Goal: Task Accomplishment & Management: Use online tool/utility

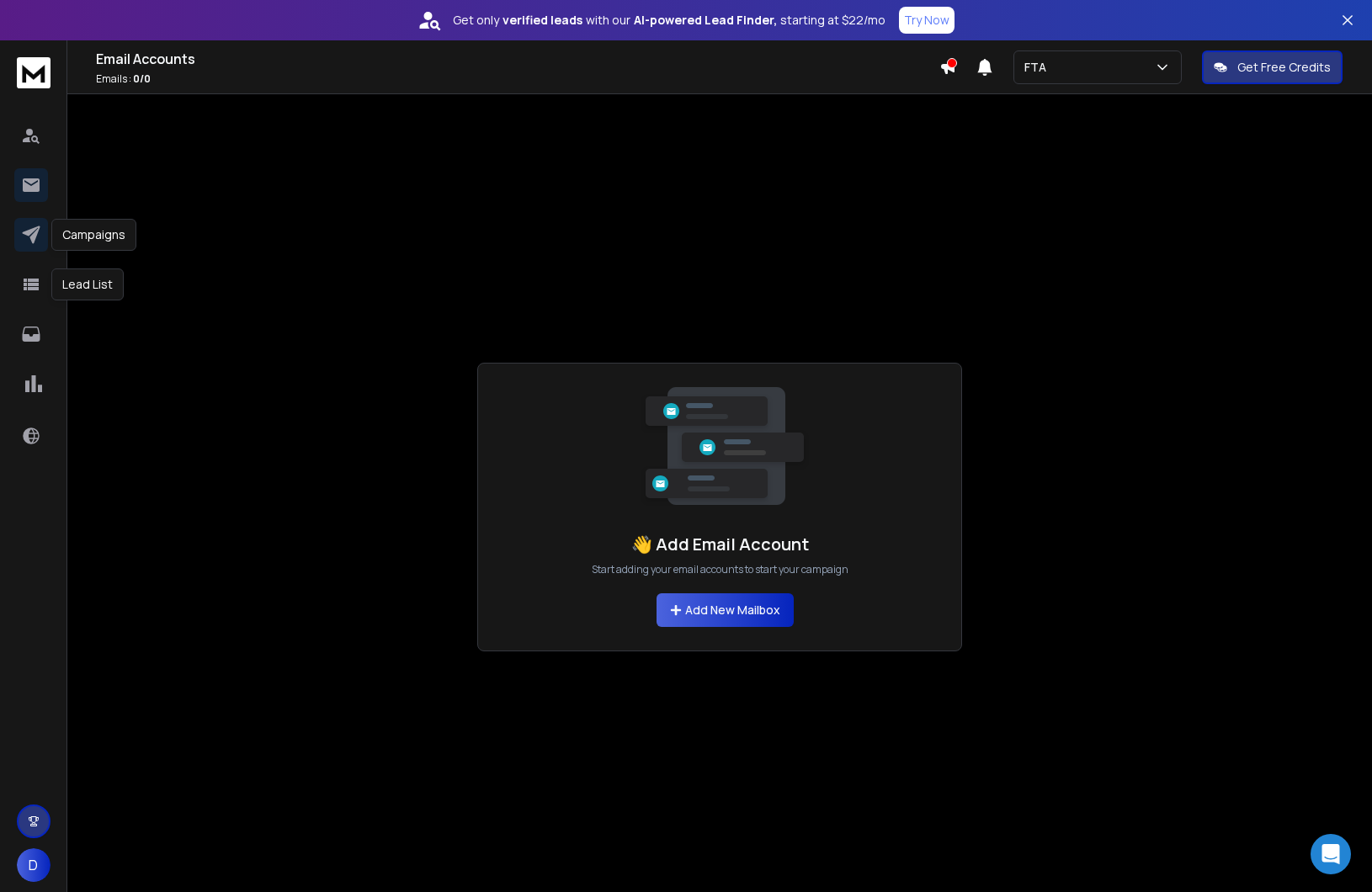
click at [34, 228] on icon at bounding box center [30, 234] width 18 height 18
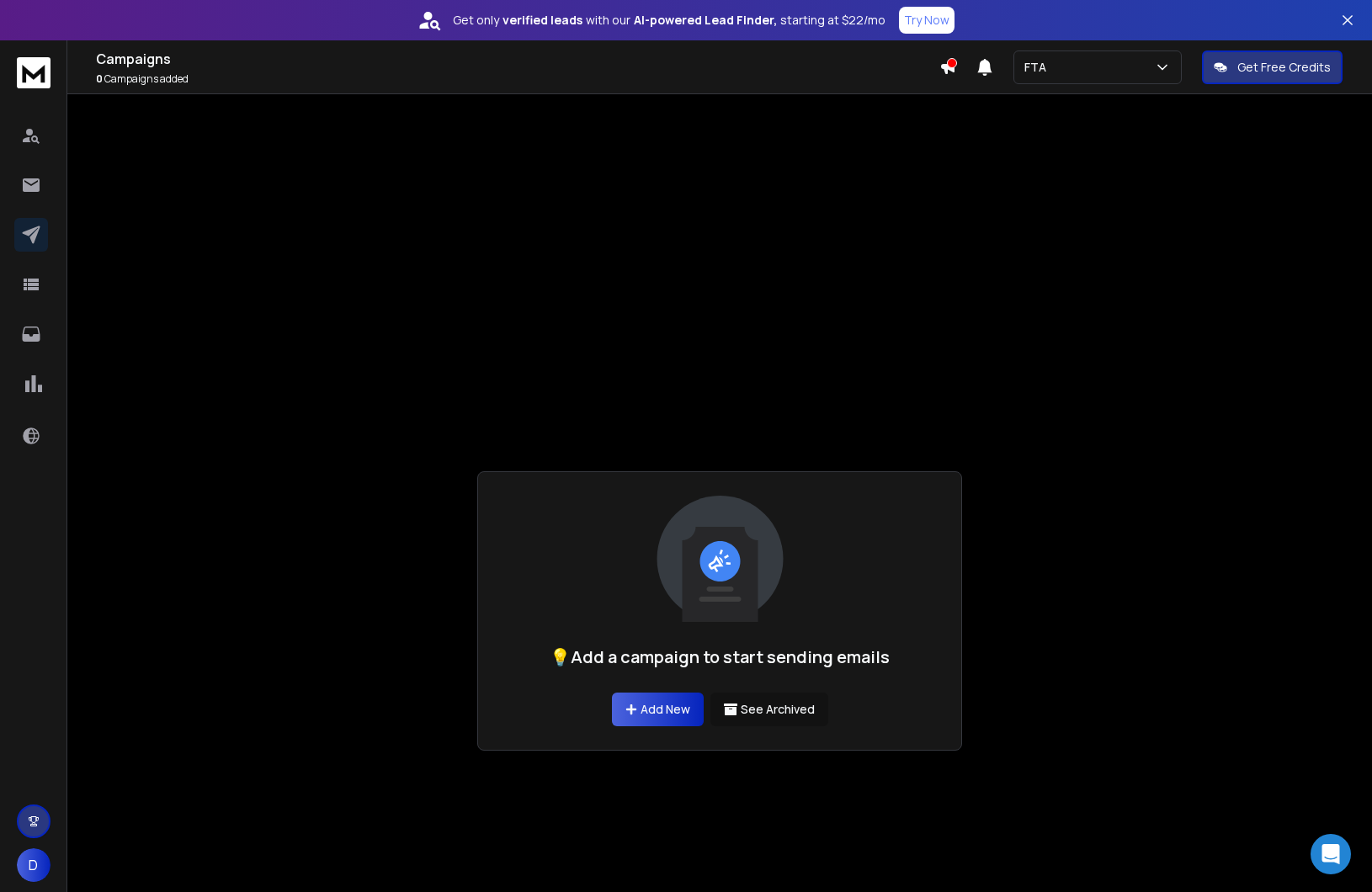
click at [653, 714] on link "Add New" at bounding box center [658, 709] width 92 height 33
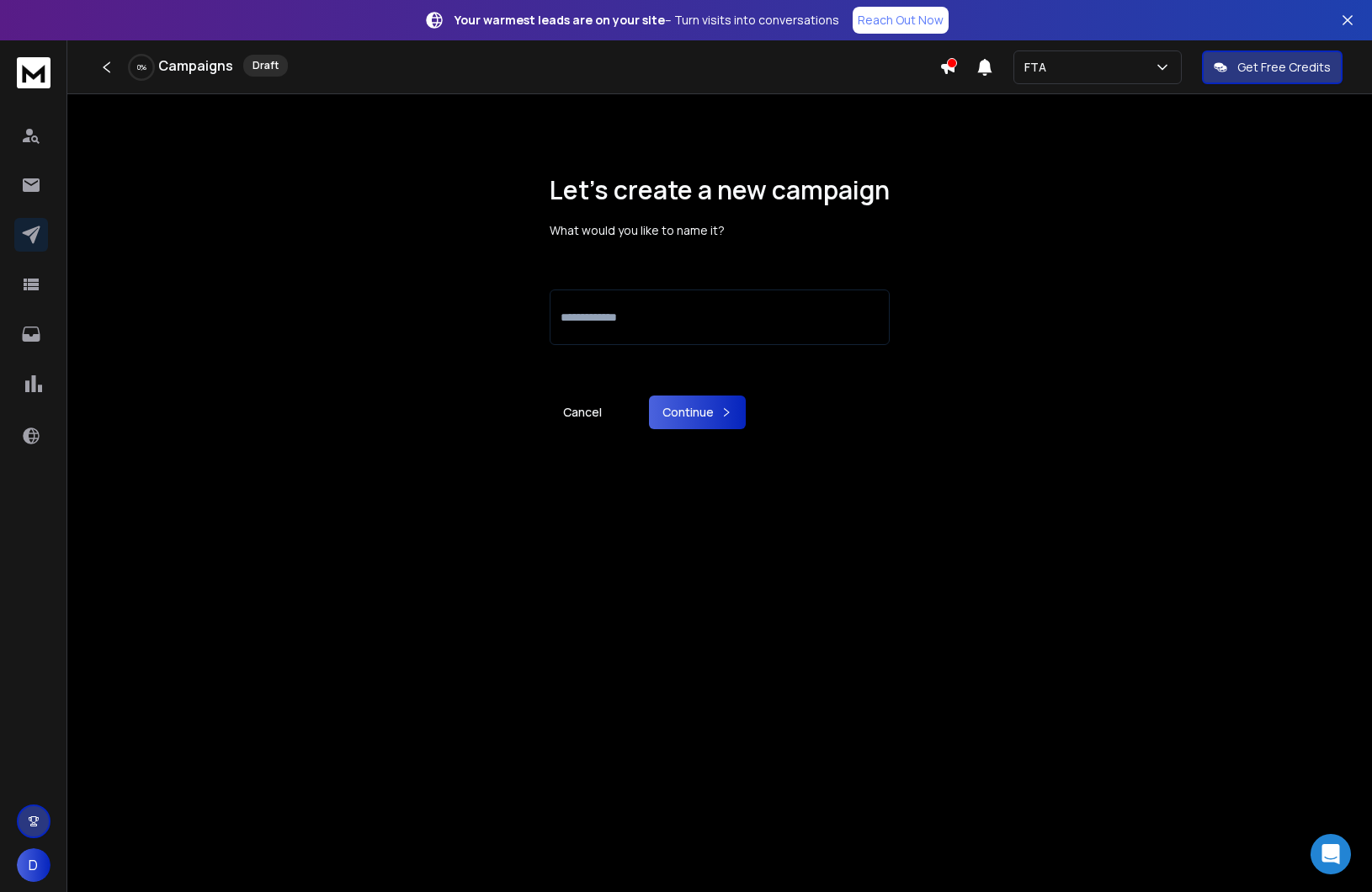
click at [648, 318] on input at bounding box center [719, 317] width 340 height 56
type input "***"
click at [649, 395] on button "Continue" at bounding box center [697, 412] width 97 height 33
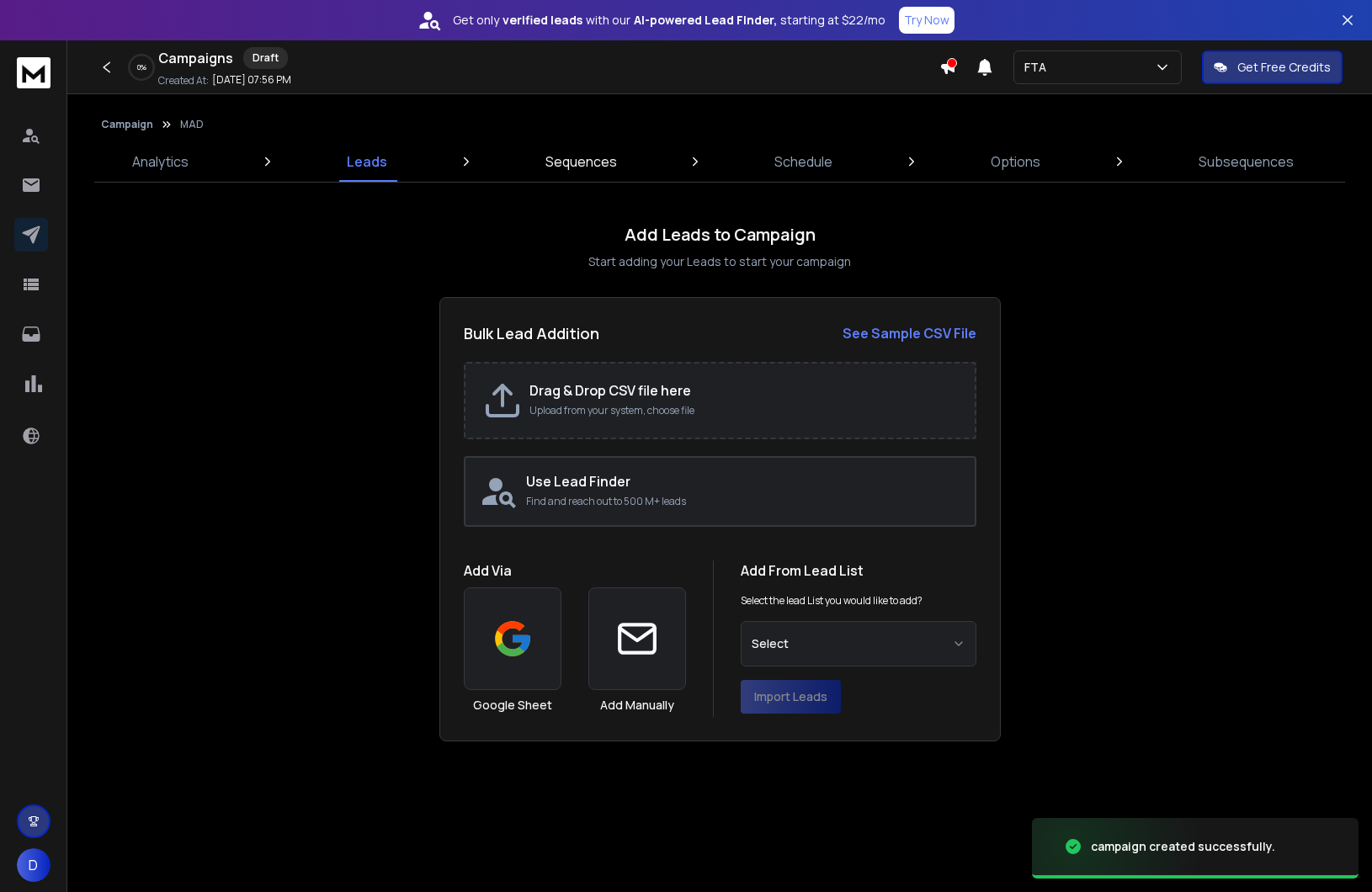
click at [561, 167] on p "Sequences" at bounding box center [581, 161] width 72 height 21
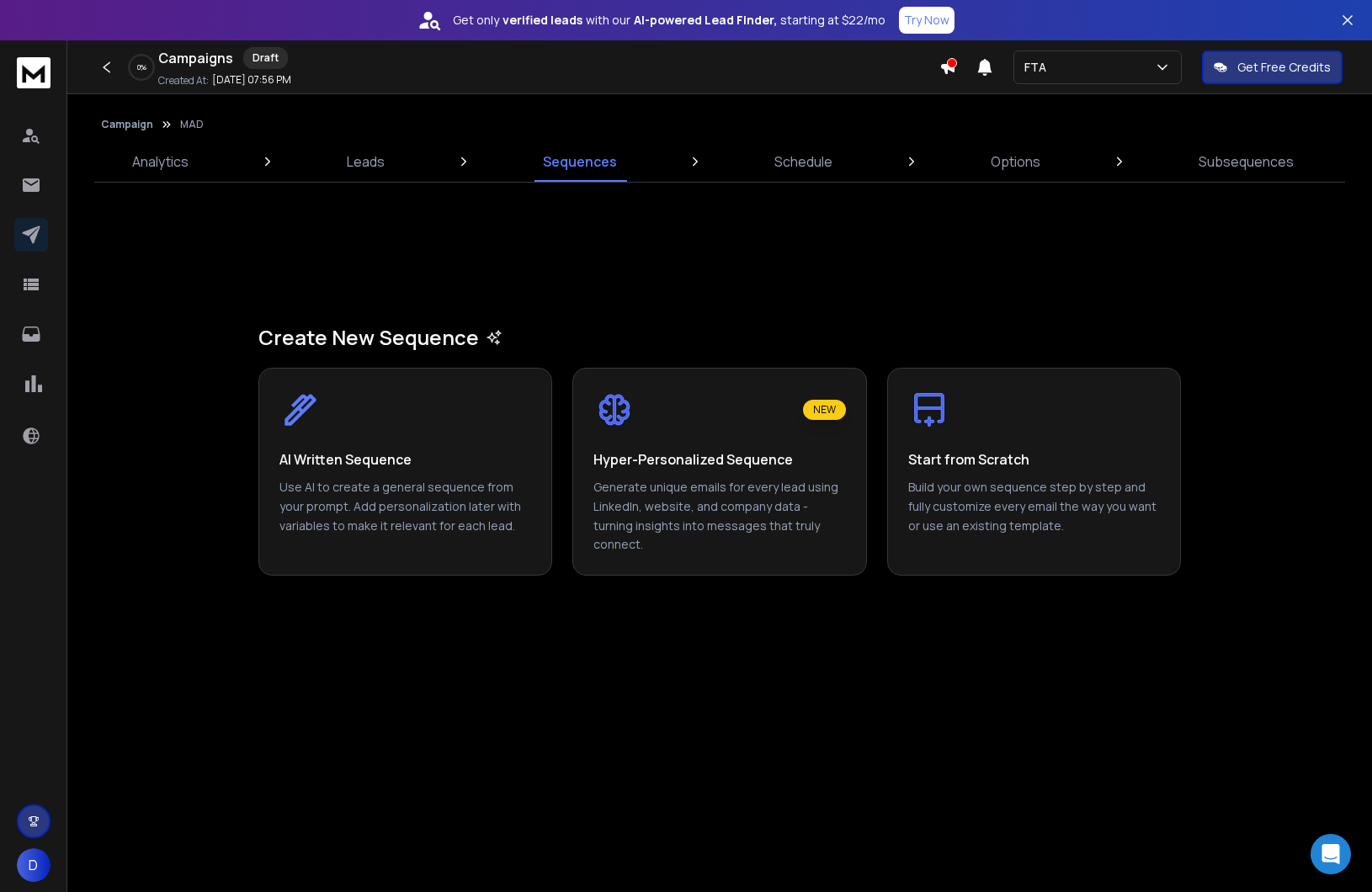
click at [935, 434] on div "Start from Scratch Build your own sequence step by step and fully customize eve…" at bounding box center [1034, 471] width 292 height 206
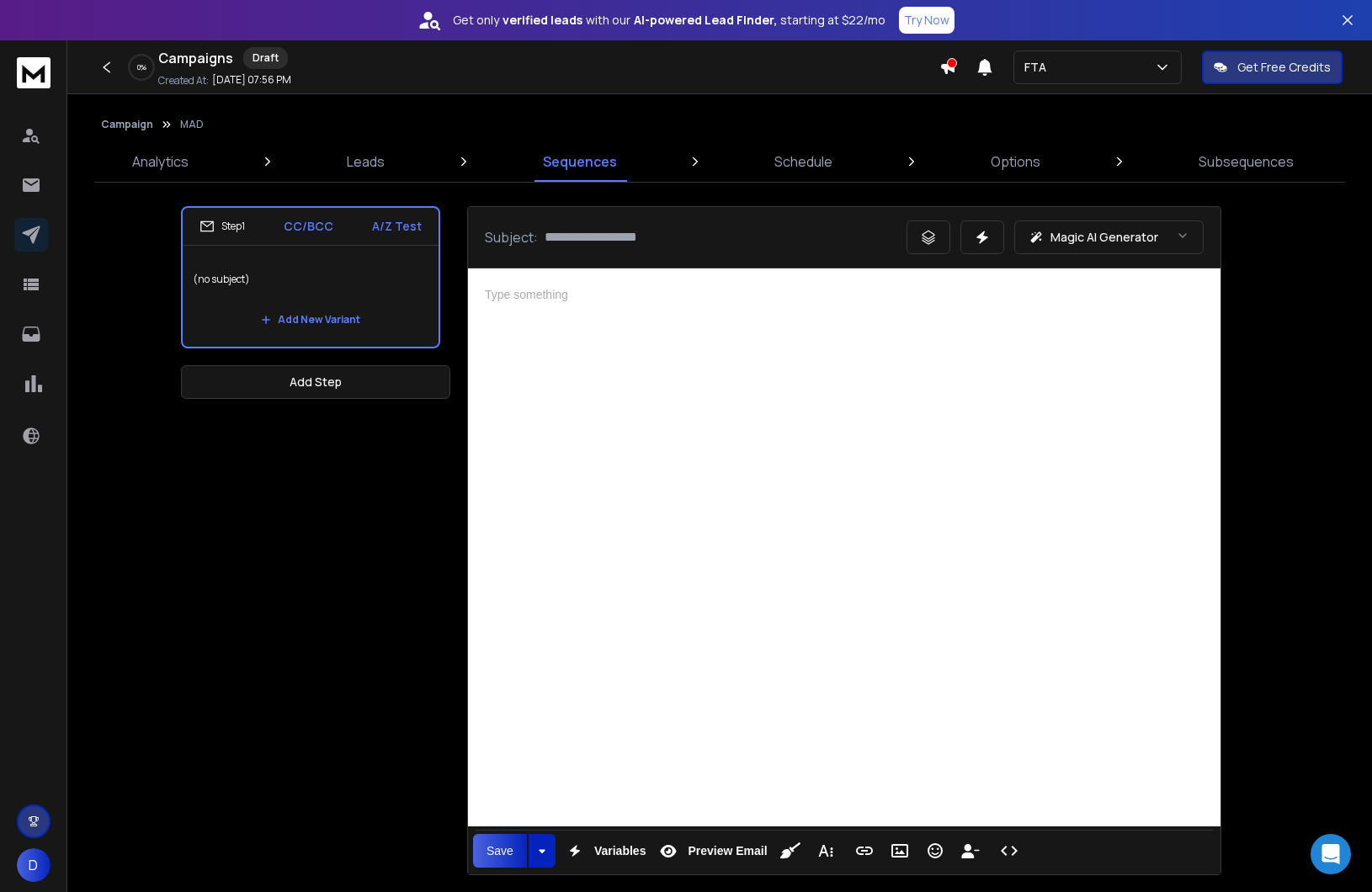
click at [549, 307] on div at bounding box center [843, 547] width 752 height 558
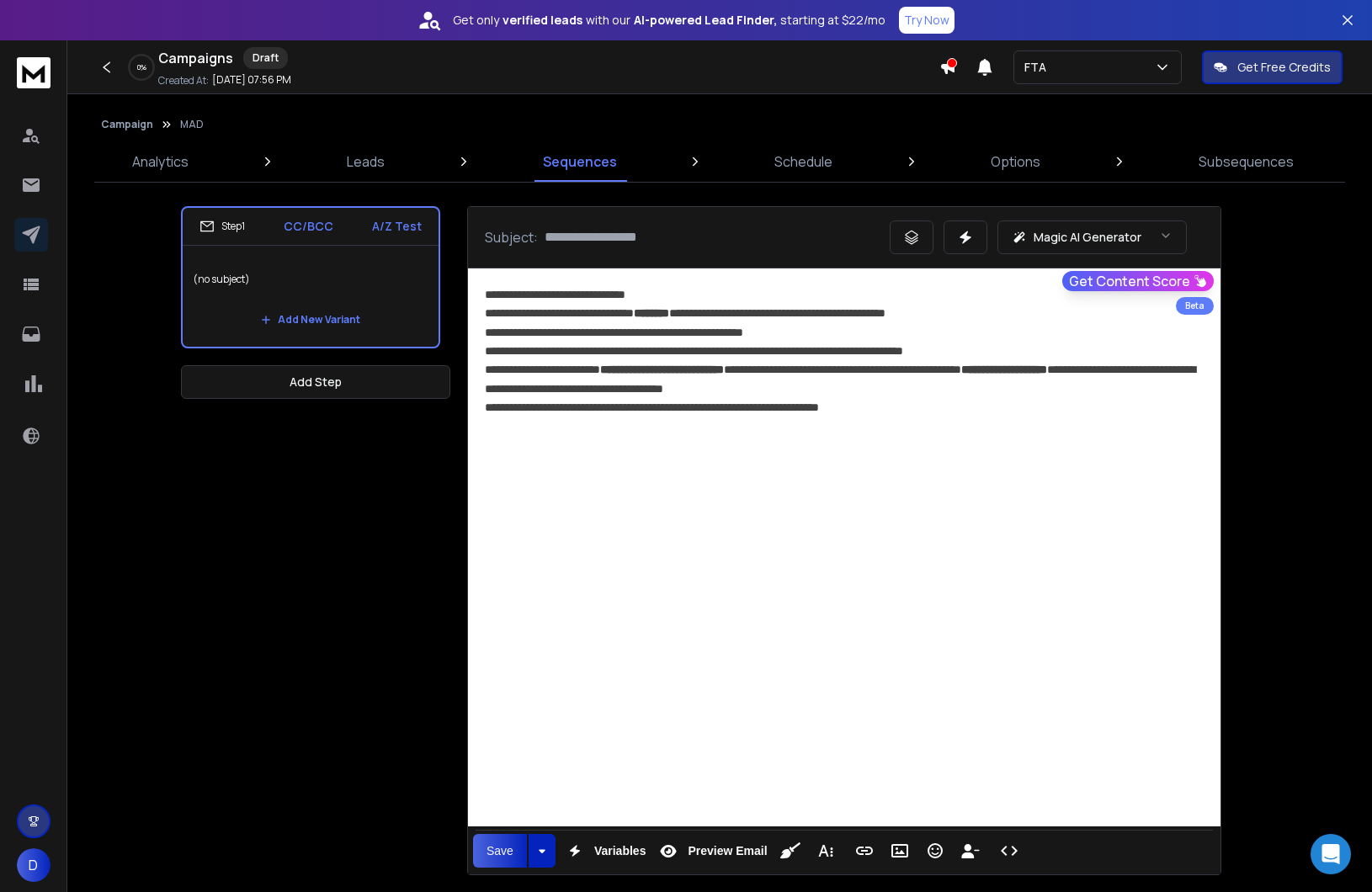
click at [681, 299] on p "**********" at bounding box center [843, 294] width 719 height 19
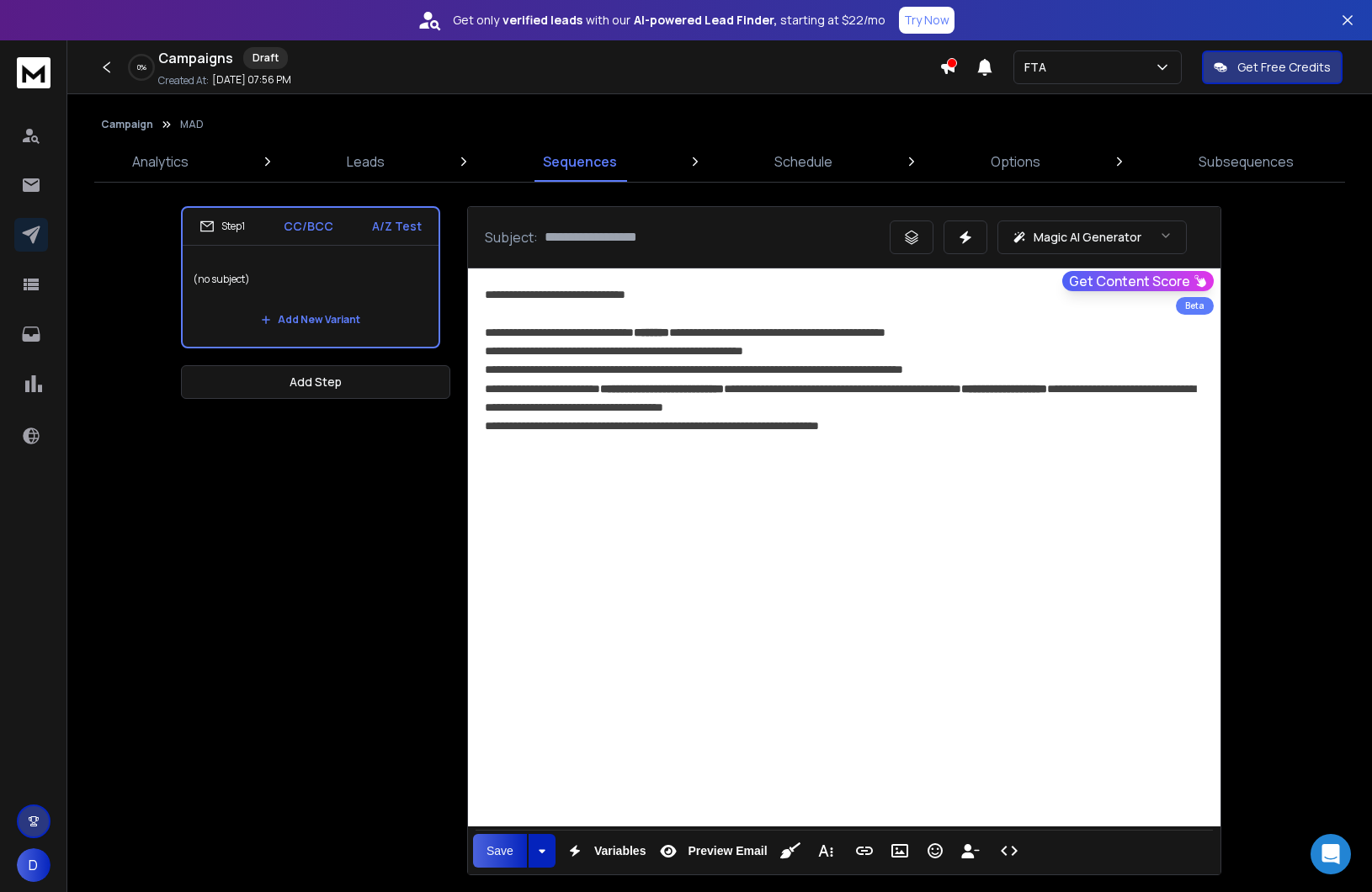
click at [1032, 335] on p "**********" at bounding box center [843, 332] width 719 height 19
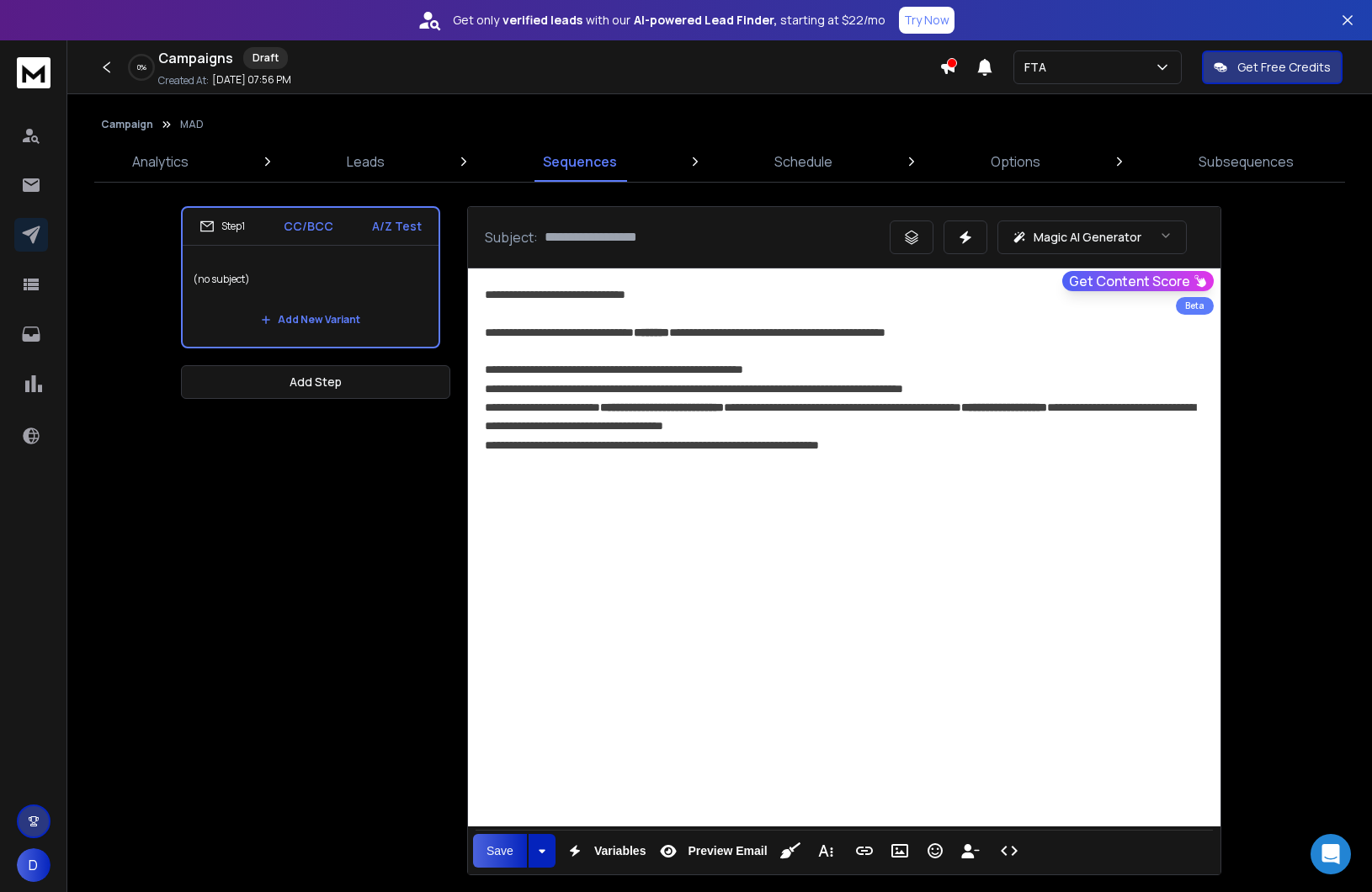
click at [832, 370] on p "**********" at bounding box center [843, 369] width 719 height 19
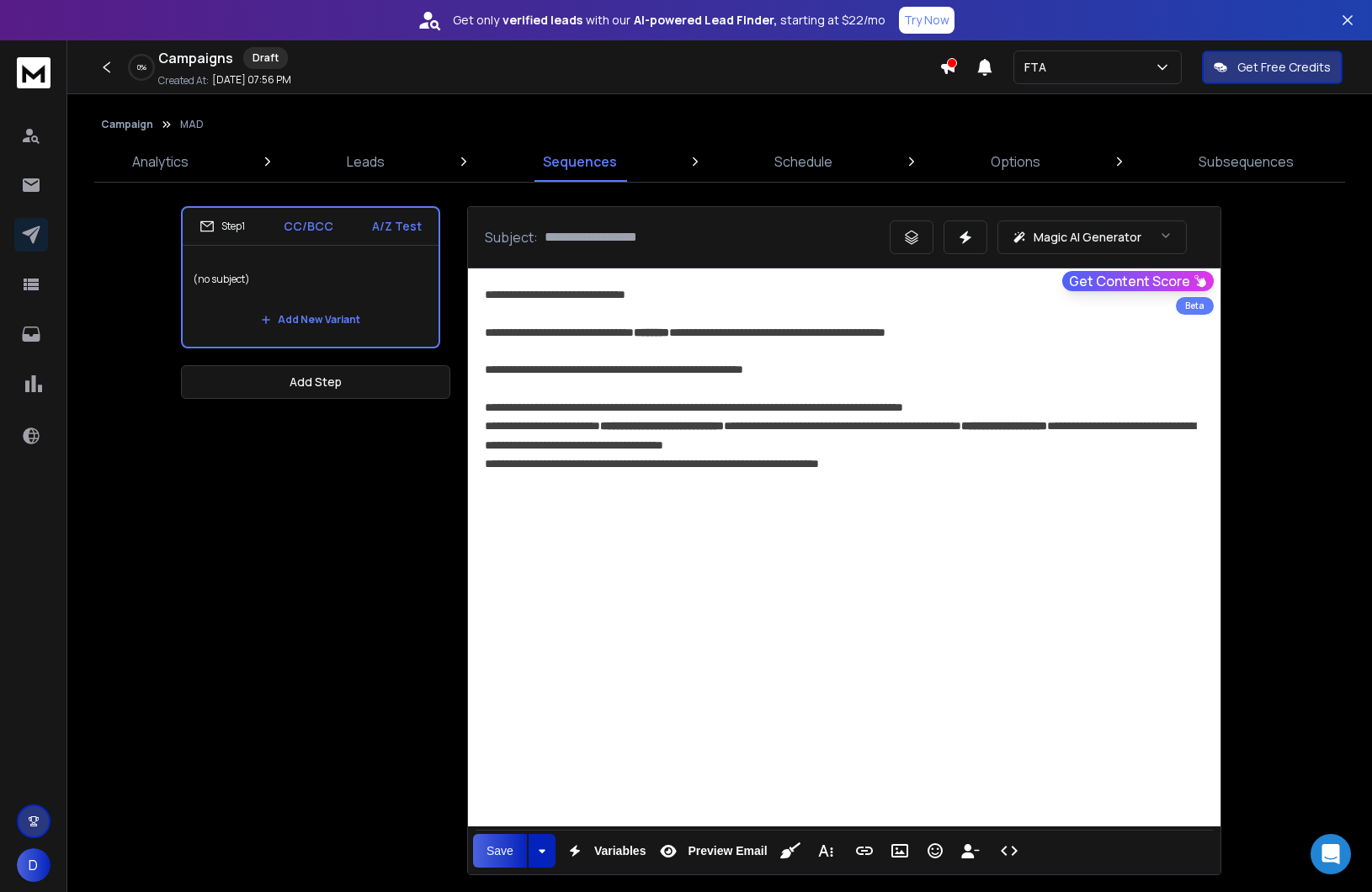
click at [1016, 400] on p "**********" at bounding box center [843, 407] width 719 height 19
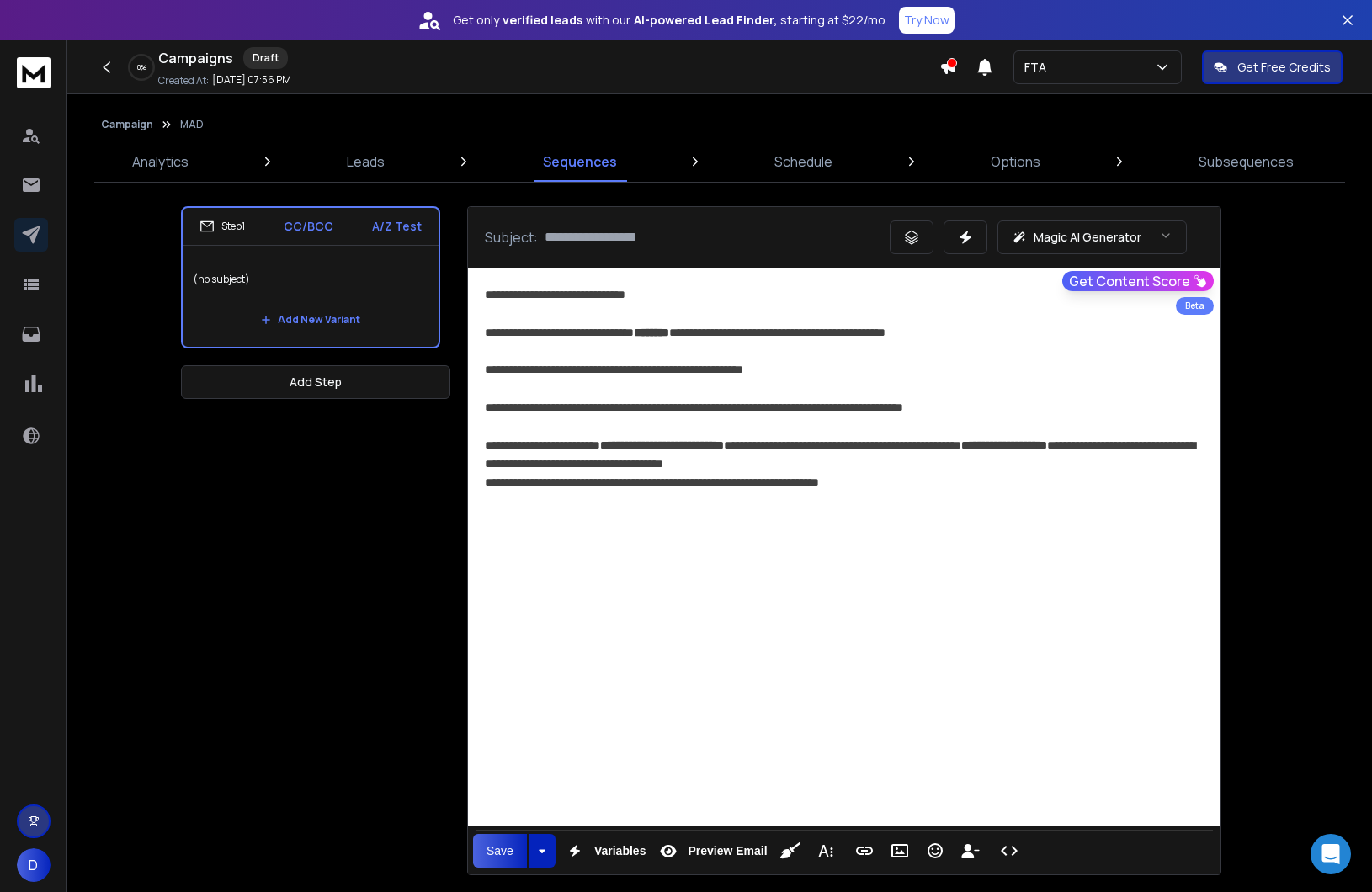
click at [1028, 443] on p "**********" at bounding box center [843, 455] width 719 height 38
click at [1099, 462] on p "**********" at bounding box center [843, 463] width 719 height 19
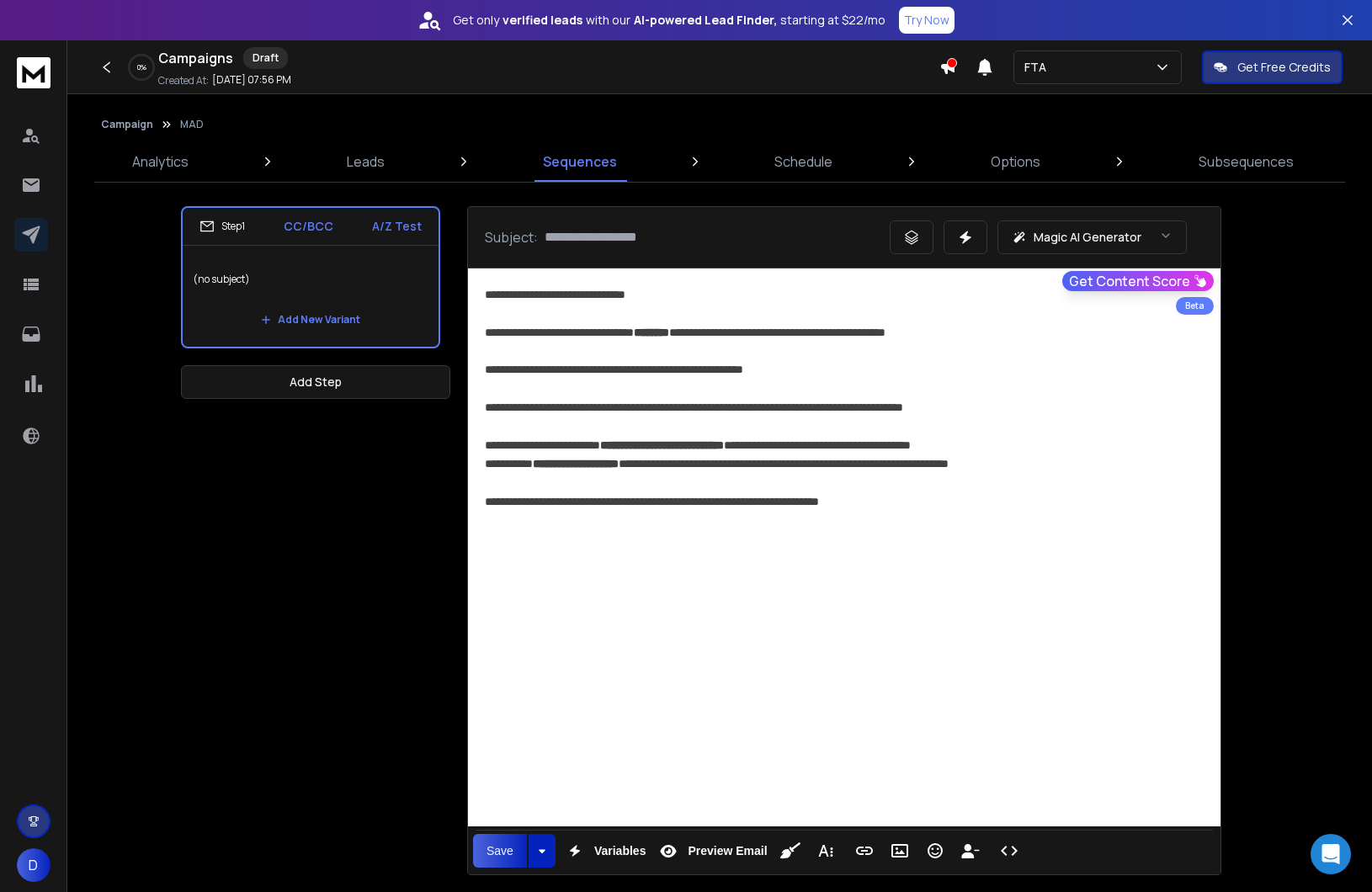
click at [881, 463] on p "**********" at bounding box center [843, 463] width 719 height 19
click at [917, 490] on div at bounding box center [843, 481] width 719 height 19
click at [927, 506] on p "**********" at bounding box center [843, 501] width 719 height 19
click at [1134, 249] on button "Magic AI Generator" at bounding box center [1092, 237] width 189 height 33
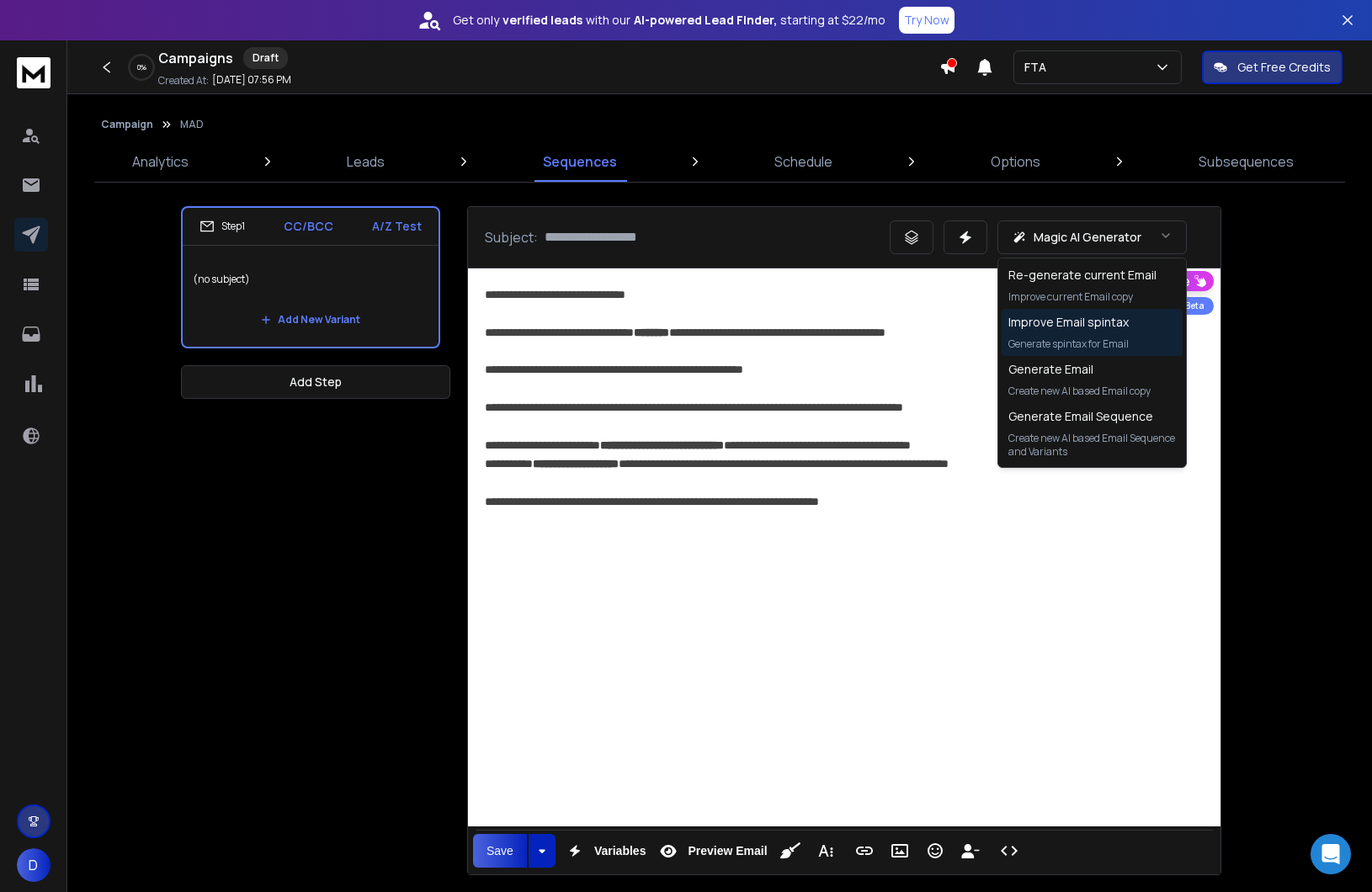
click at [811, 402] on p "**********" at bounding box center [843, 407] width 719 height 19
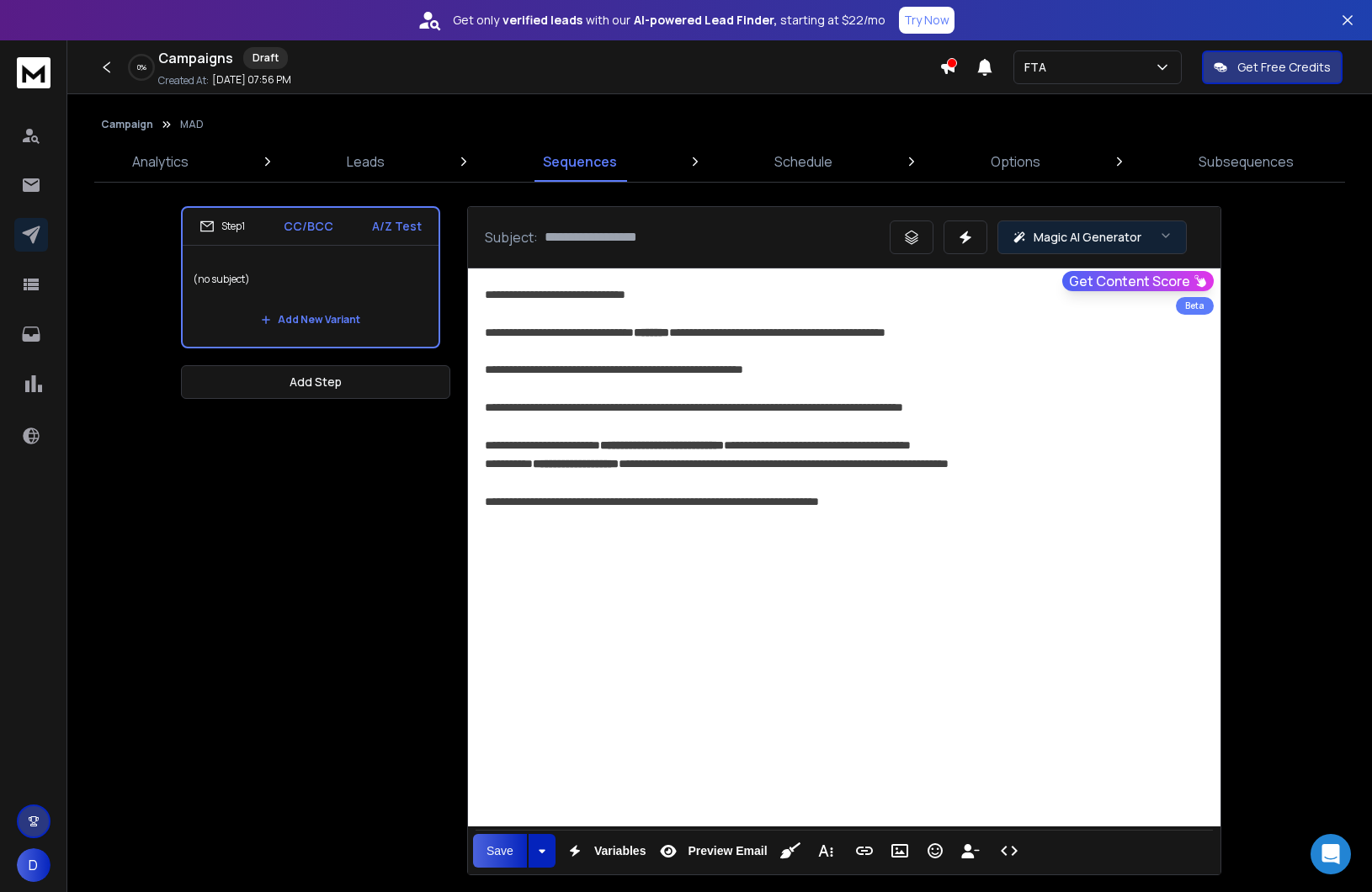
click at [1049, 226] on button "Magic AI Generator" at bounding box center [1092, 237] width 189 height 33
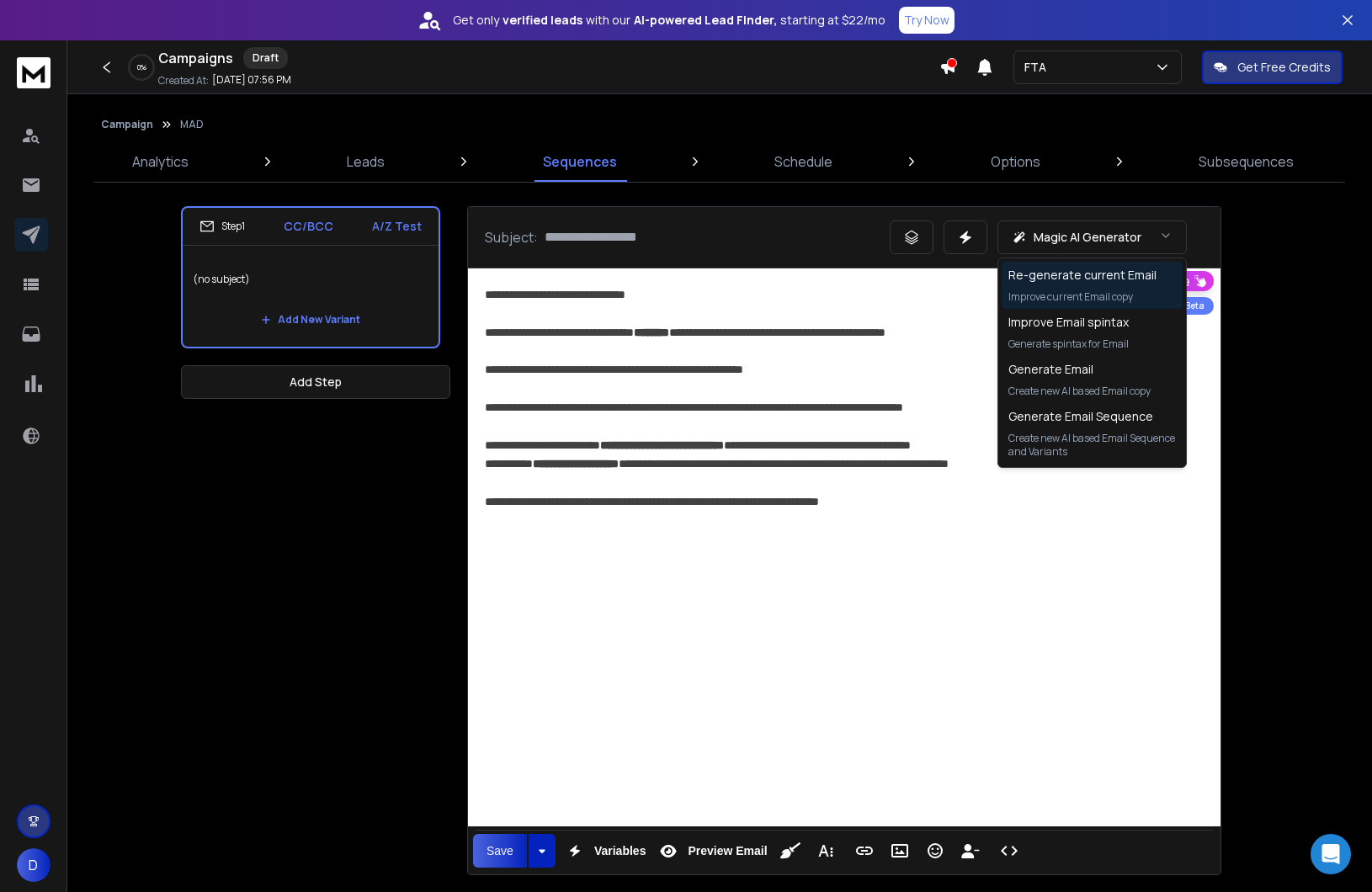
click at [1111, 290] on p "Improve current Email copy" at bounding box center [1082, 297] width 148 height 14
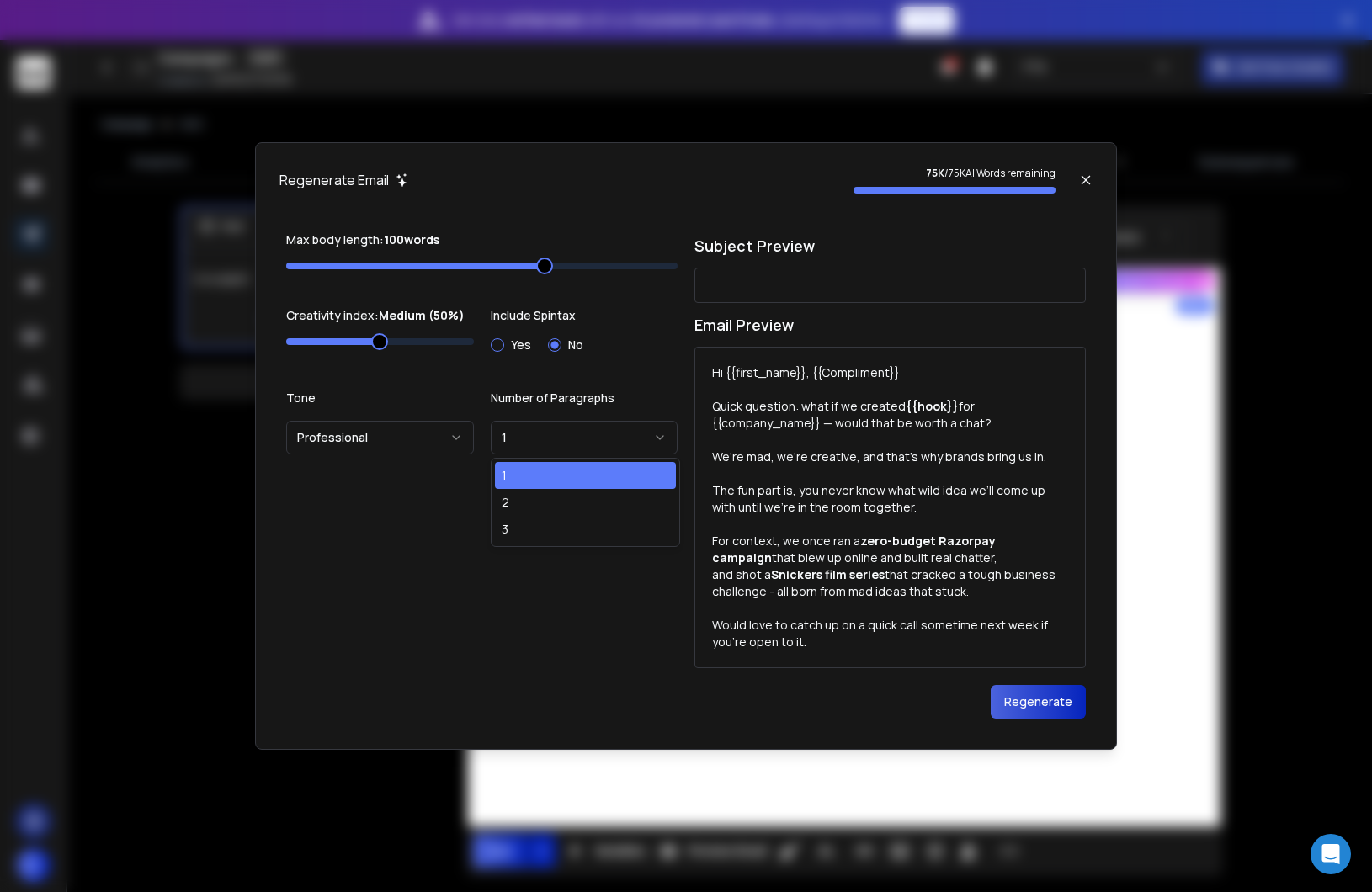
click at [549, 444] on button "1" at bounding box center [584, 437] width 187 height 33
select select "*"
click at [1018, 704] on button "Regenerate" at bounding box center [1038, 702] width 95 height 33
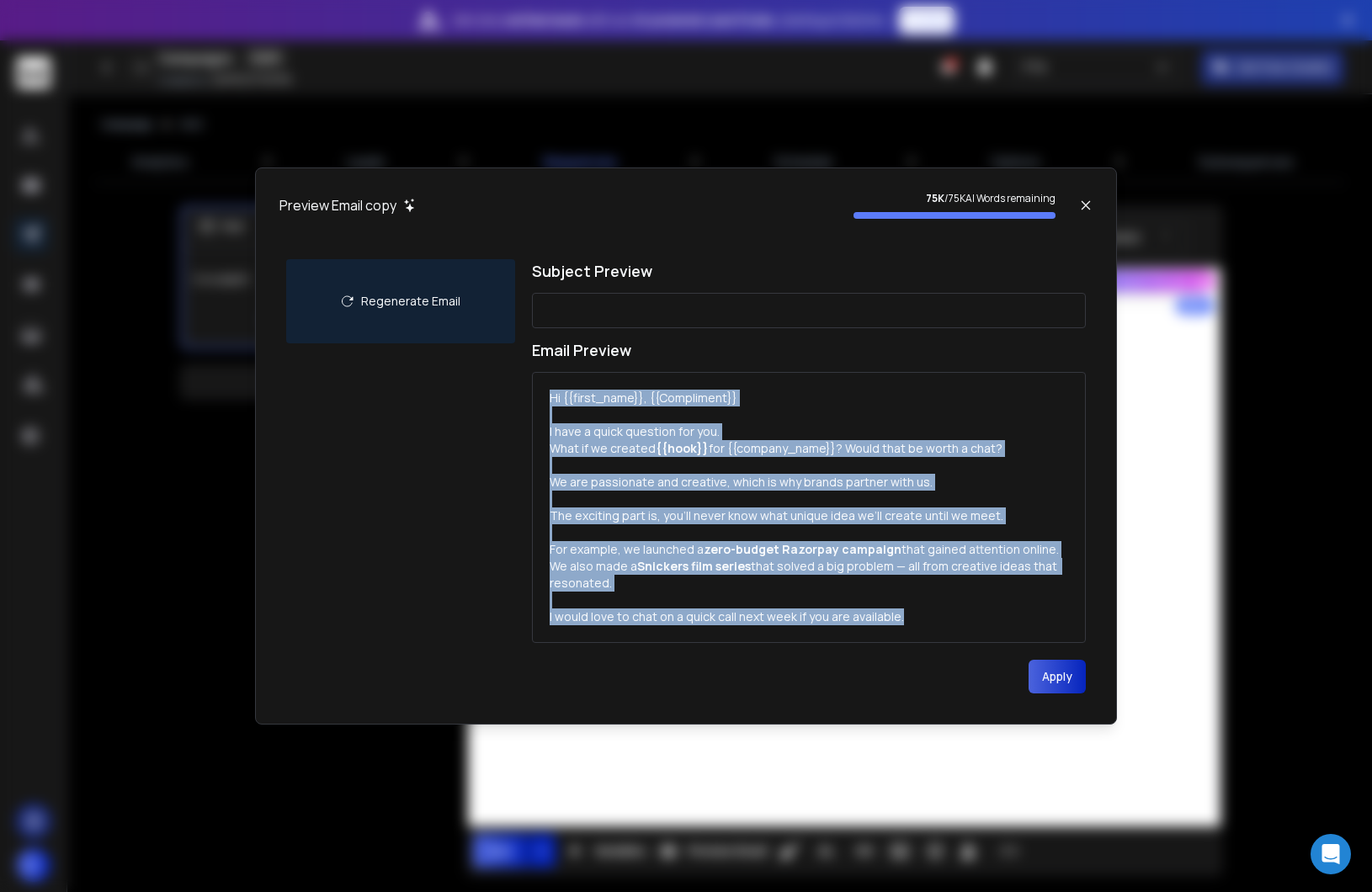
drag, startPoint x: 928, startPoint y: 619, endPoint x: 541, endPoint y: 382, distance: 453.8
click at [541, 381] on div "Hi {{first_name}}, {{Compliment}} I have a quick question for you. What if we c…" at bounding box center [808, 507] width 554 height 271
copy div "Hi {{first_name}}, {{Compliment}} I have a quick question for you. What if we c…"
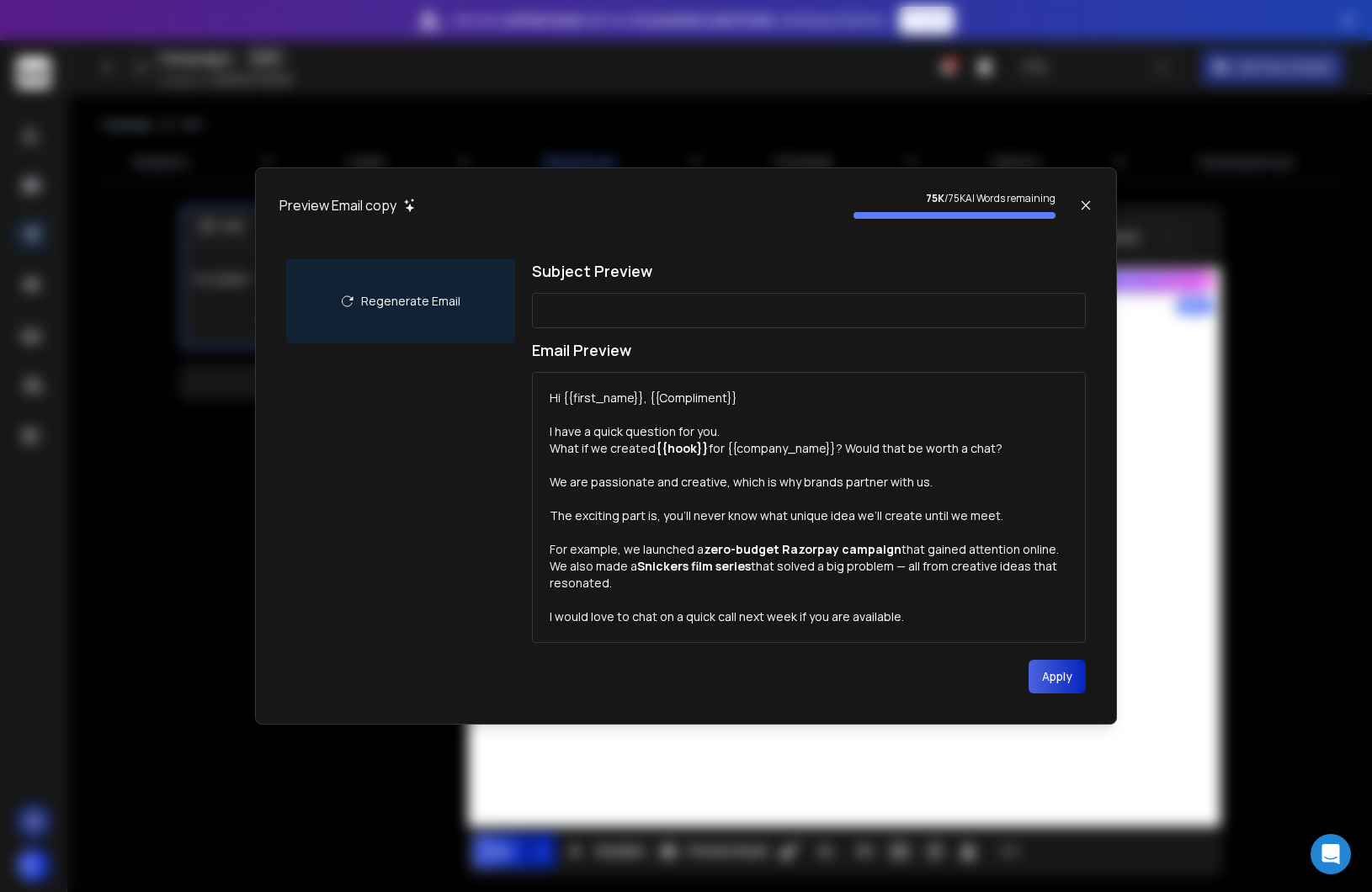
click at [425, 297] on p "Regenerate Email" at bounding box center [410, 301] width 99 height 17
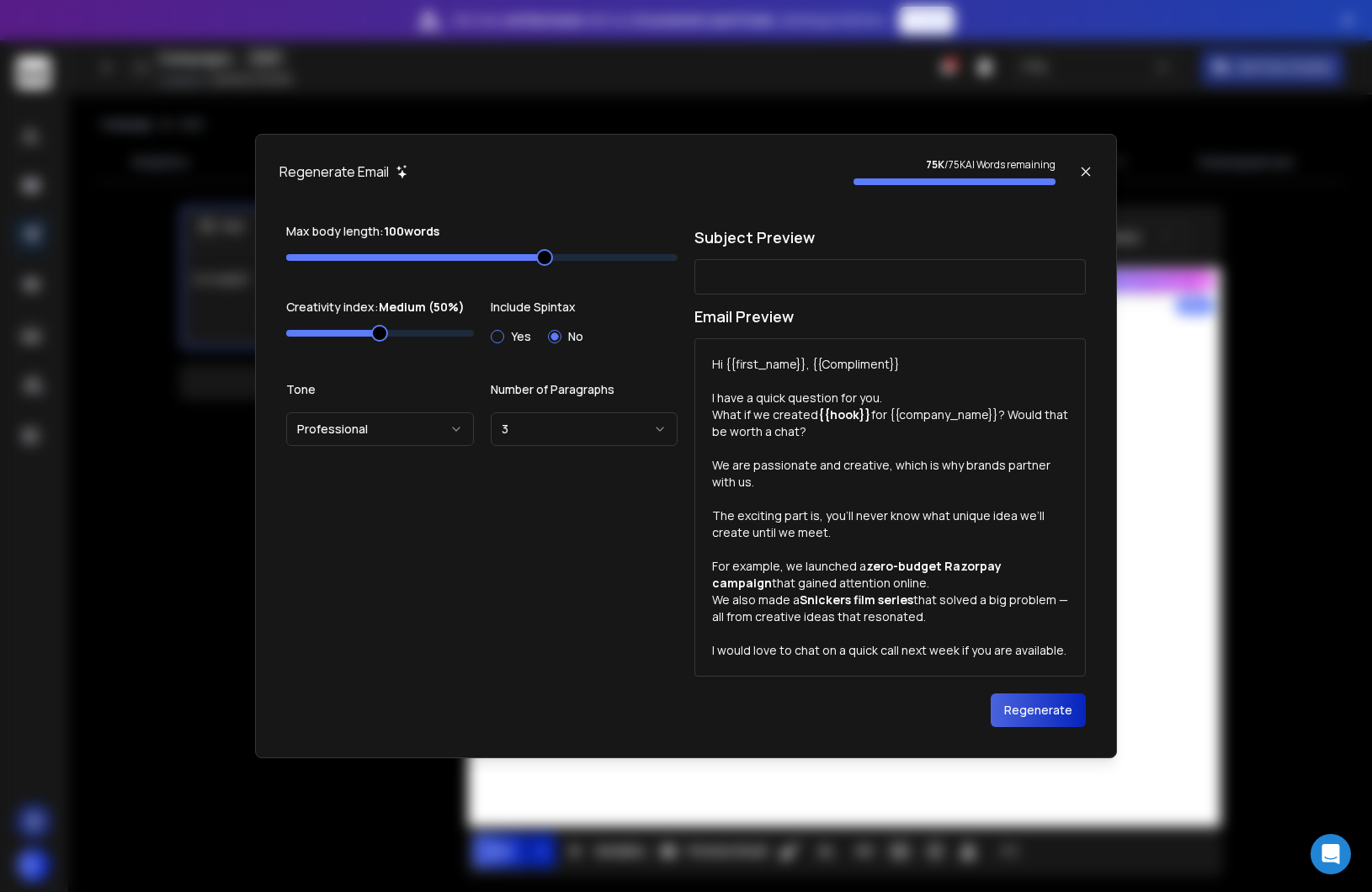
click at [498, 337] on button "Yes" at bounding box center [497, 336] width 14 height 14
click at [1023, 707] on button "Regenerate" at bounding box center [1038, 710] width 95 height 33
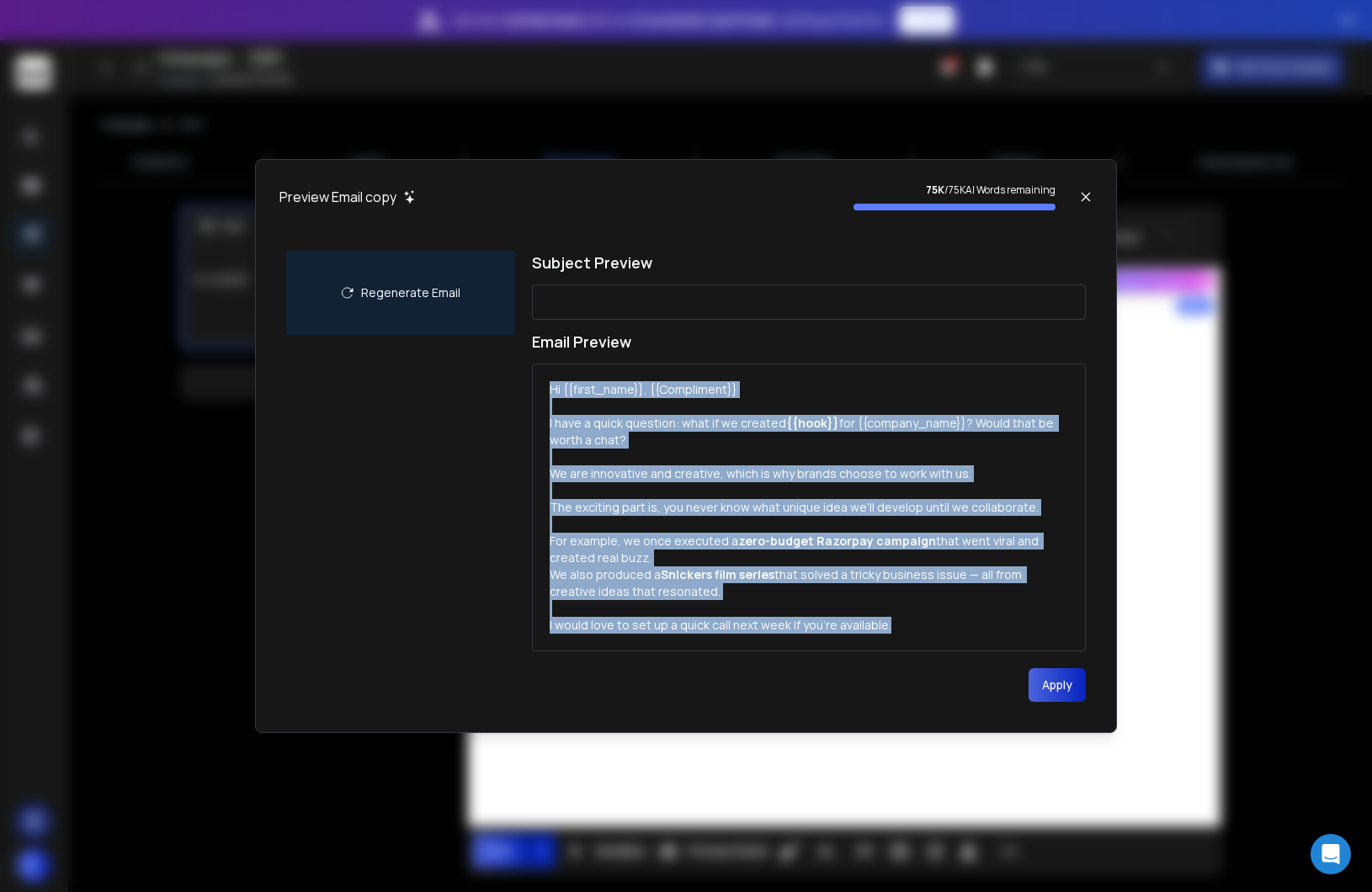
drag, startPoint x: 917, startPoint y: 631, endPoint x: 549, endPoint y: 383, distance: 443.8
click at [549, 383] on div "Hi {{first_name}}, {{Compliment}} I have a quick question: what if we created {…" at bounding box center [808, 507] width 519 height 252
copy div "Hi {{first_name}}, {{Compliment}} I have a quick question: what if we created {…"
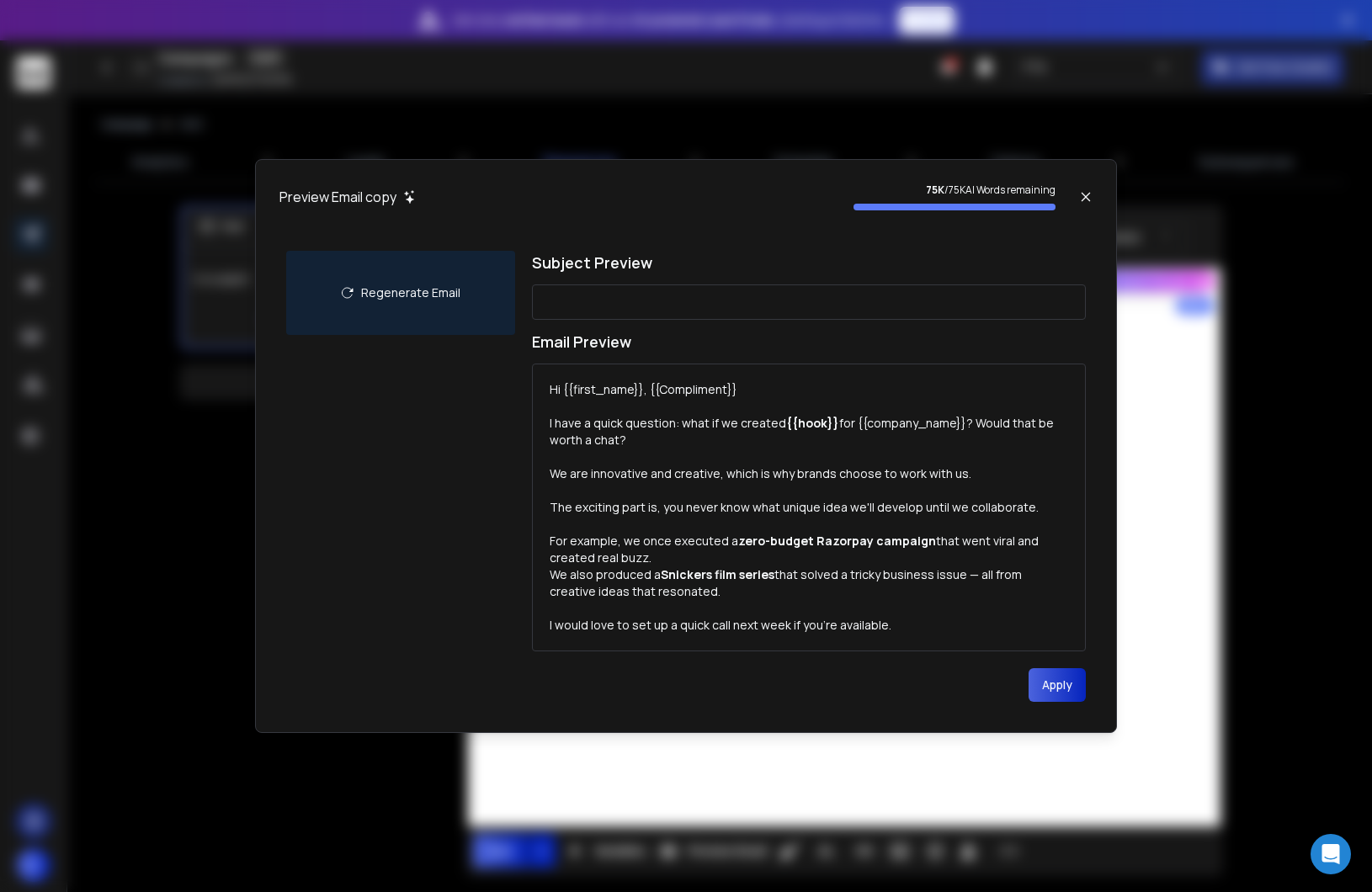
click at [388, 276] on div "Regenerate Email" at bounding box center [400, 293] width 229 height 84
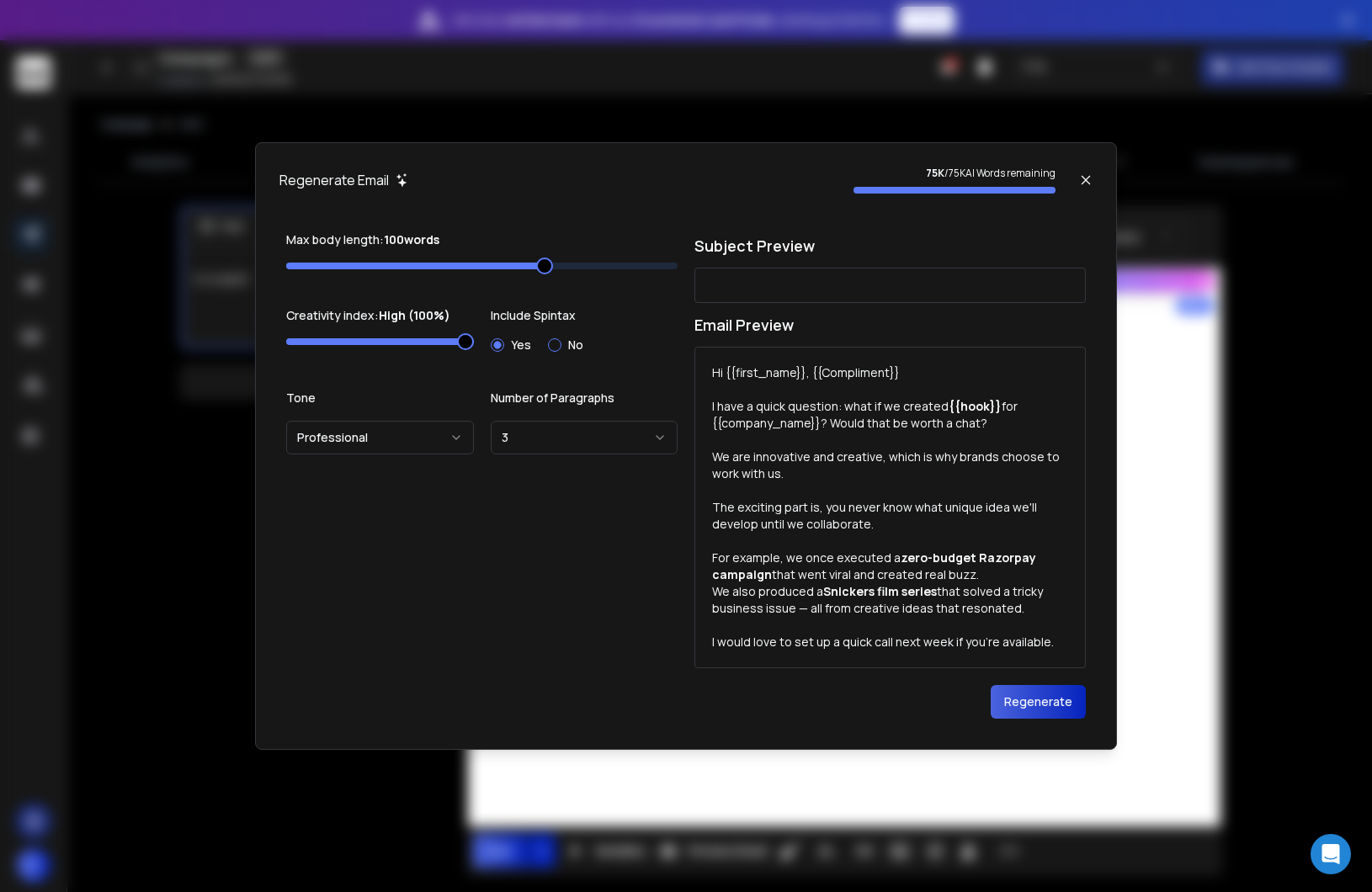
click at [529, 341] on div "**********" at bounding box center [482, 382] width 391 height 145
click at [1053, 710] on button "Regenerate" at bounding box center [1038, 702] width 95 height 33
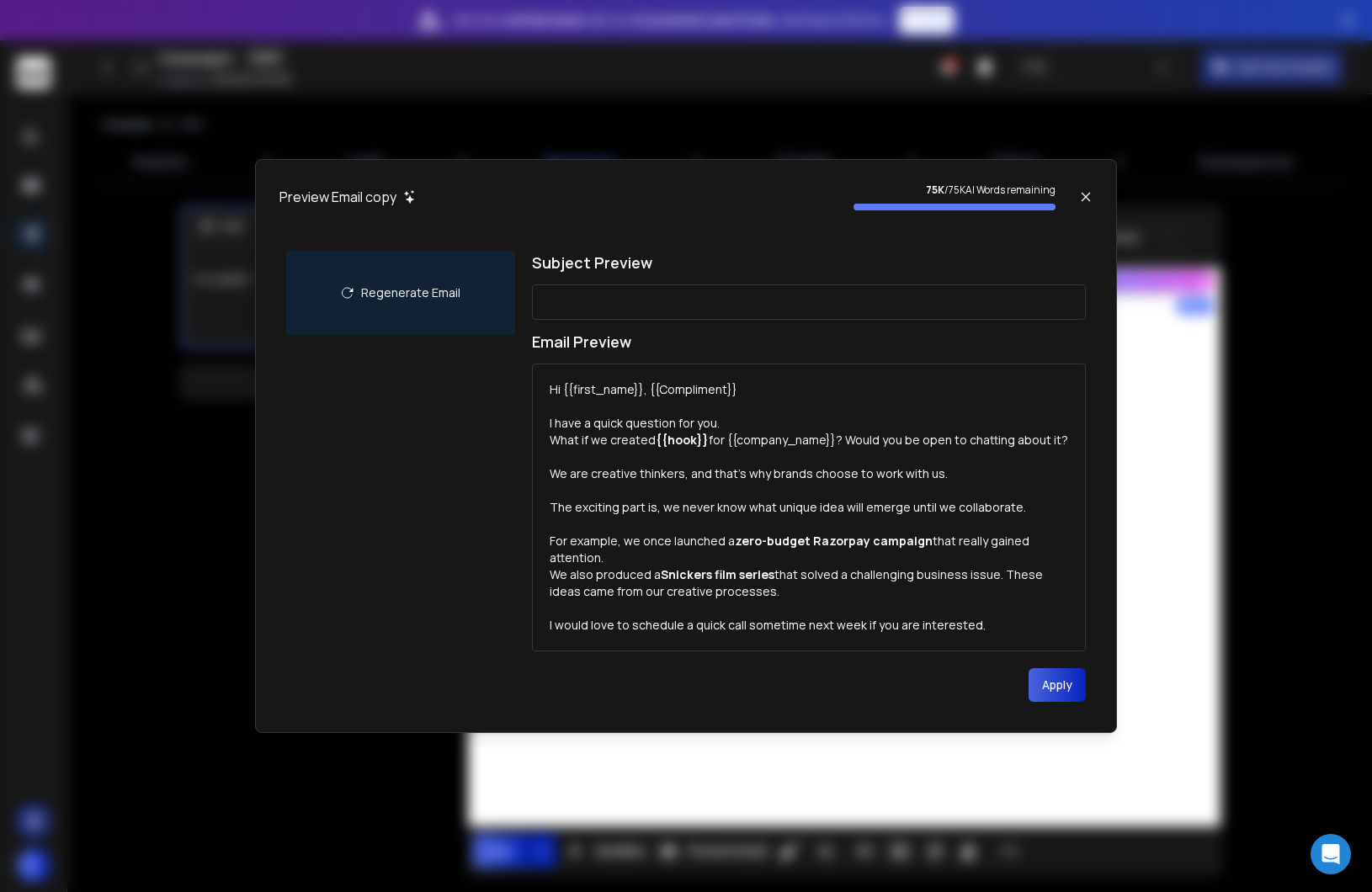
click at [1085, 202] on icon at bounding box center [1086, 197] width 9 height 9
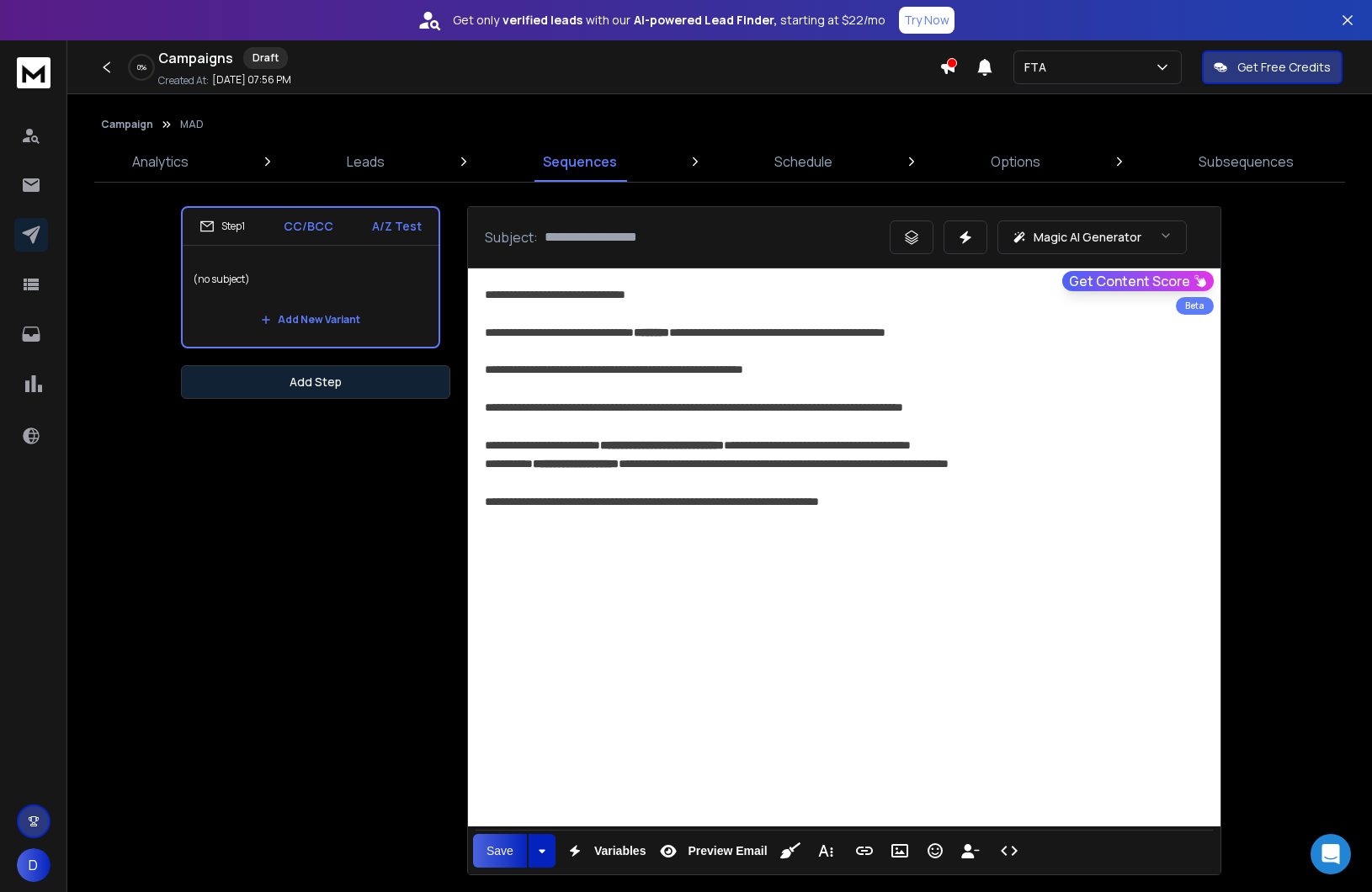
click at [267, 383] on button "Add Step" at bounding box center [316, 381] width 270 height 33
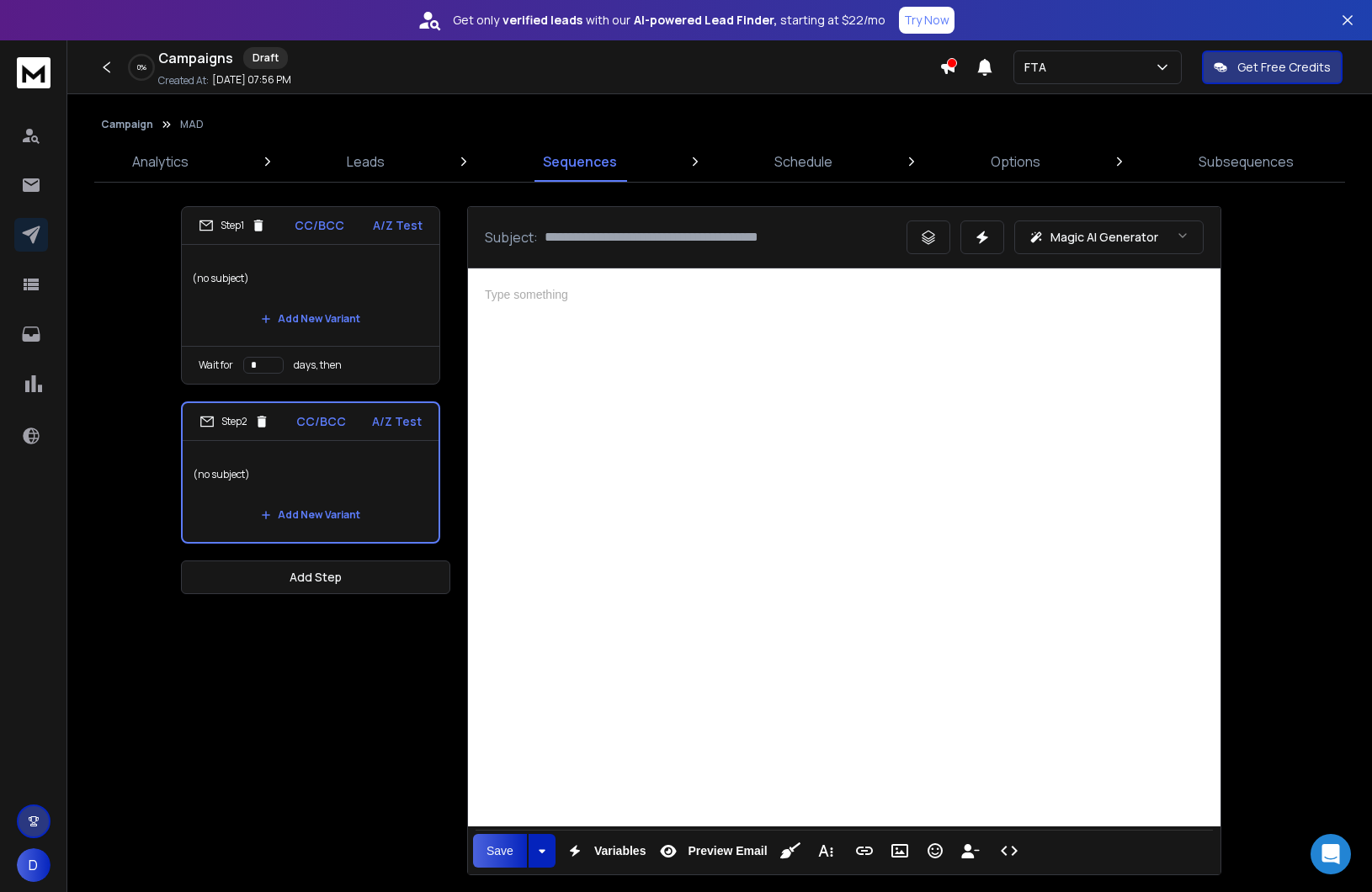
click at [669, 363] on div at bounding box center [843, 547] width 752 height 558
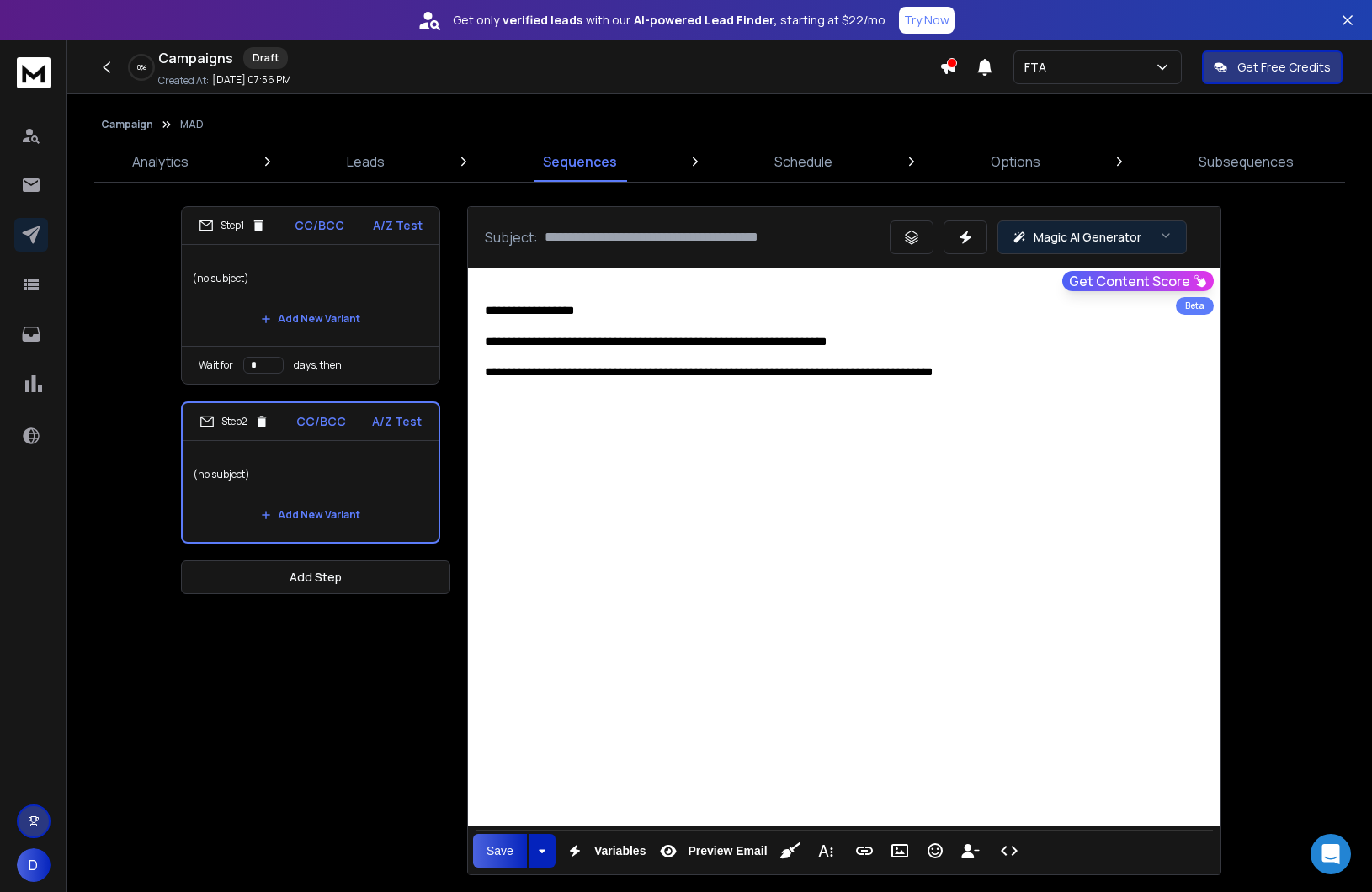
click at [1125, 239] on p "Magic AI Generator" at bounding box center [1088, 236] width 108 height 17
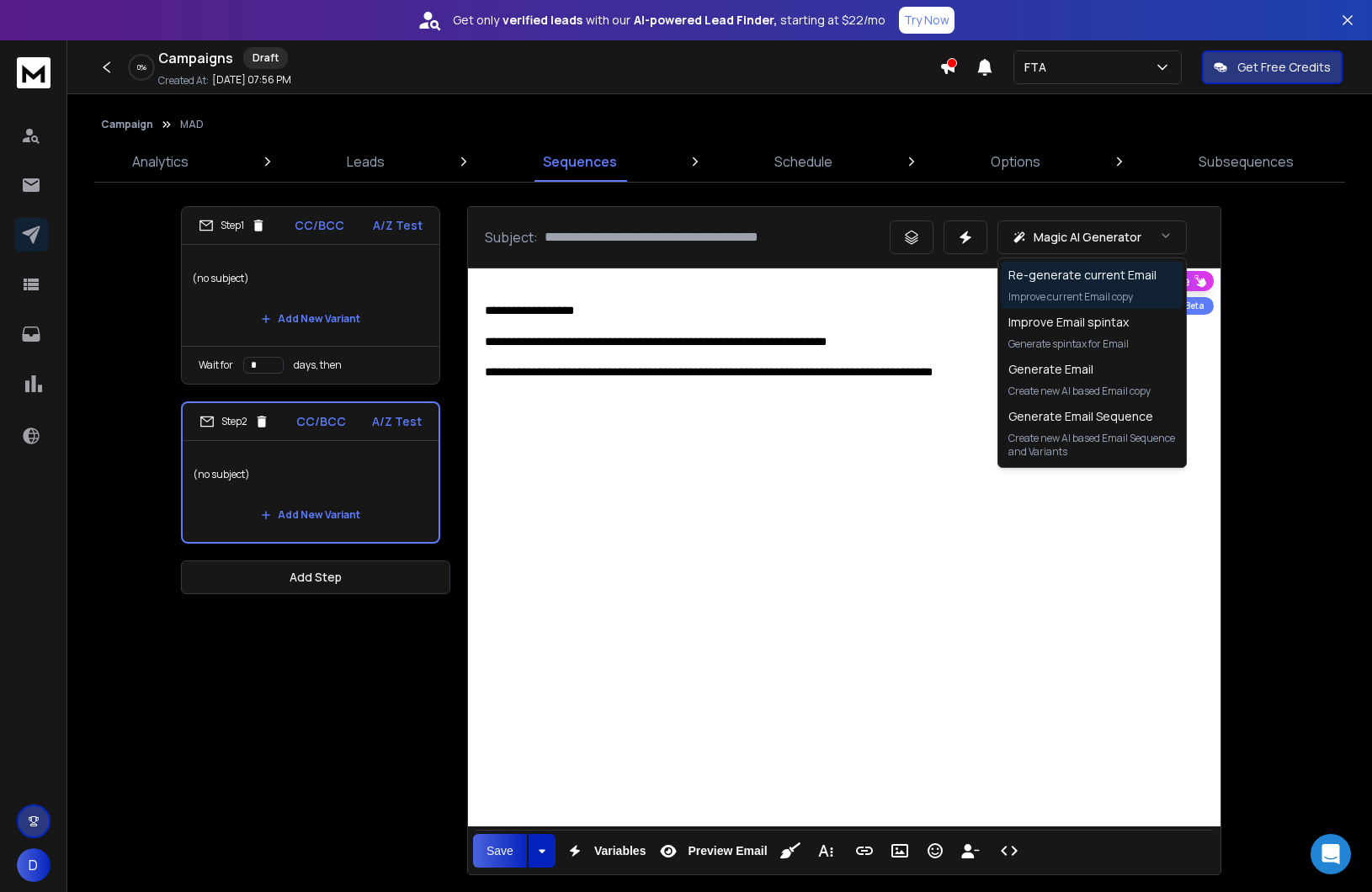
click at [1065, 287] on div "Re-generate current Email Improve current Email copy" at bounding box center [1082, 285] width 148 height 37
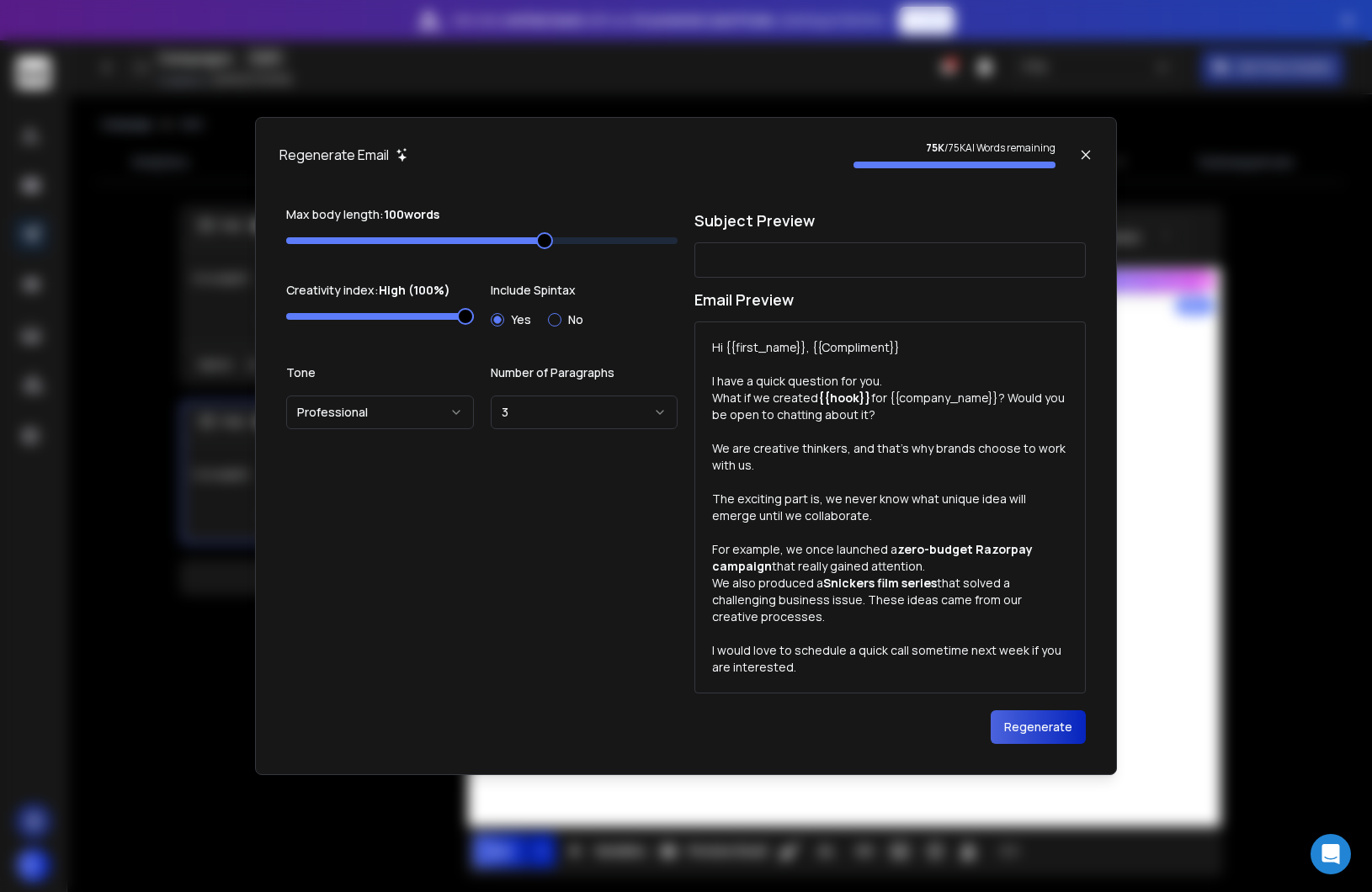
click at [526, 411] on button "3" at bounding box center [584, 412] width 187 height 33
select select "*"
click at [421, 240] on span at bounding box center [354, 240] width 135 height 7
click at [1048, 725] on button "Regenerate" at bounding box center [1038, 726] width 95 height 33
click at [733, 401] on p "What if we created {{hook}} for {{company_name}}? Would you be open to chatting…" at bounding box center [889, 406] width 356 height 33
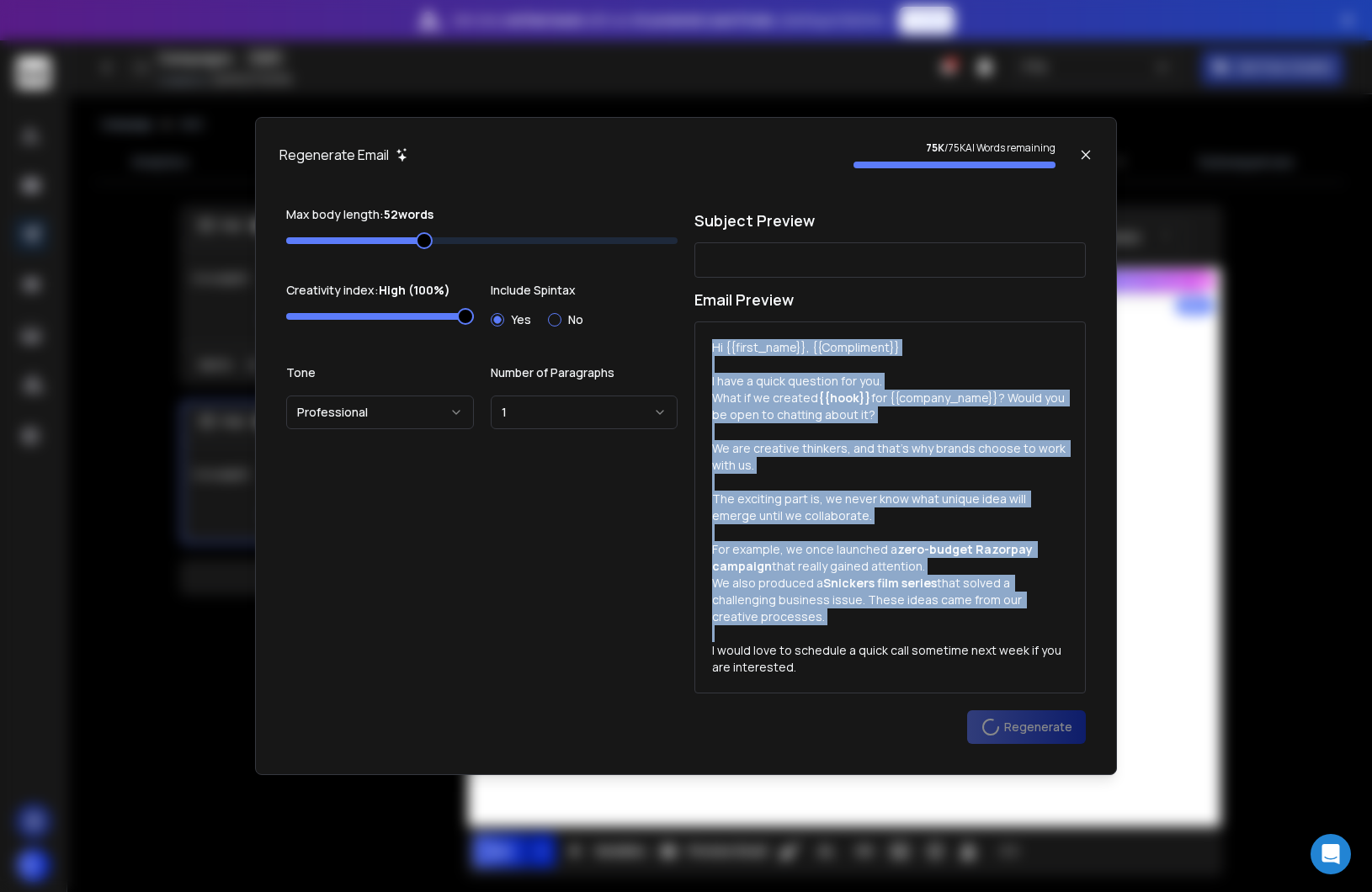
drag, startPoint x: 715, startPoint y: 343, endPoint x: 1006, endPoint y: 630, distance: 408.7
click at [1007, 629] on div "Hi {{first_name}}, {{Compliment}} I have a quick question for you. What if we c…" at bounding box center [889, 507] width 356 height 336
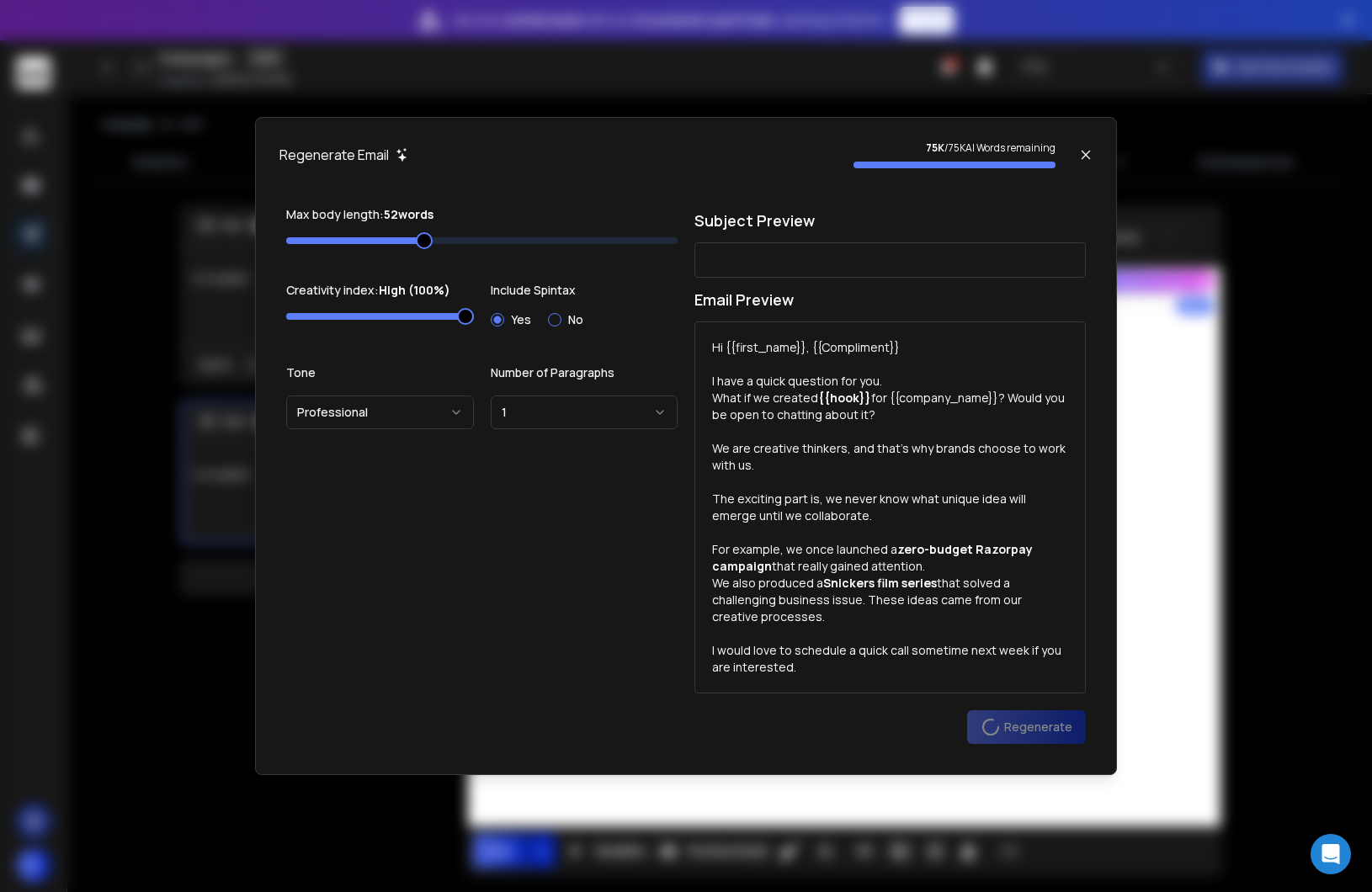
click at [597, 480] on div "**********" at bounding box center [482, 451] width 391 height 484
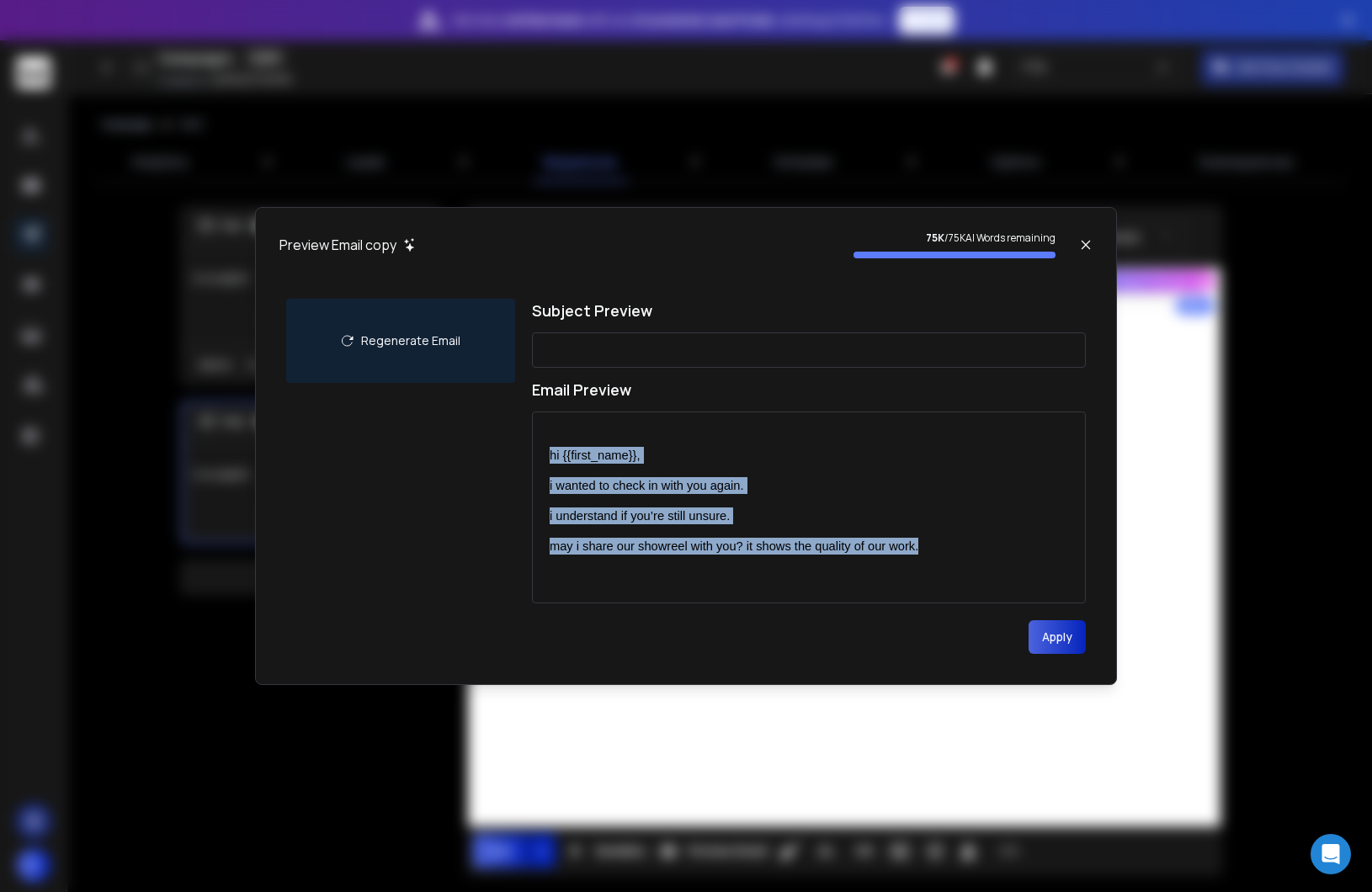
drag, startPoint x: 938, startPoint y: 553, endPoint x: 549, endPoint y: 449, distance: 402.7
click at [549, 449] on div "hi {{first_name}}, i wanted to check in with you again. i understand if you’re …" at bounding box center [808, 507] width 554 height 191
copy b "hi {{first_name}}, i wanted to check in with you again. i understand if you’re …"
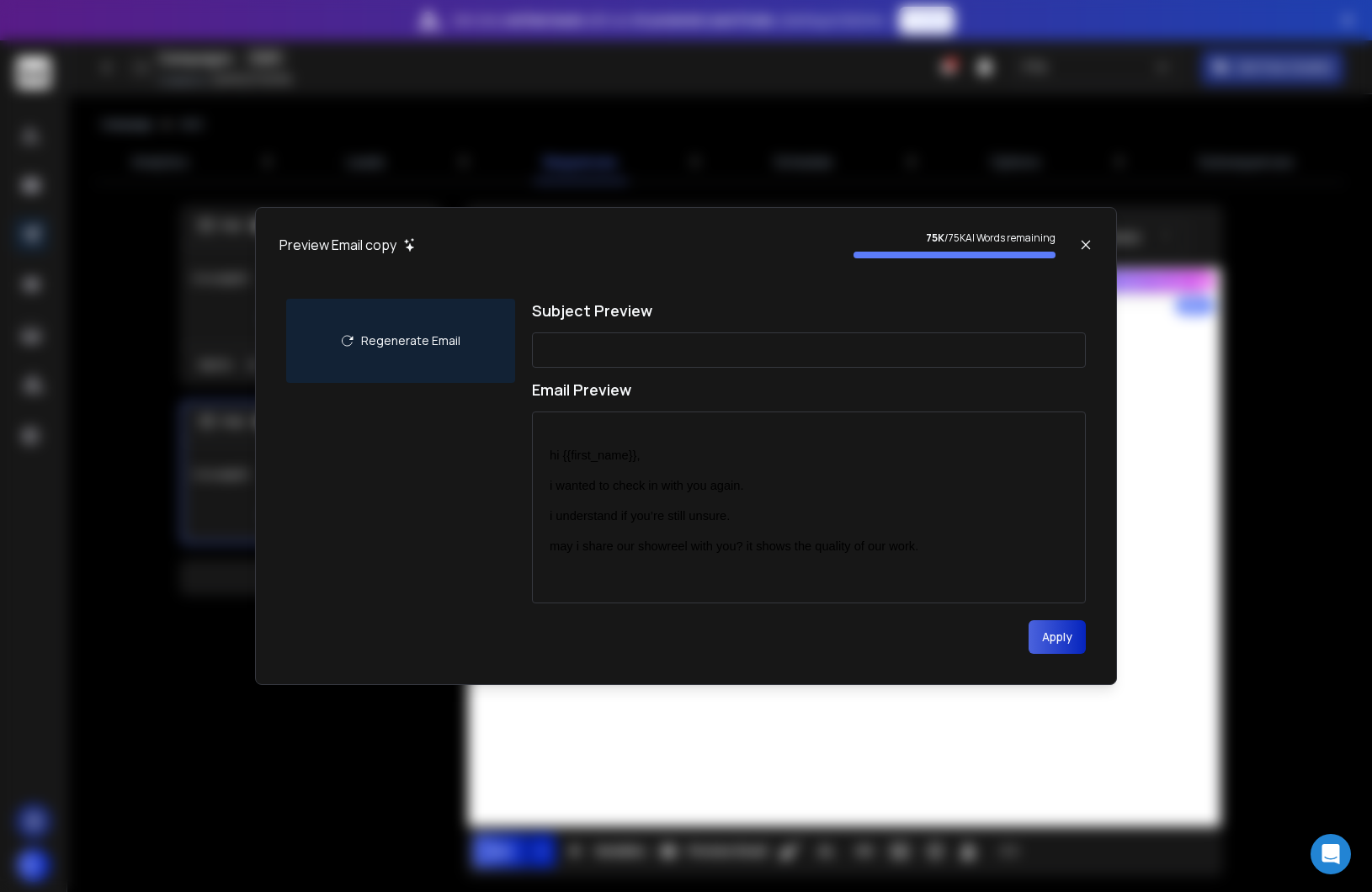
click at [427, 343] on p "Regenerate Email" at bounding box center [410, 340] width 99 height 17
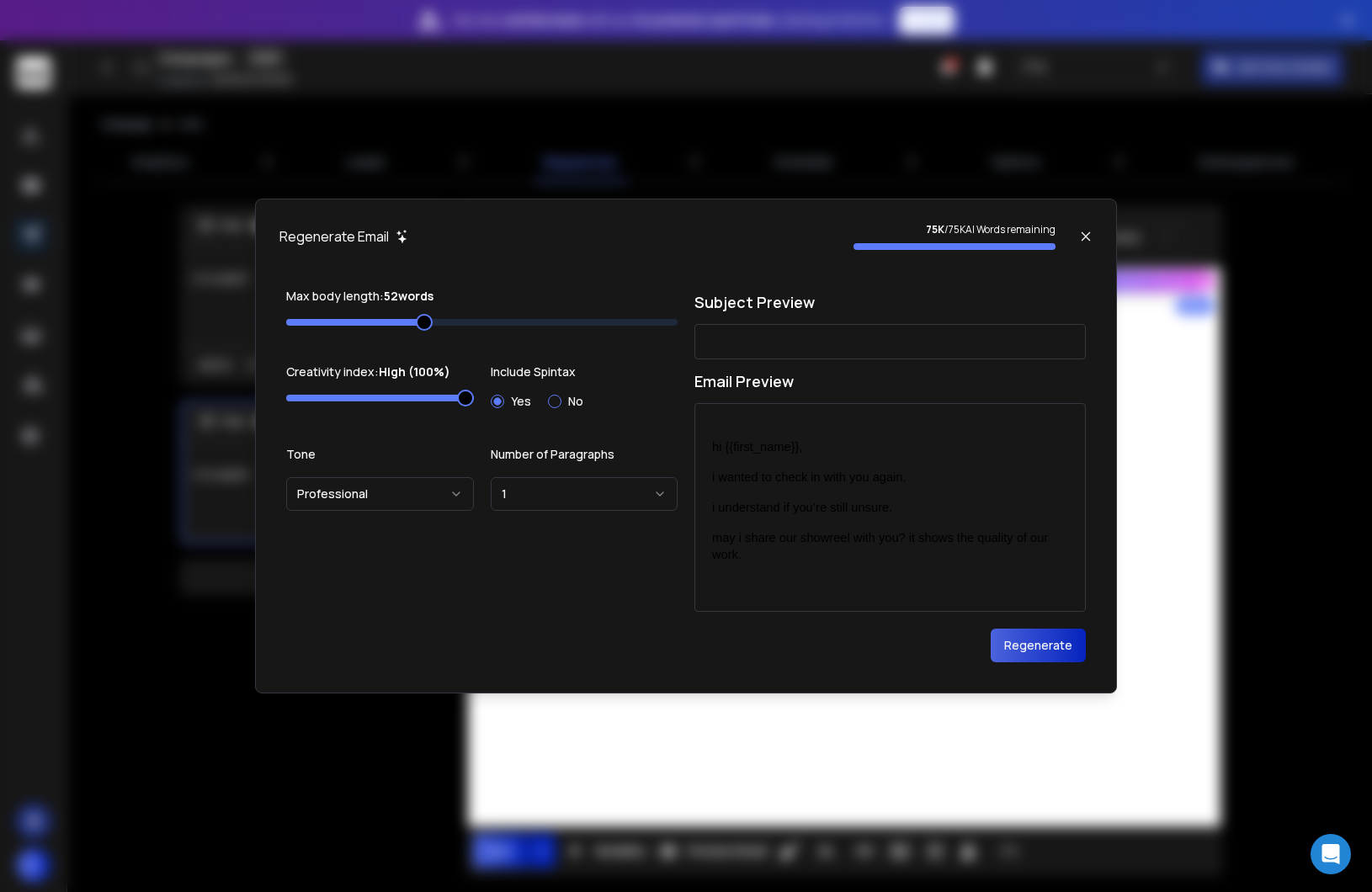
click at [766, 545] on p "may i share our showreel with you? it shows the quality of our work." at bounding box center [889, 546] width 356 height 33
click at [550, 507] on button "1" at bounding box center [584, 494] width 187 height 33
select select "*"
click at [398, 485] on button "Professional" at bounding box center [380, 494] width 187 height 33
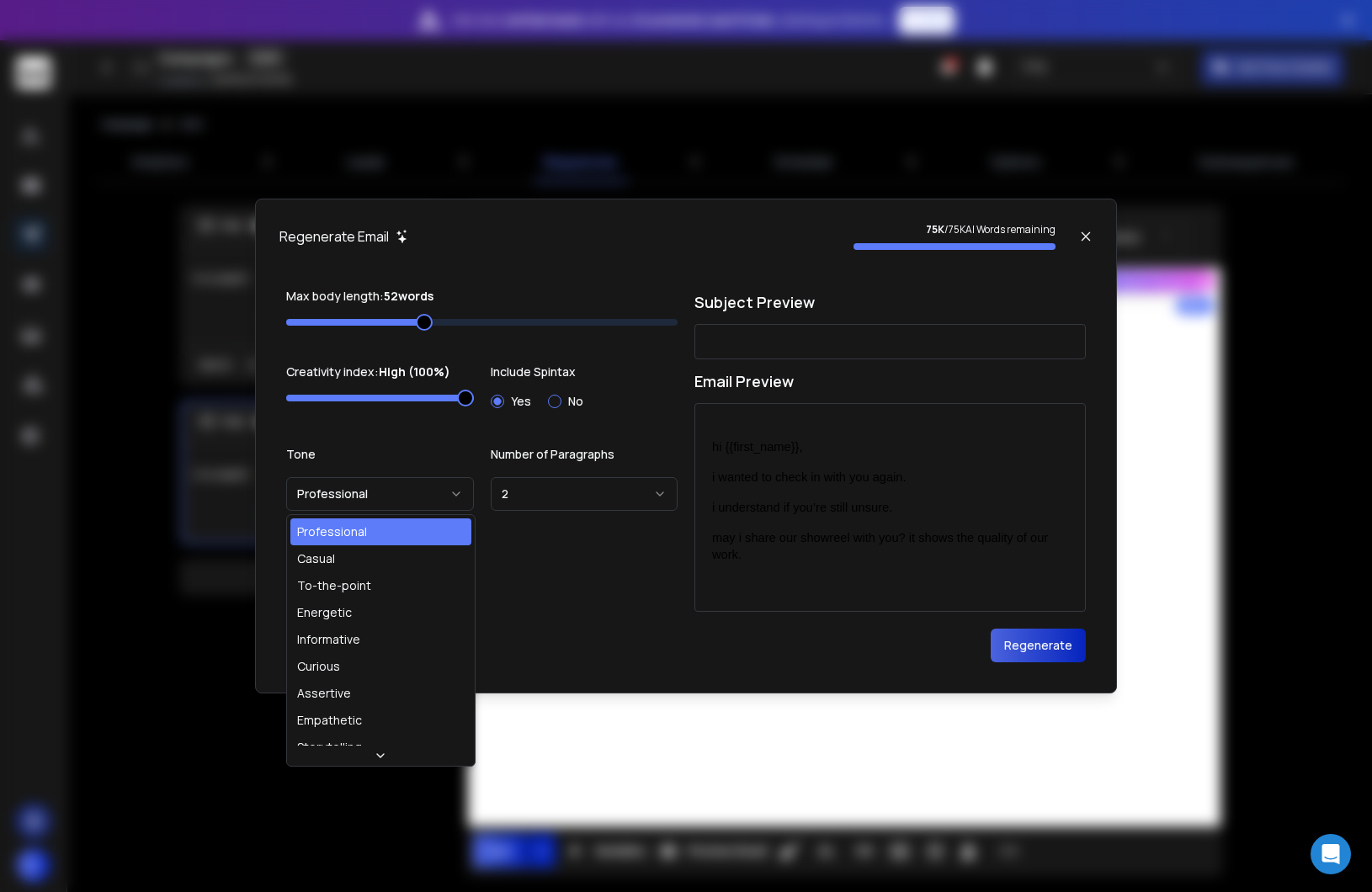
select select "******"
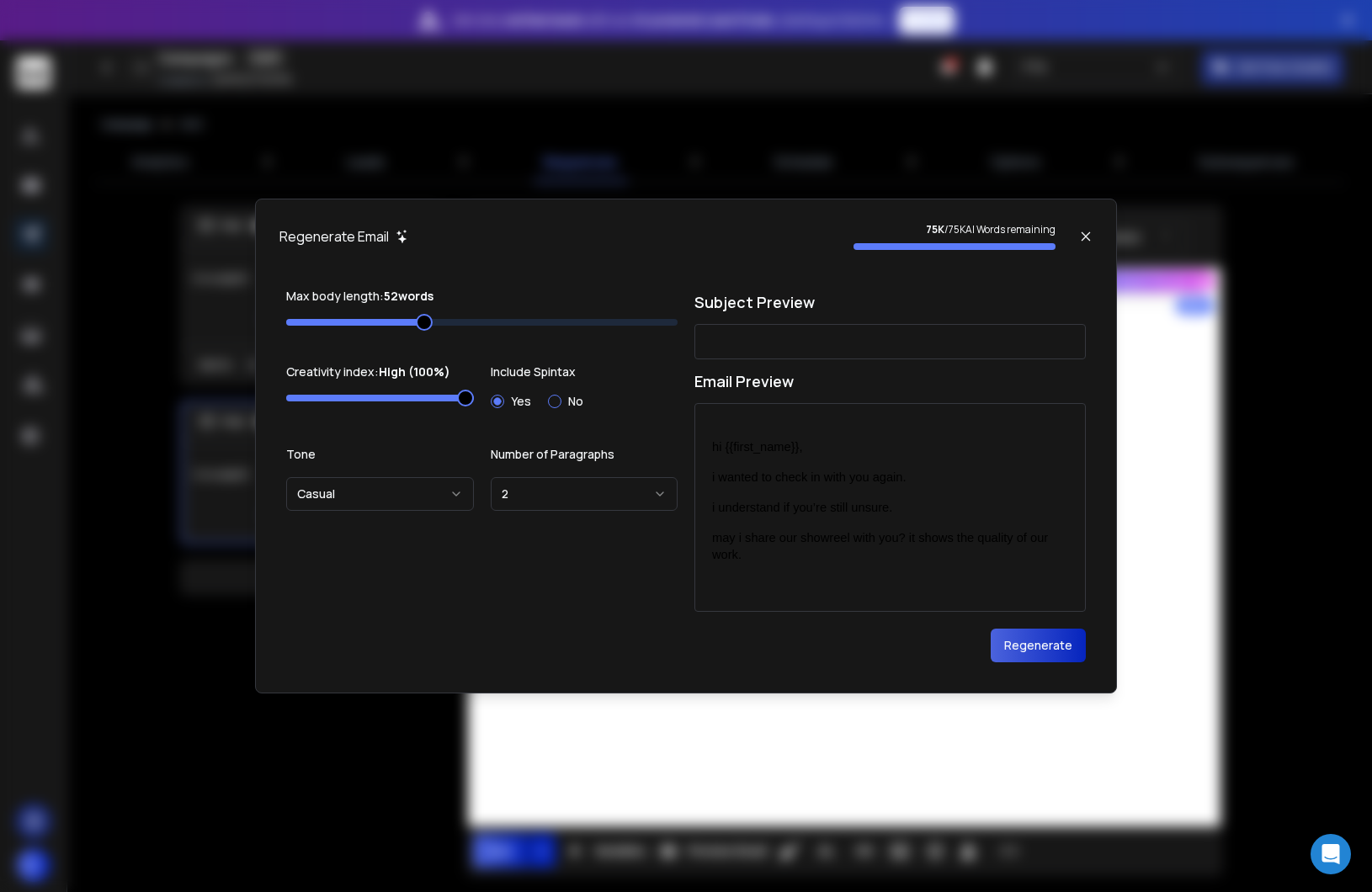
click at [1034, 628] on button "Regenerate" at bounding box center [1038, 645] width 95 height 33
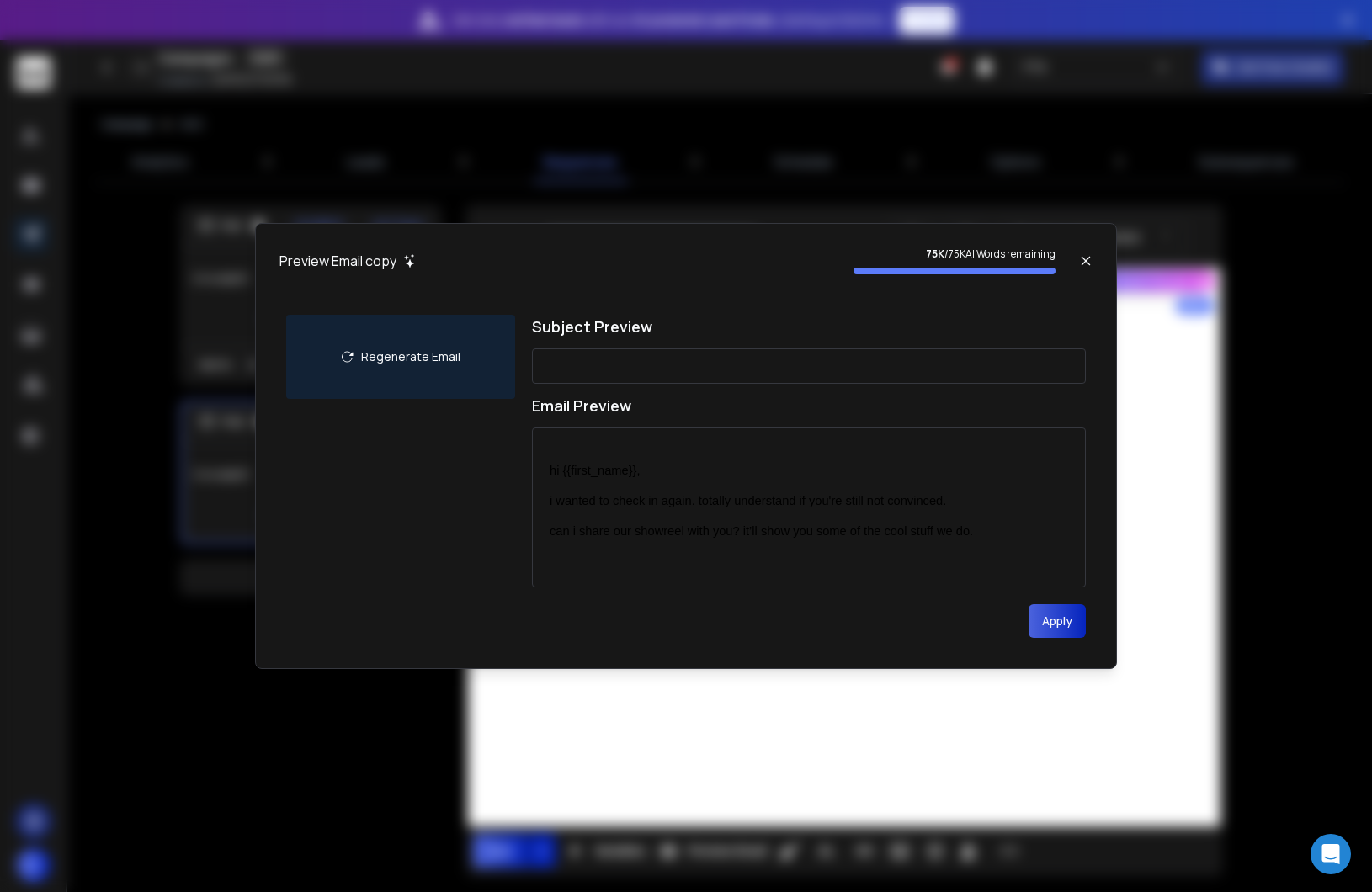
click at [426, 334] on div "Regenerate Email" at bounding box center [400, 357] width 229 height 84
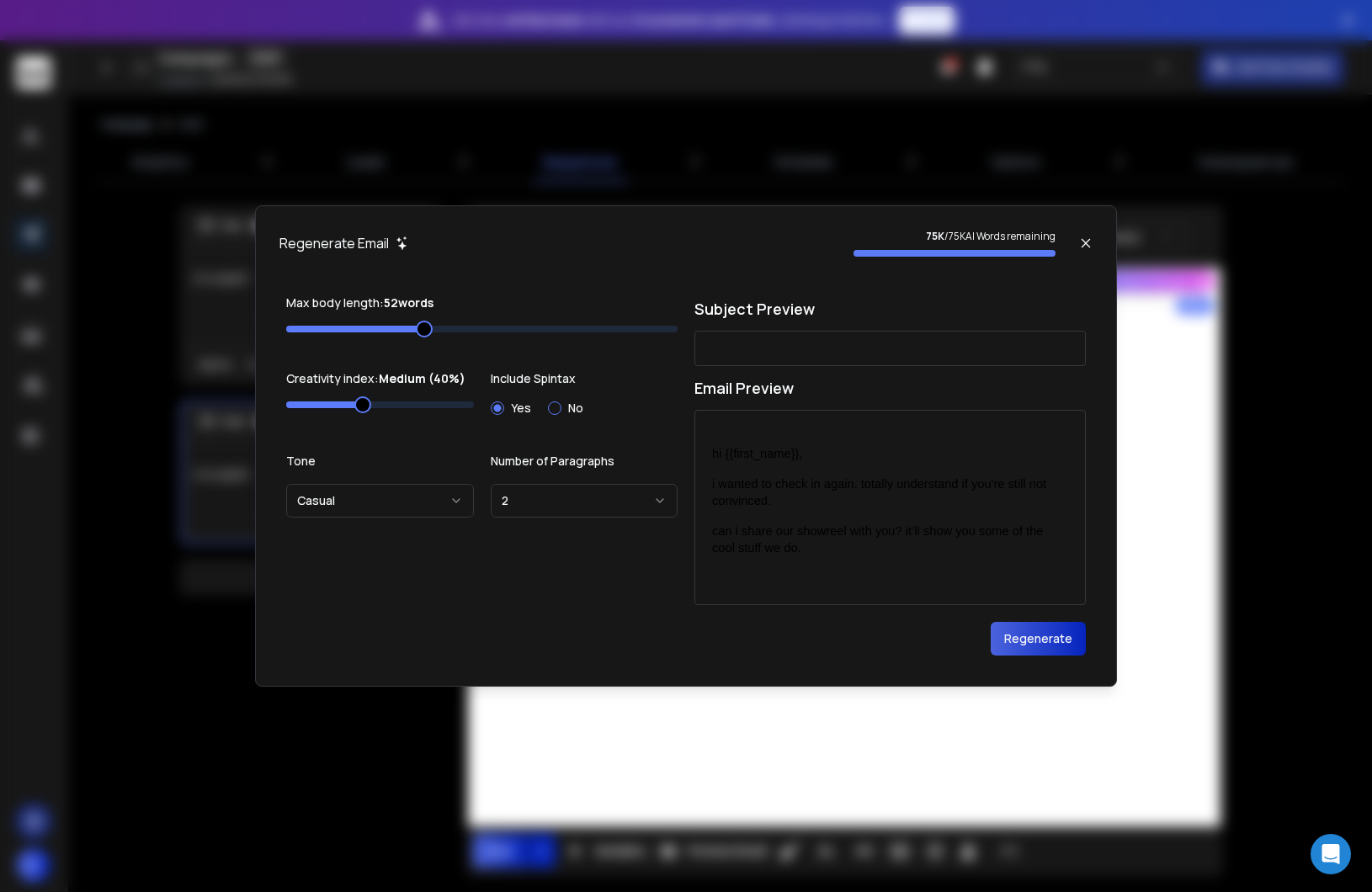
click at [361, 404] on span at bounding box center [324, 404] width 75 height 7
click at [369, 504] on button "Casual" at bounding box center [380, 500] width 187 height 33
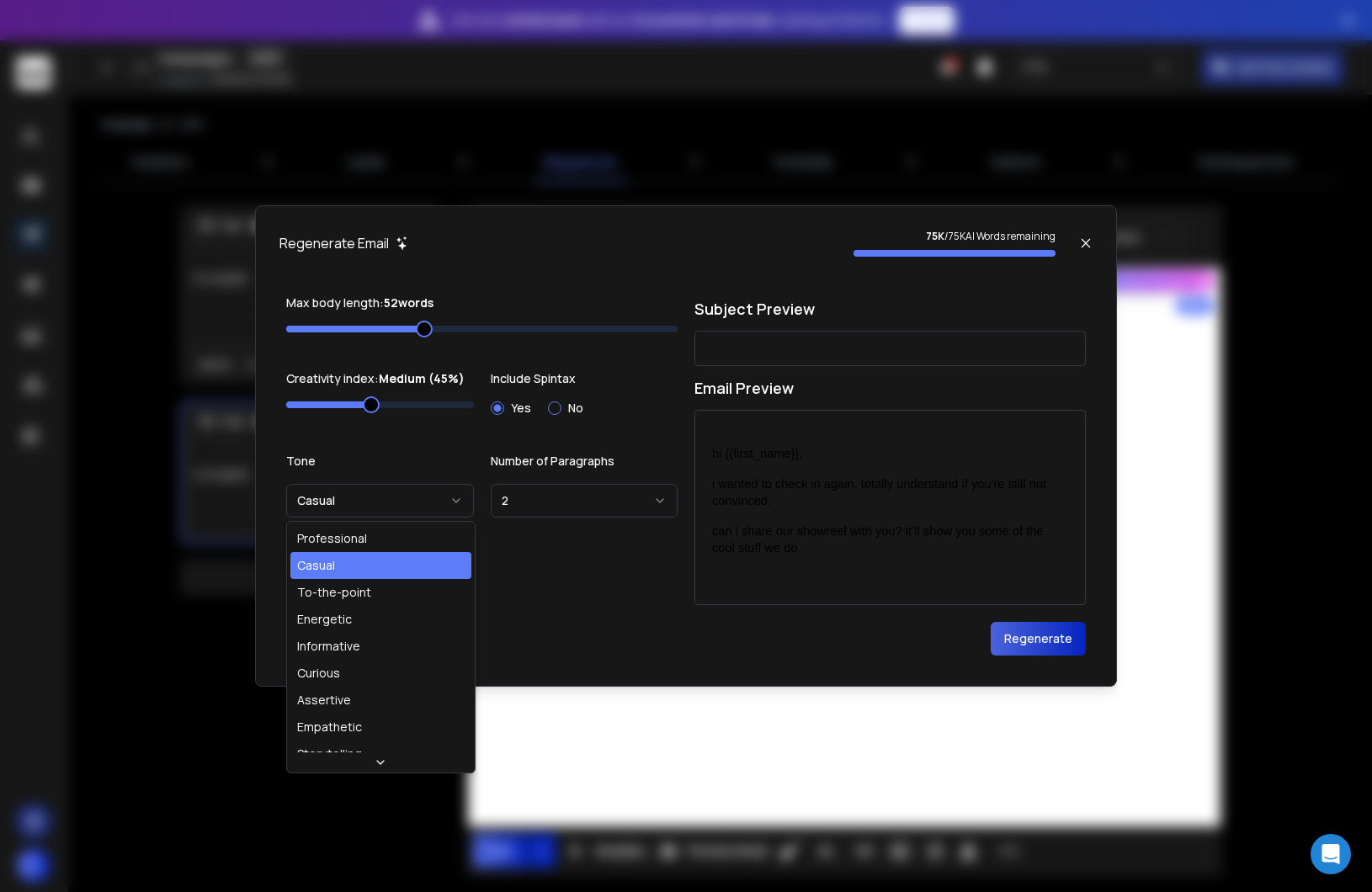
select select "**********"
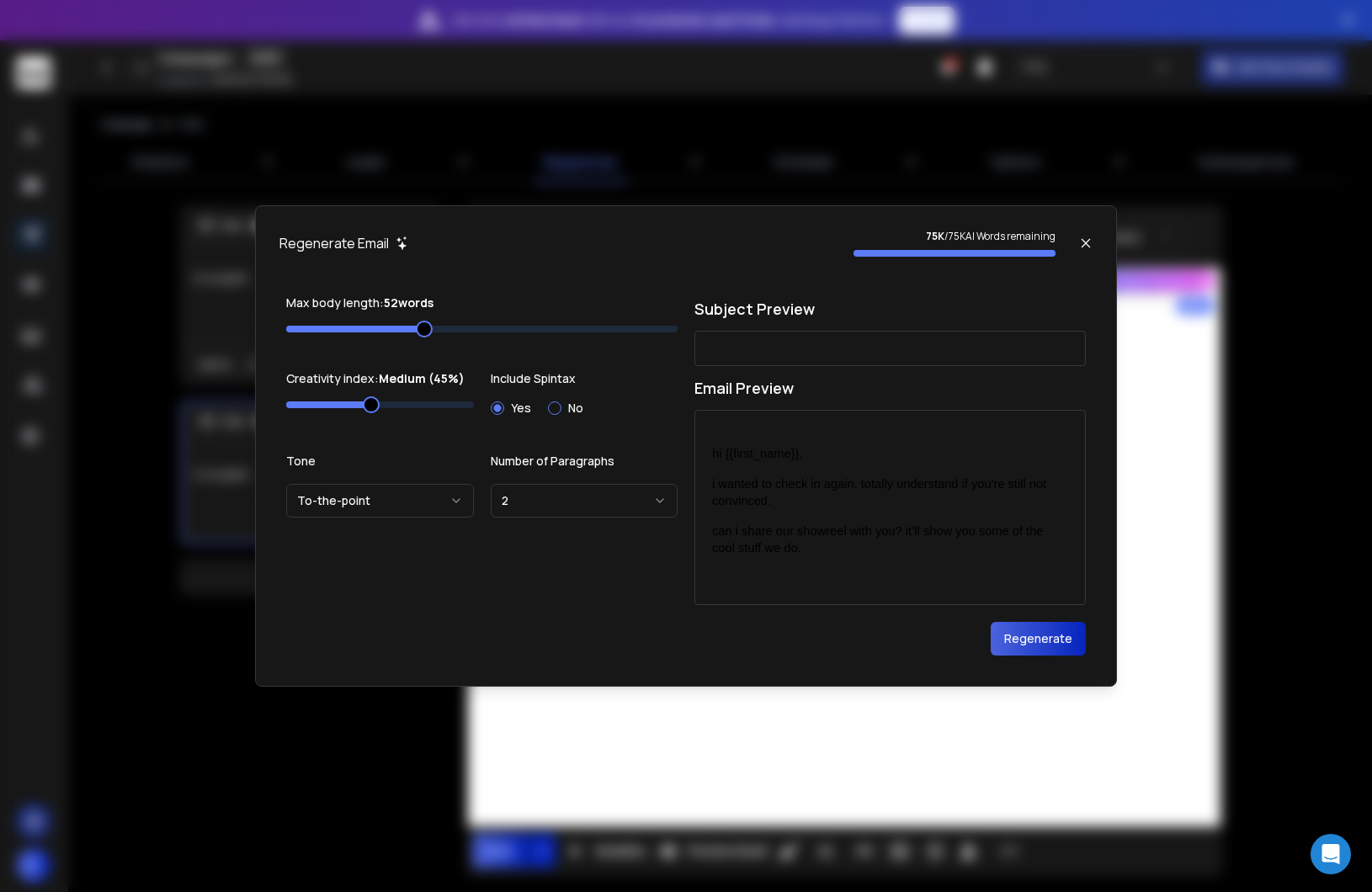
click at [588, 501] on button "2" at bounding box center [584, 500] width 187 height 33
click at [587, 495] on button "1" at bounding box center [584, 500] width 187 height 33
select select "*"
click at [1024, 621] on button "Regenerate" at bounding box center [1038, 638] width 95 height 33
click at [1030, 638] on div "Regenerate" at bounding box center [686, 638] width 799 height 33
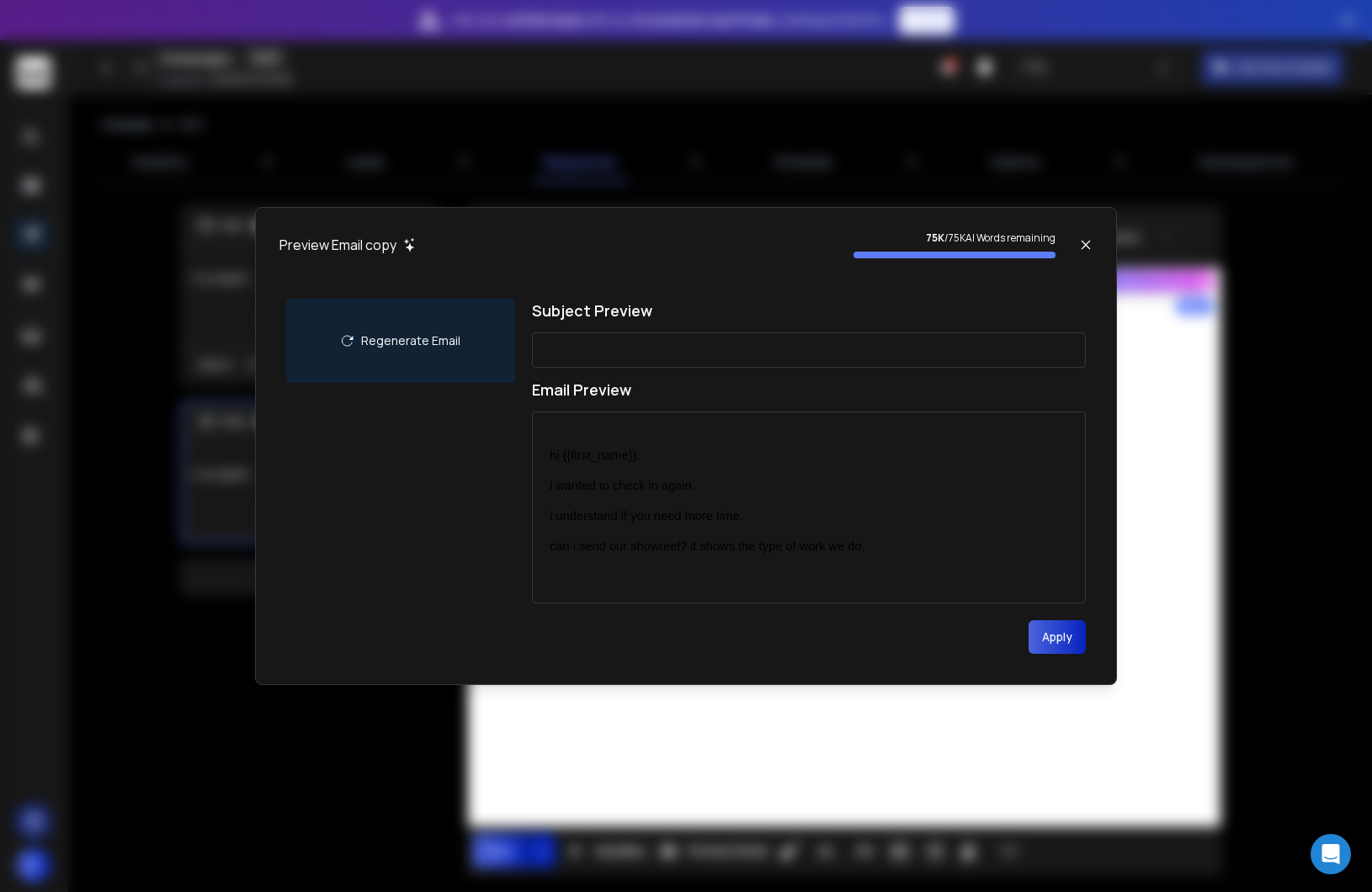
click at [420, 321] on div "Regenerate Email" at bounding box center [400, 341] width 229 height 84
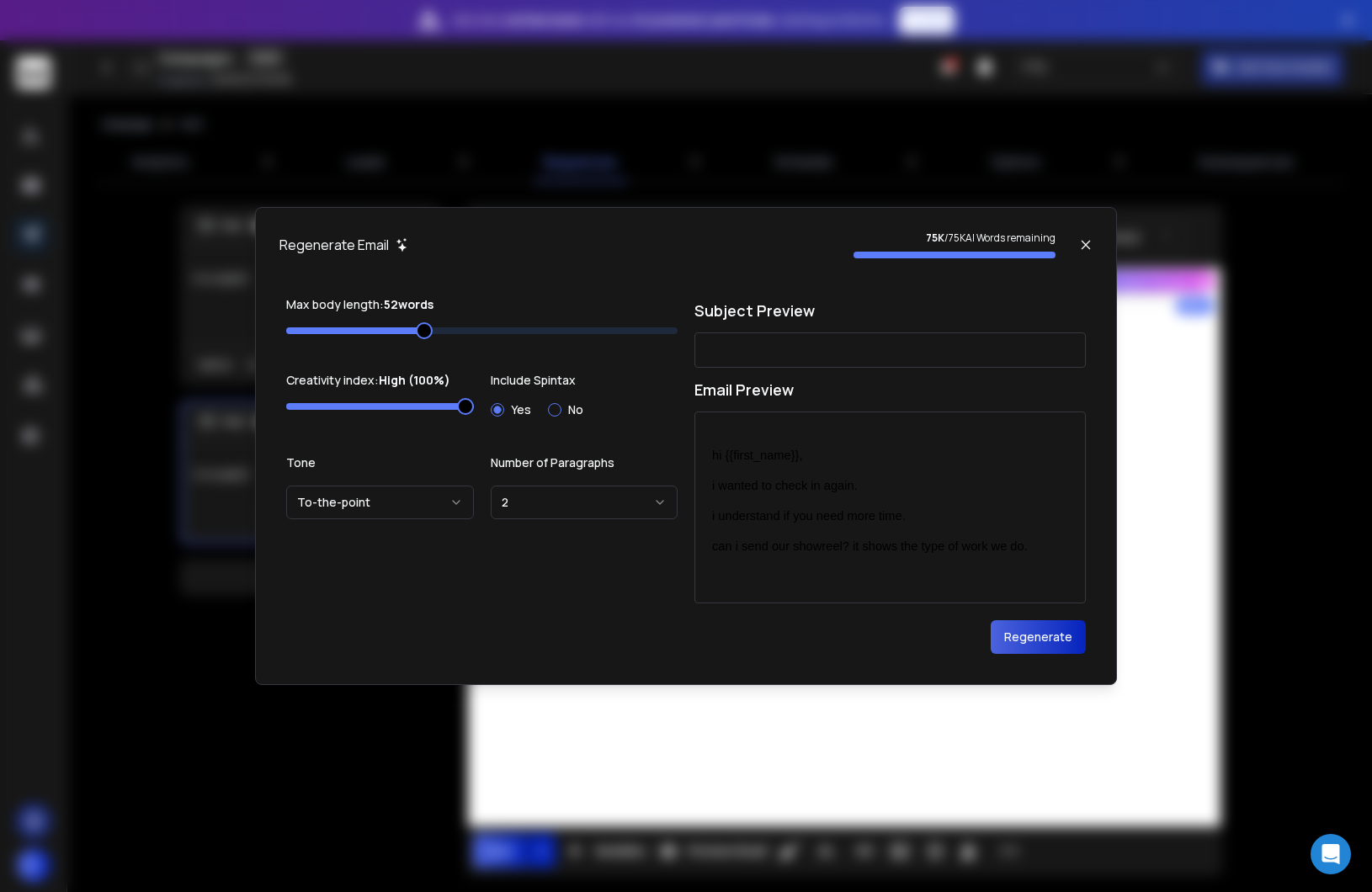
click at [501, 419] on div "**********" at bounding box center [482, 447] width 391 height 145
click at [460, 336] on div "**********" at bounding box center [482, 451] width 391 height 304
click at [458, 334] on div "**********" at bounding box center [482, 451] width 391 height 304
click at [454, 329] on span "**" at bounding box center [482, 330] width 391 height 7
click at [1051, 648] on button "Regenerate" at bounding box center [1038, 636] width 95 height 33
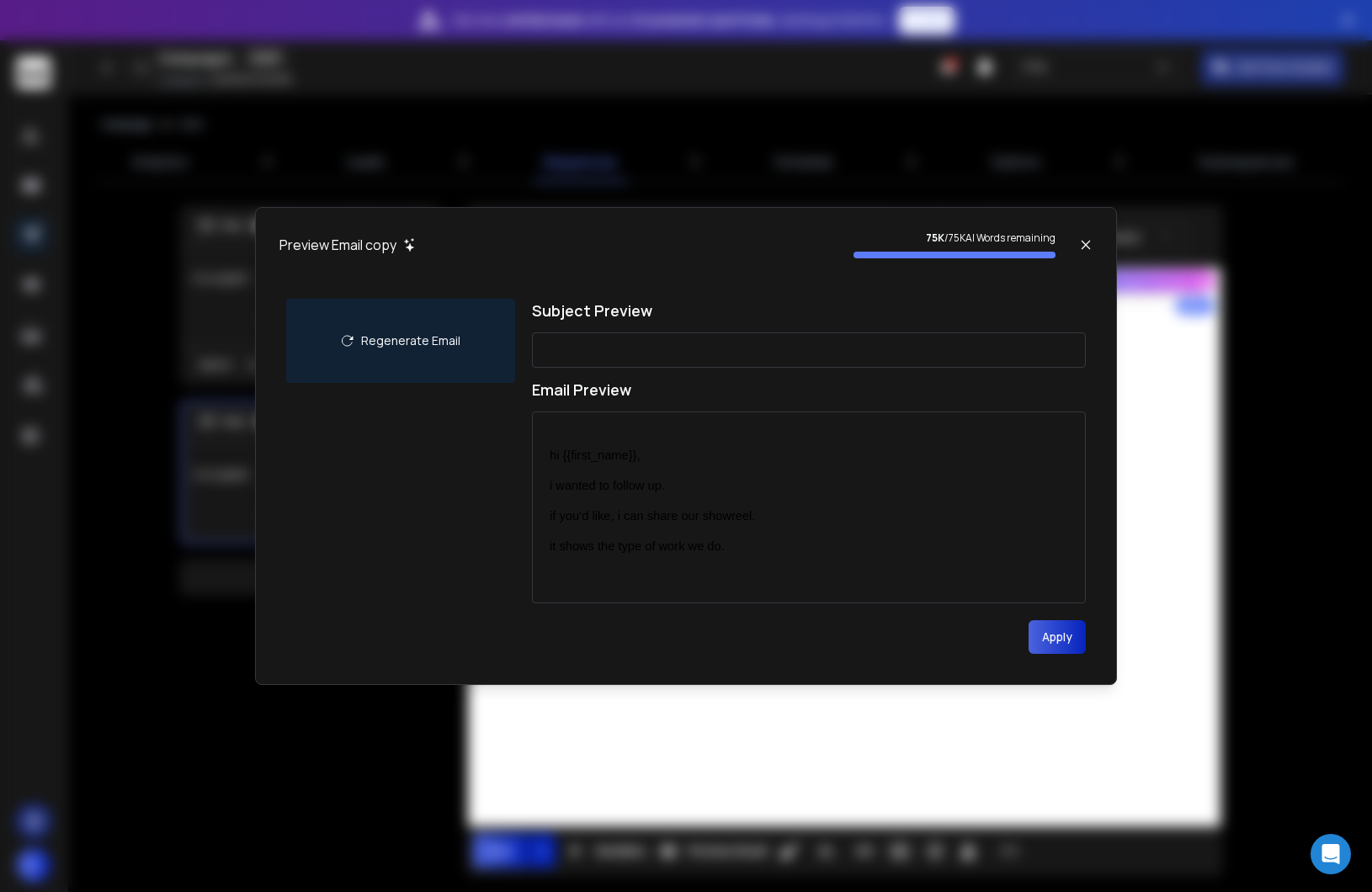
click at [1089, 246] on icon at bounding box center [1086, 245] width 14 height 14
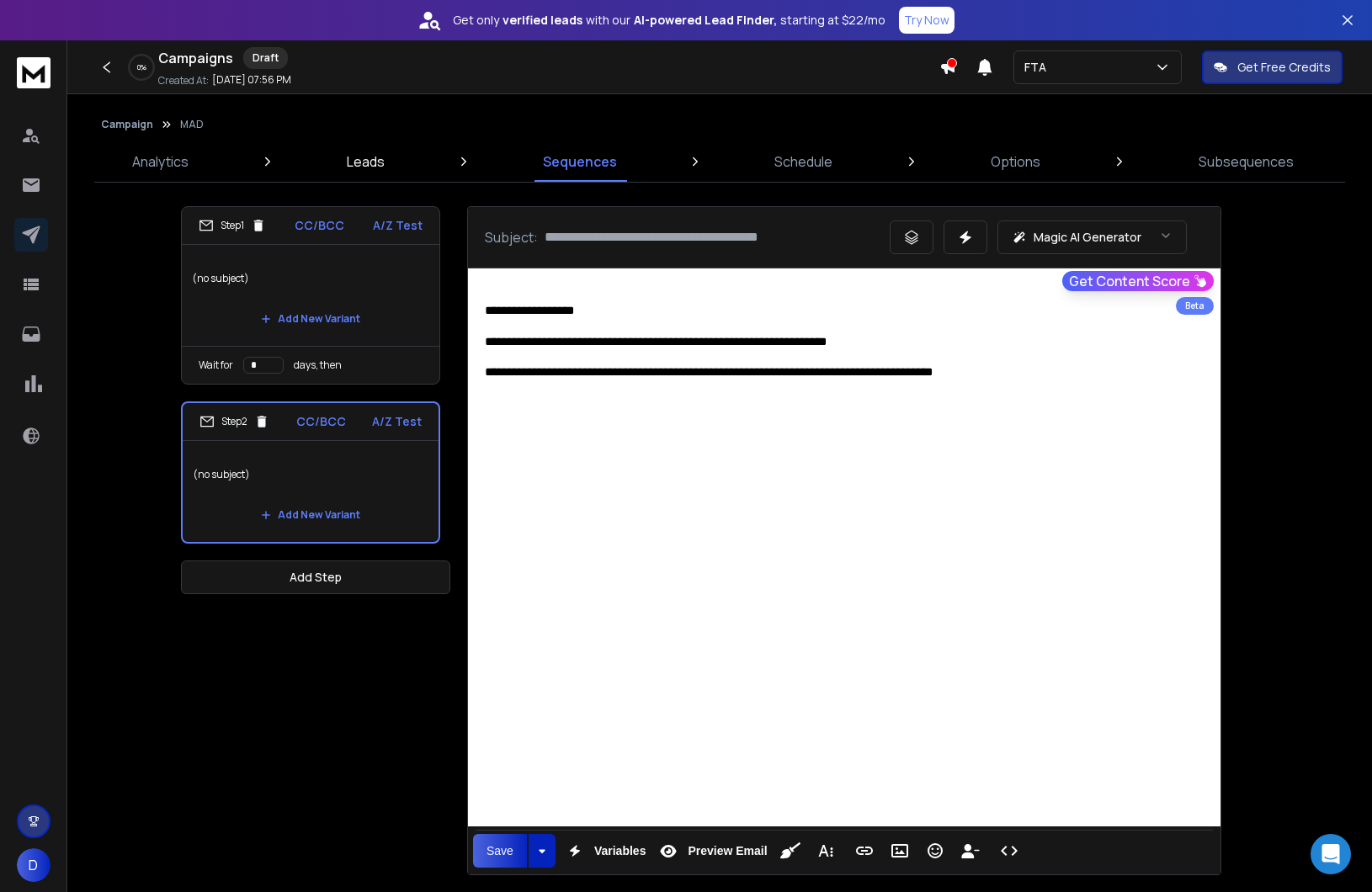
click at [367, 162] on p "Leads" at bounding box center [366, 161] width 38 height 21
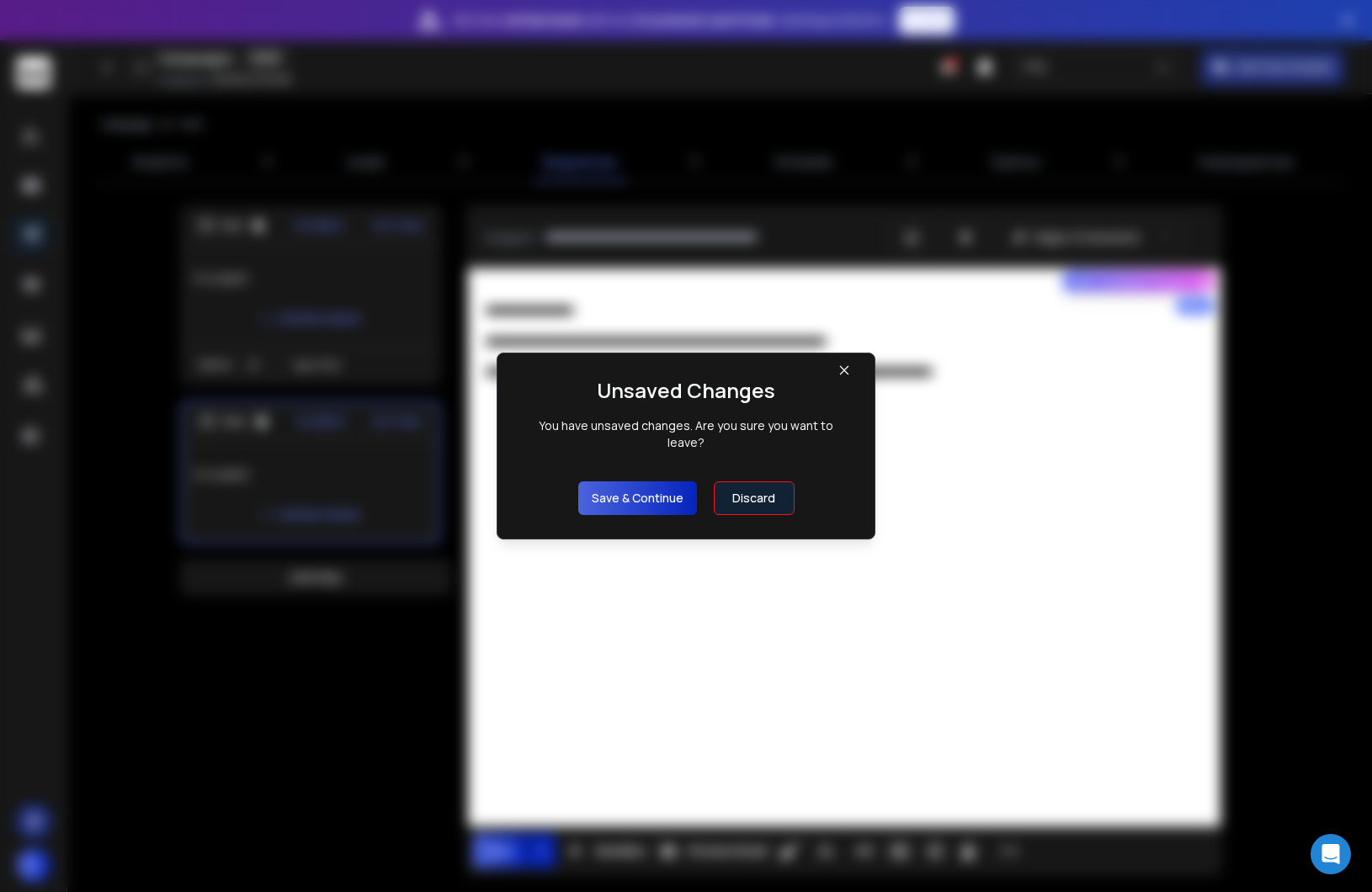
click at [746, 484] on button "Discard" at bounding box center [754, 498] width 80 height 33
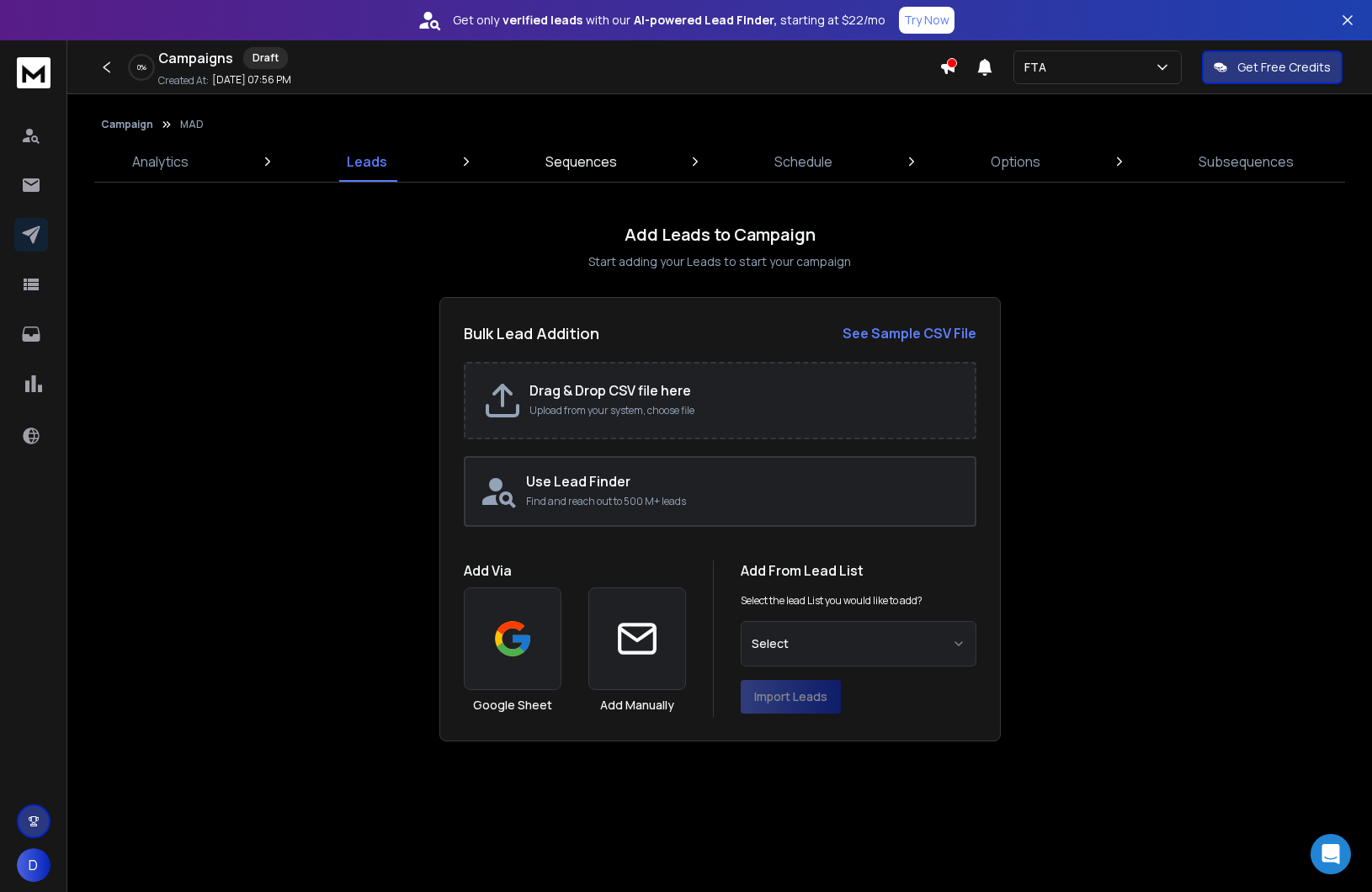
click at [561, 164] on p "Sequences" at bounding box center [581, 161] width 72 height 21
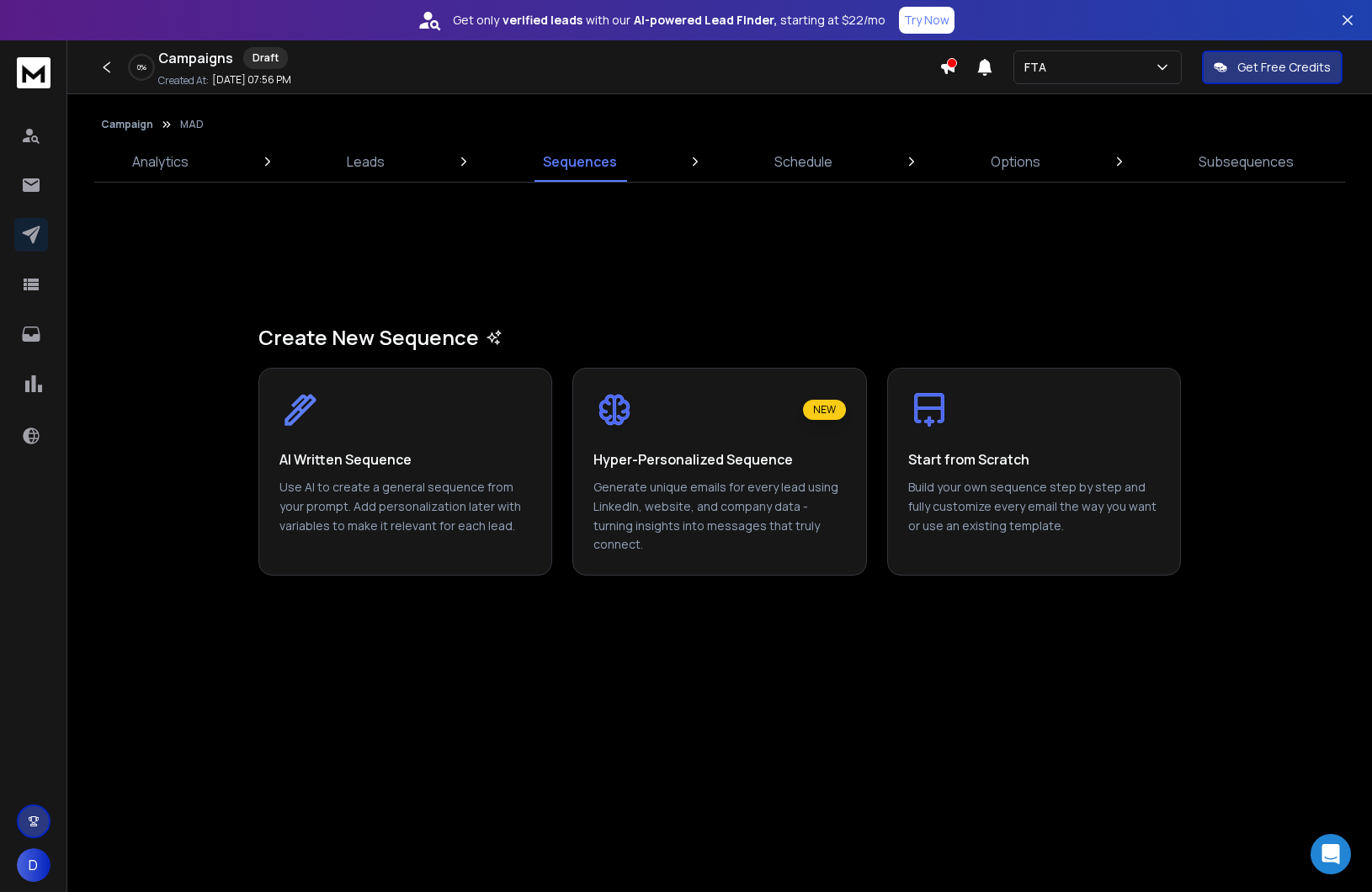
click at [1069, 424] on div "button" at bounding box center [1034, 409] width 252 height 42
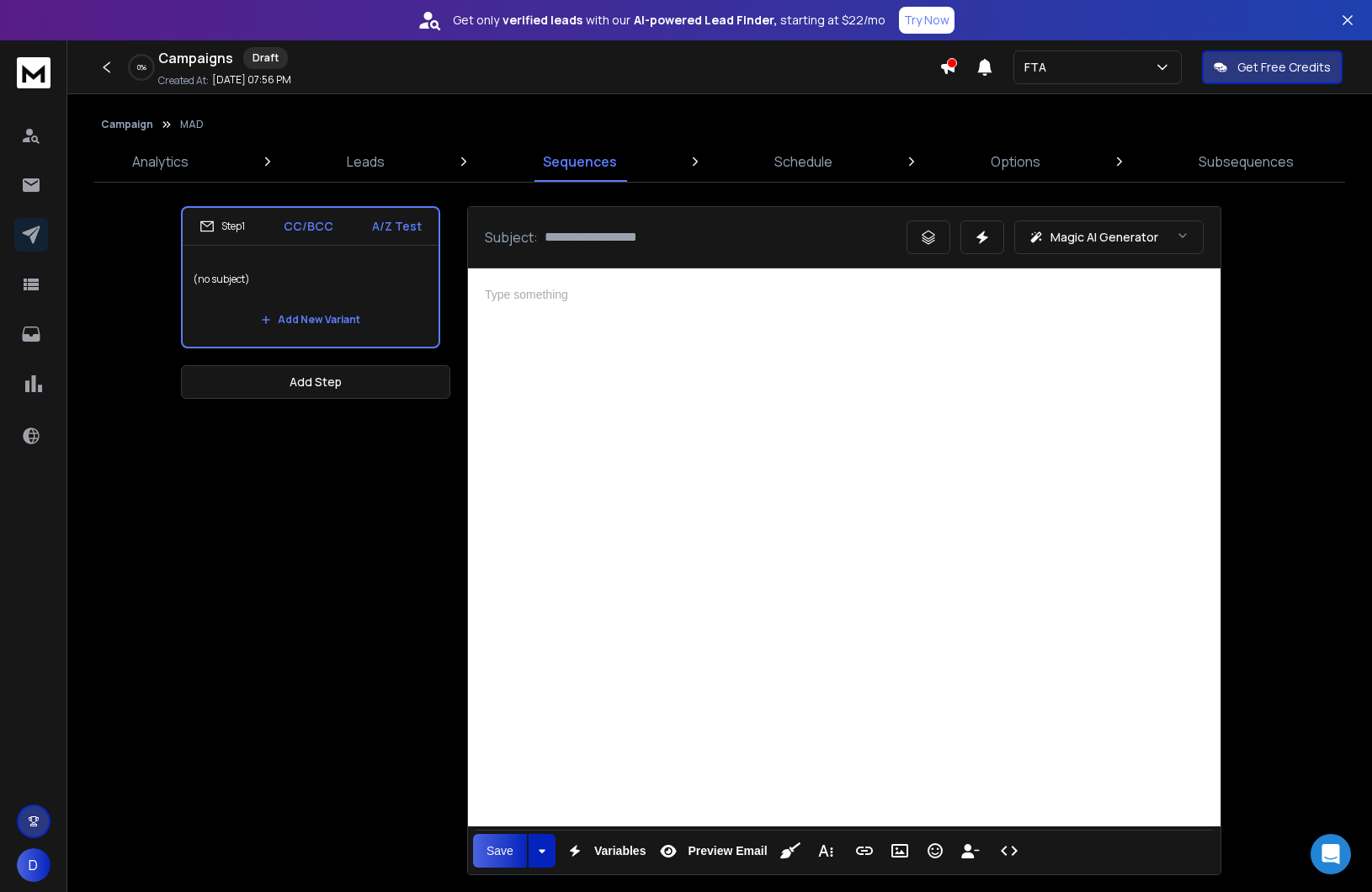
click at [571, 321] on div at bounding box center [843, 547] width 752 height 558
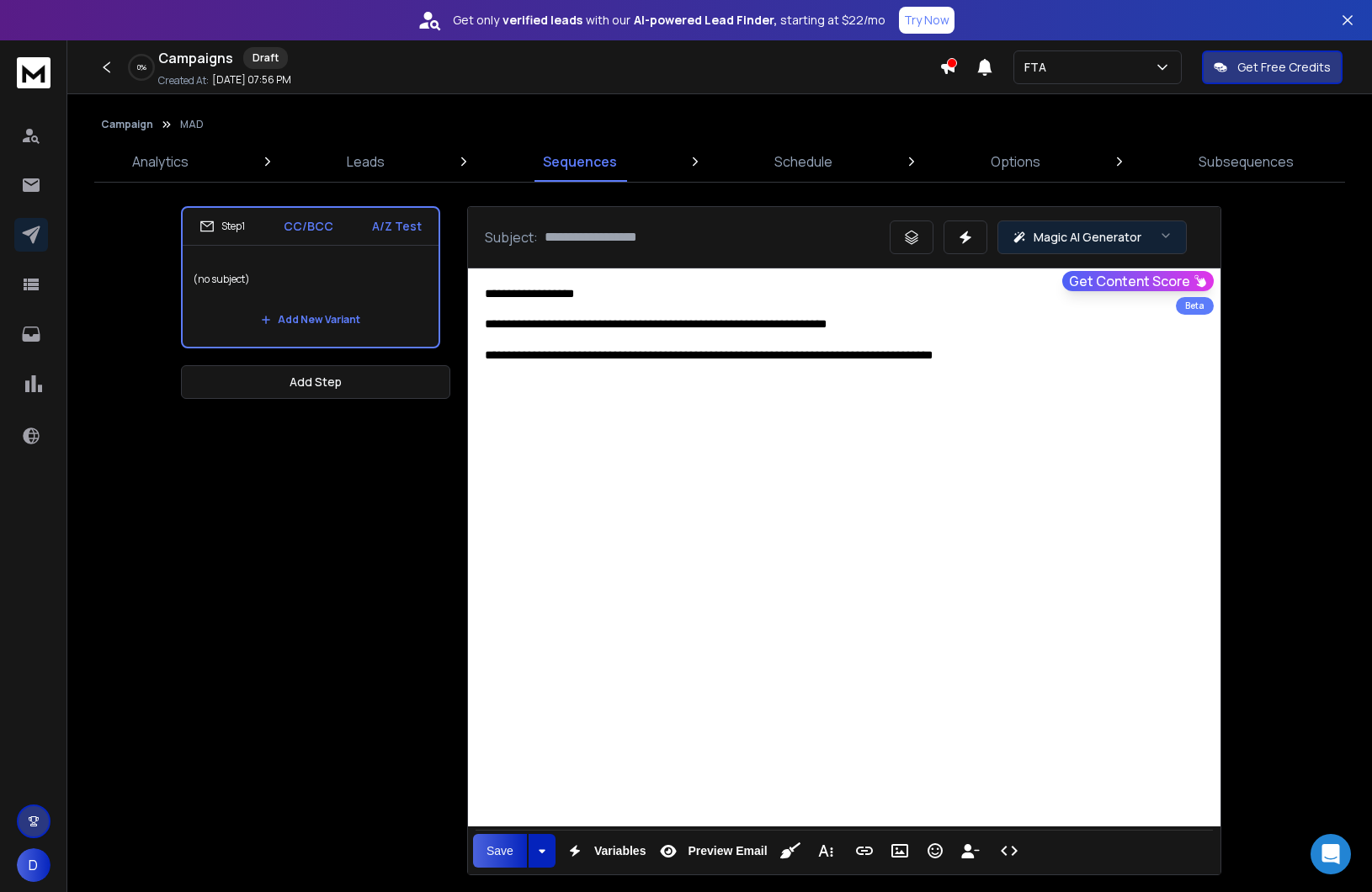
click at [1059, 242] on p "Magic AI Generator" at bounding box center [1088, 236] width 108 height 17
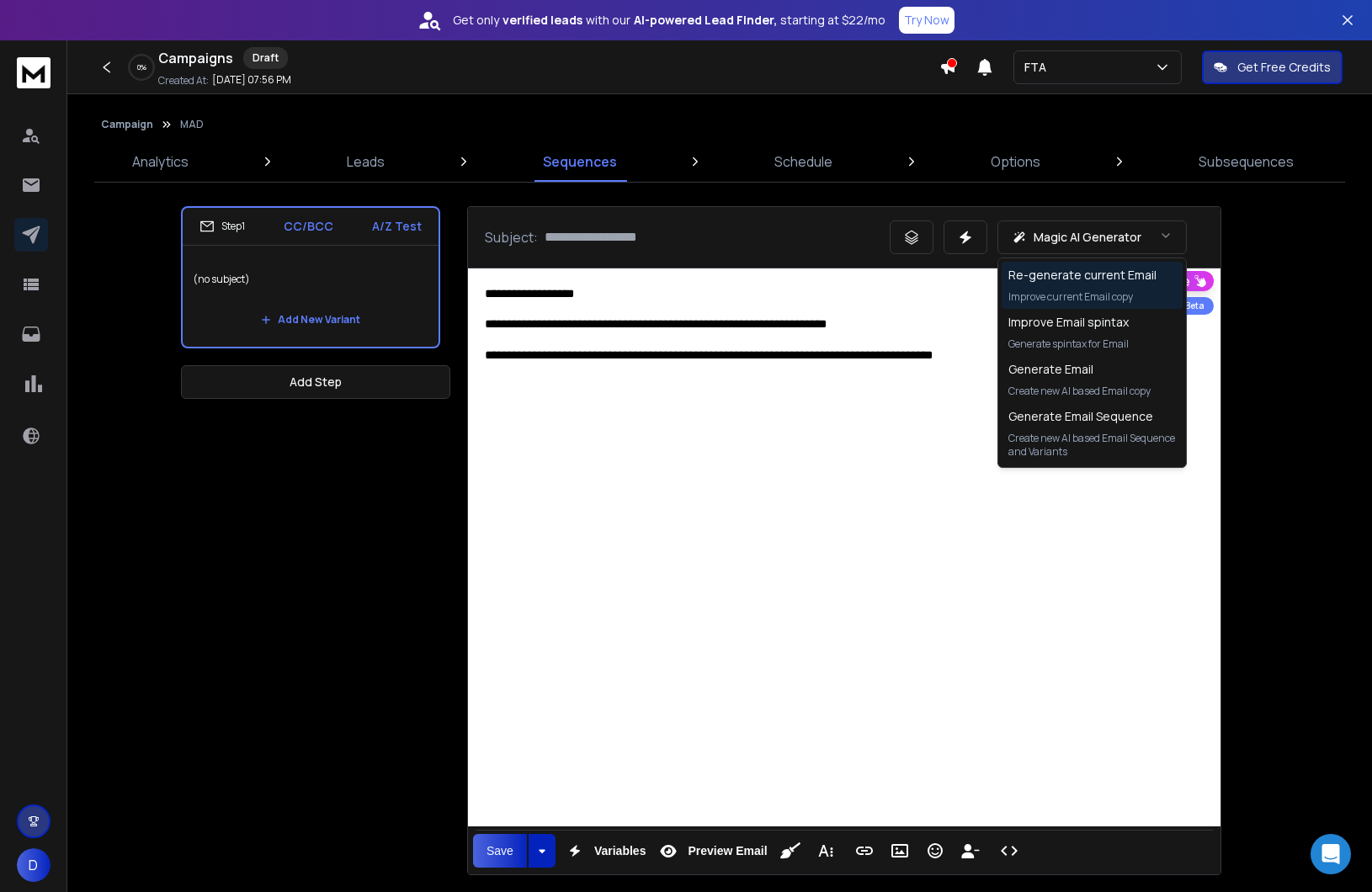
click at [1069, 281] on h1 "Re-generate current Email" at bounding box center [1082, 274] width 148 height 17
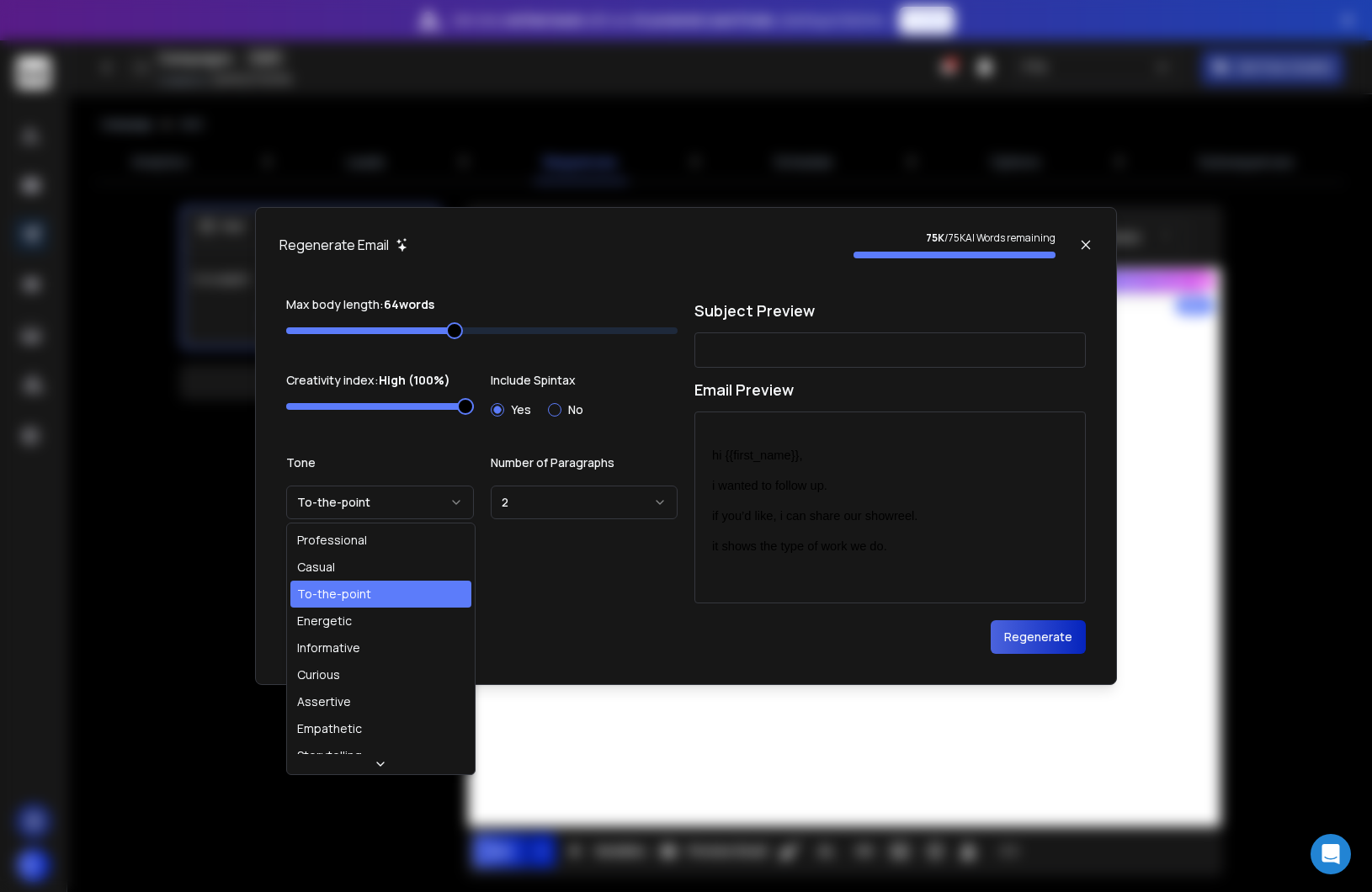
click at [389, 504] on button "To-the-point" at bounding box center [380, 502] width 187 height 33
select select "**********"
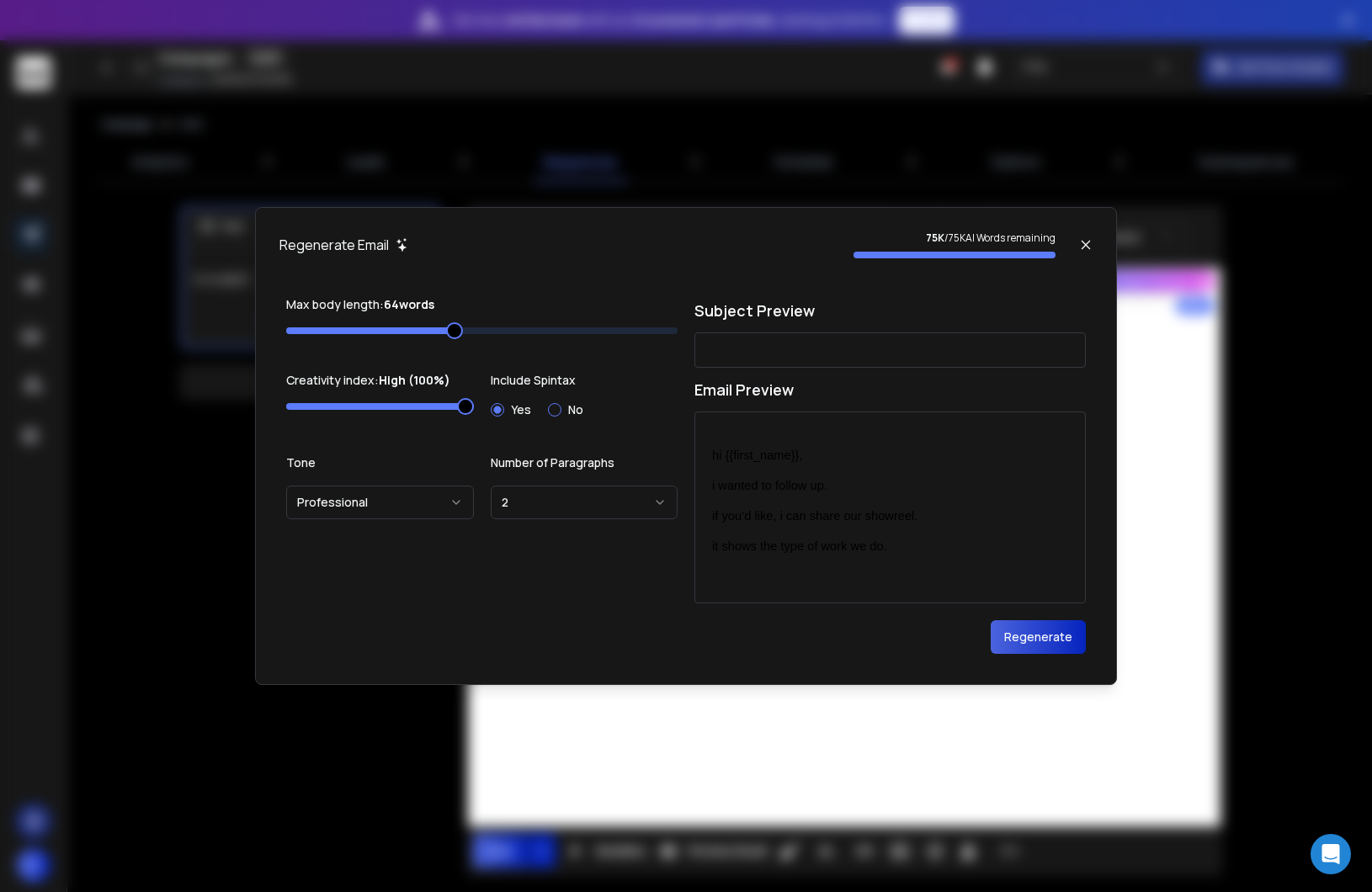
click at [1065, 637] on button "Regenerate" at bounding box center [1038, 636] width 95 height 33
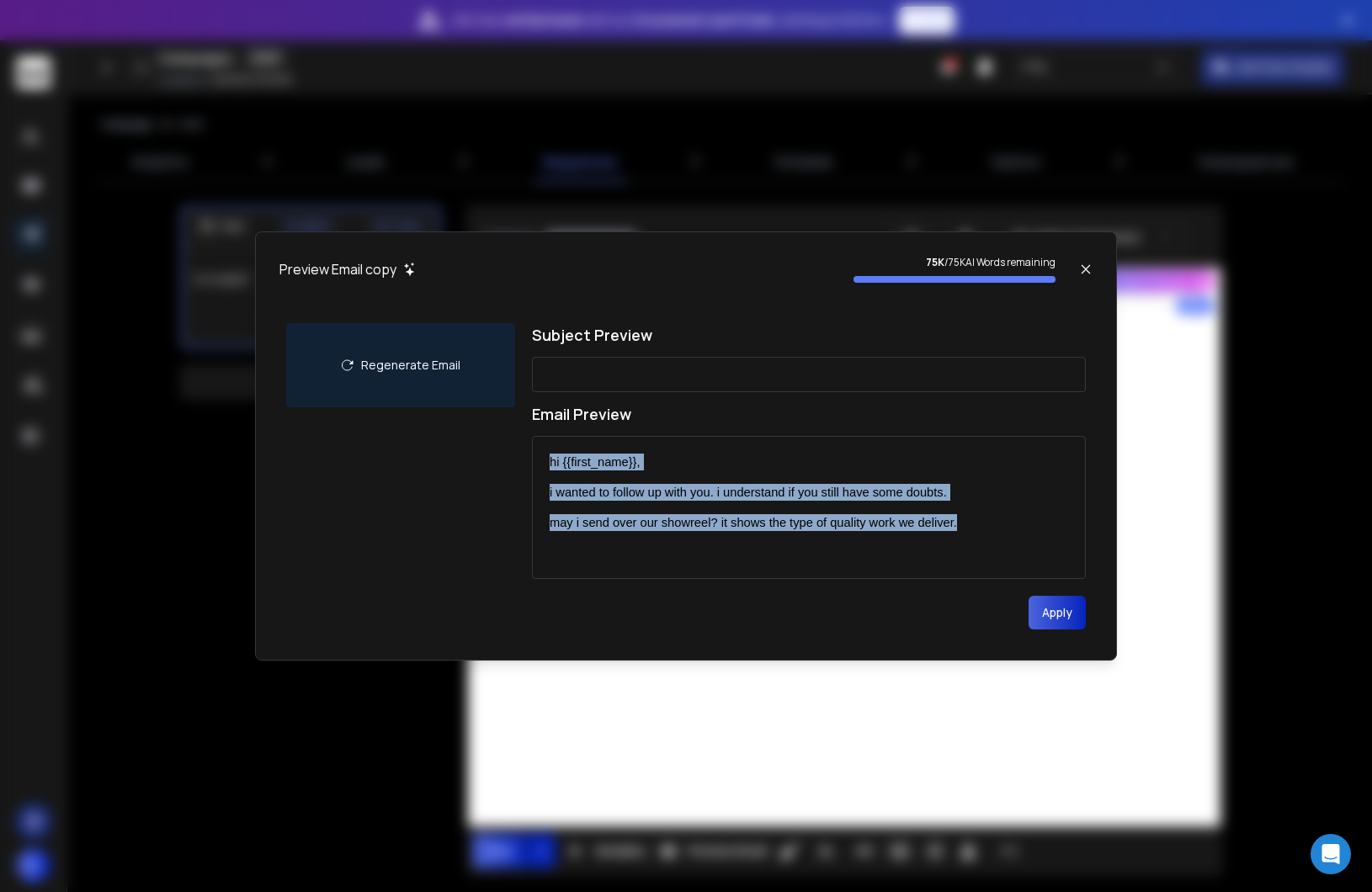
drag, startPoint x: 970, startPoint y: 528, endPoint x: 546, endPoint y: 456, distance: 430.1
click at [546, 456] on div "hi {{first_name}}, i wanted to follow up with you. i understand if you still ha…" at bounding box center [808, 508] width 554 height 144
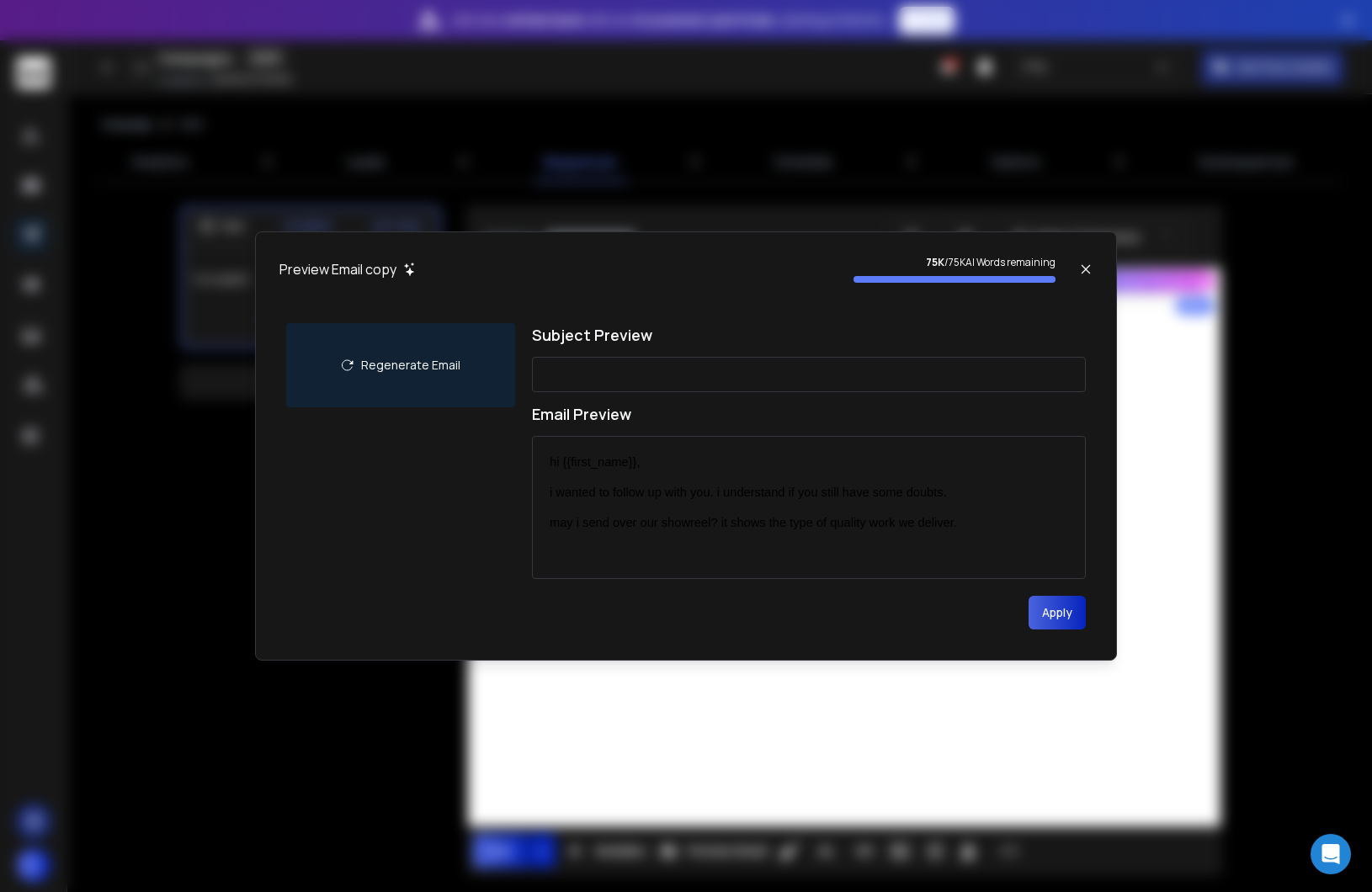
click at [411, 346] on div "Regenerate Email" at bounding box center [400, 366] width 229 height 84
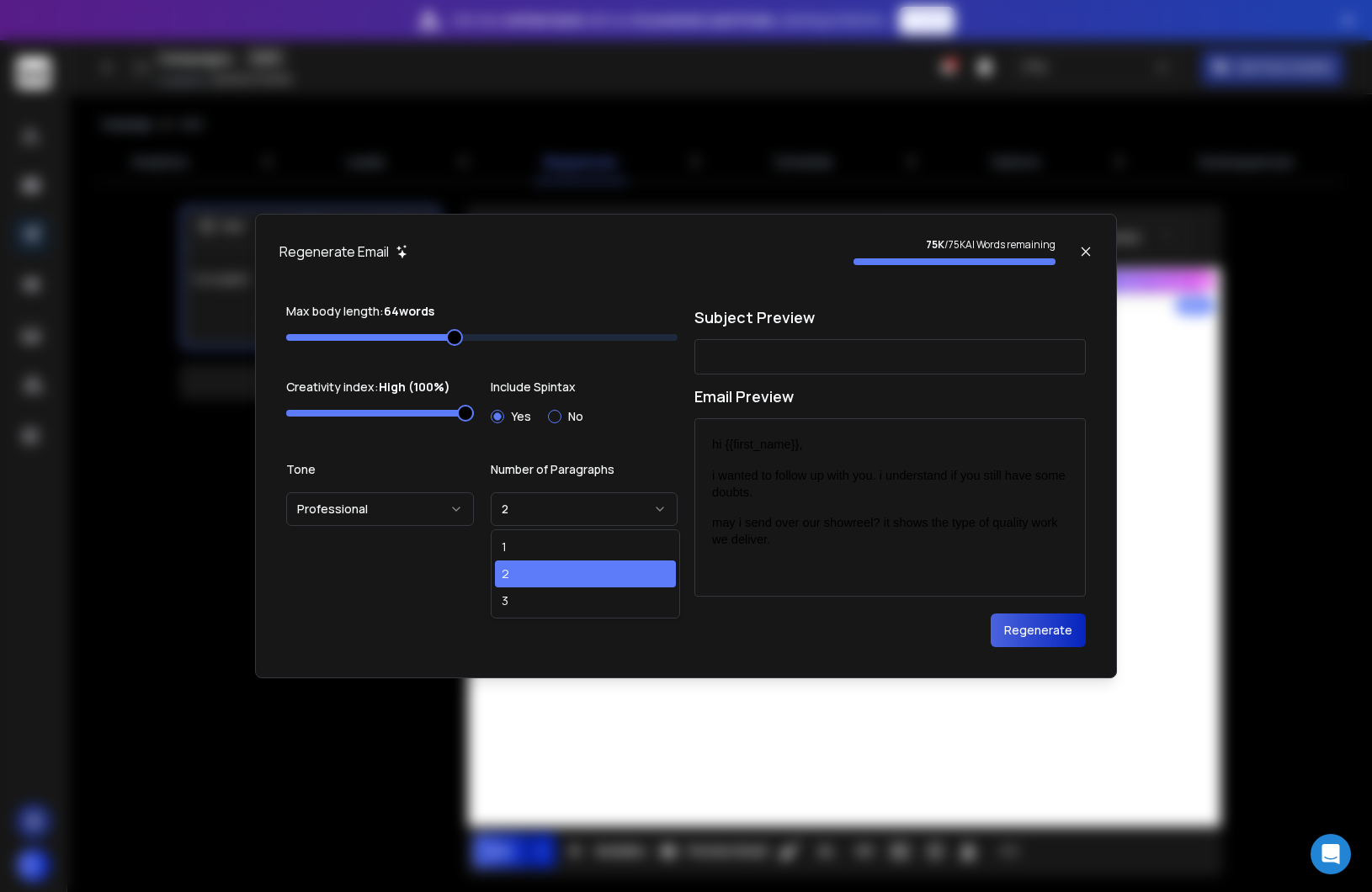
click at [531, 519] on button "2" at bounding box center [584, 509] width 187 height 33
select select "*"
click at [1029, 619] on button "Regenerate" at bounding box center [1038, 630] width 95 height 33
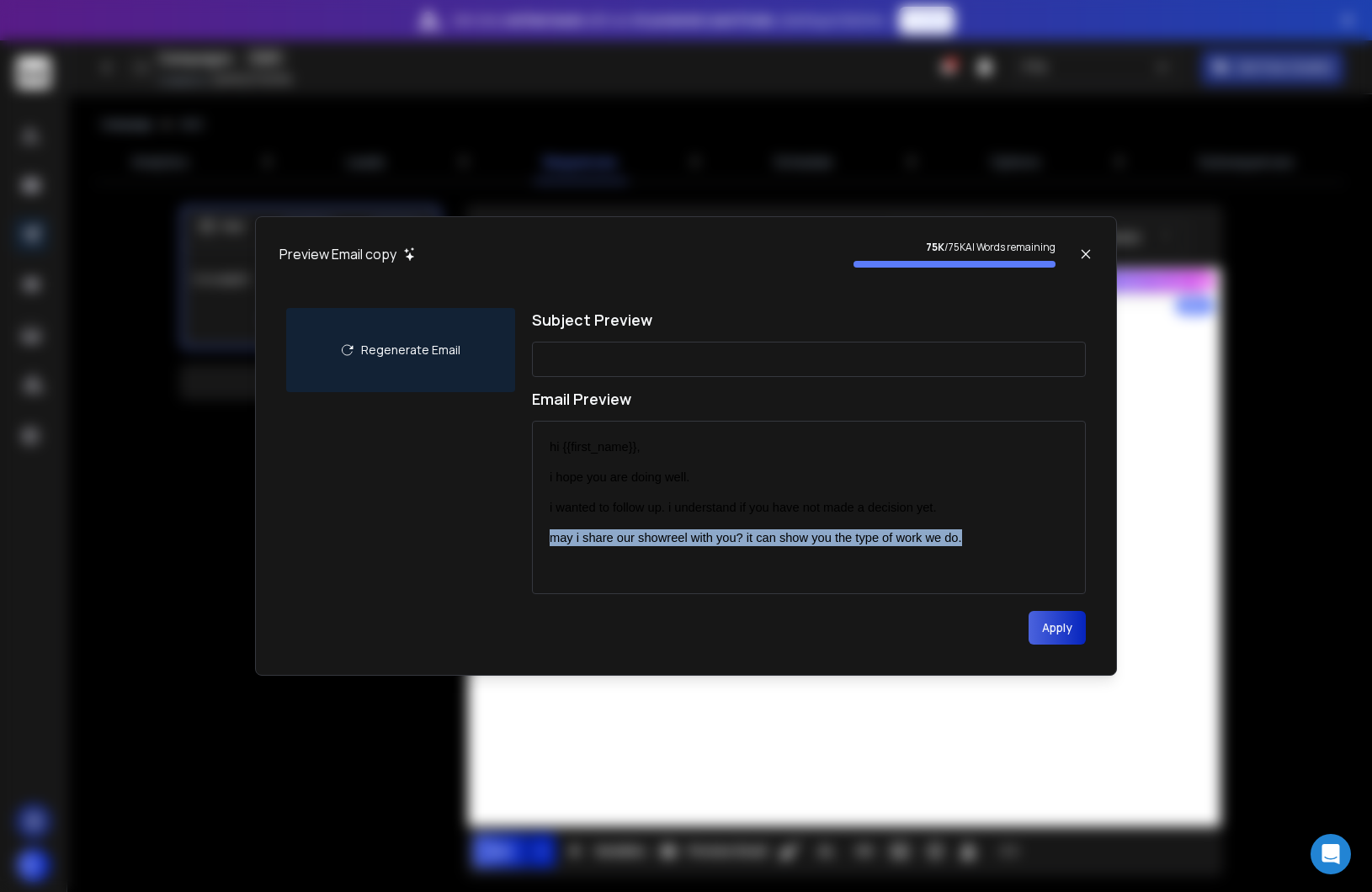
drag, startPoint x: 982, startPoint y: 543, endPoint x: 530, endPoint y: 530, distance: 452.2
click at [530, 530] on div "Regenerate Email Subject Preview Email Preview hi {{first_name}}, i hope you ar…" at bounding box center [686, 451] width 799 height 287
copy span "may i share our showreel with you? it can show you the type of work we do."
click at [407, 356] on p "Regenerate Email" at bounding box center [410, 349] width 99 height 17
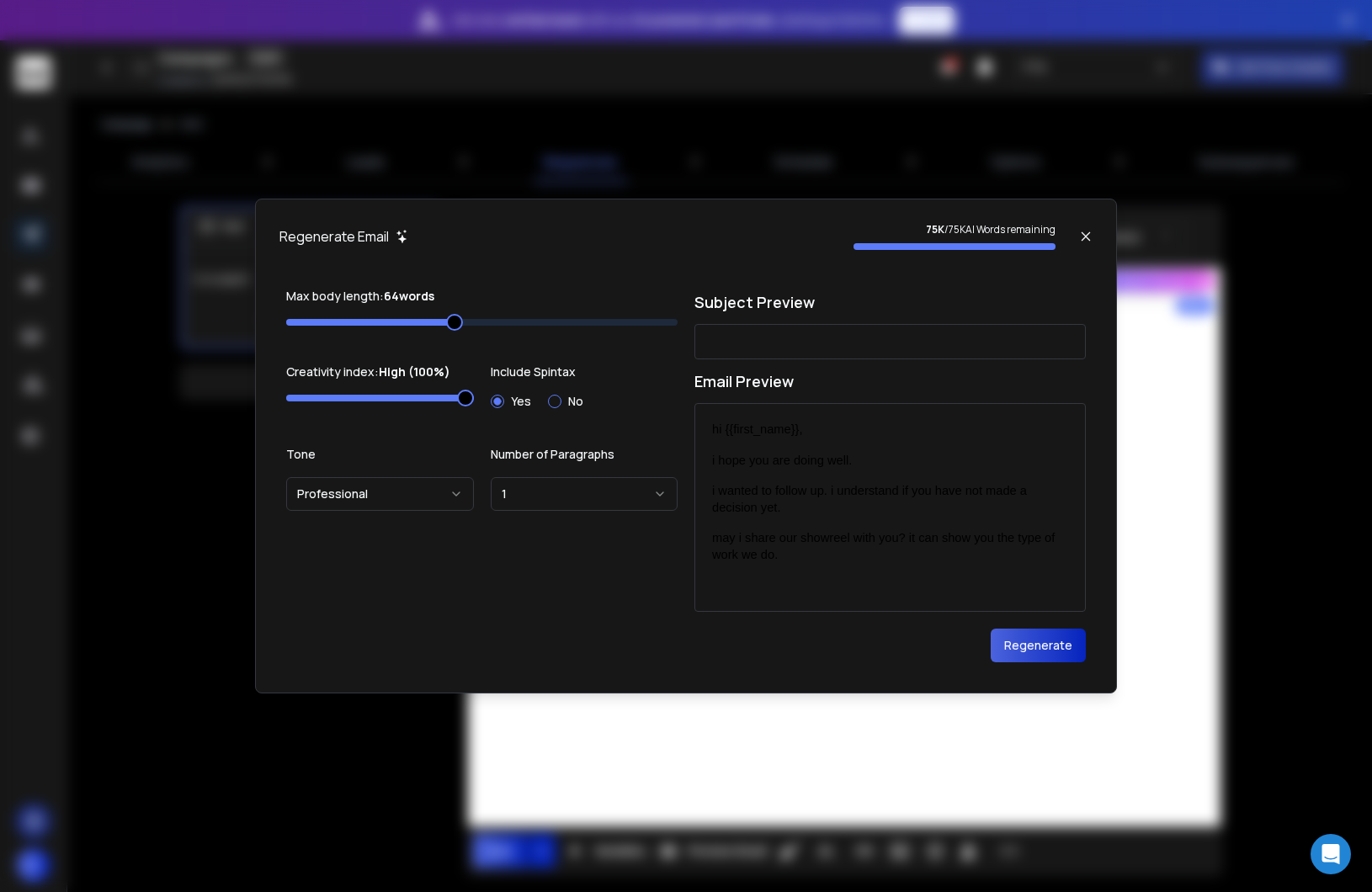
click at [574, 489] on button "1" at bounding box center [584, 494] width 187 height 33
select select "*"
click at [1022, 656] on button "Regenerate" at bounding box center [1038, 645] width 95 height 33
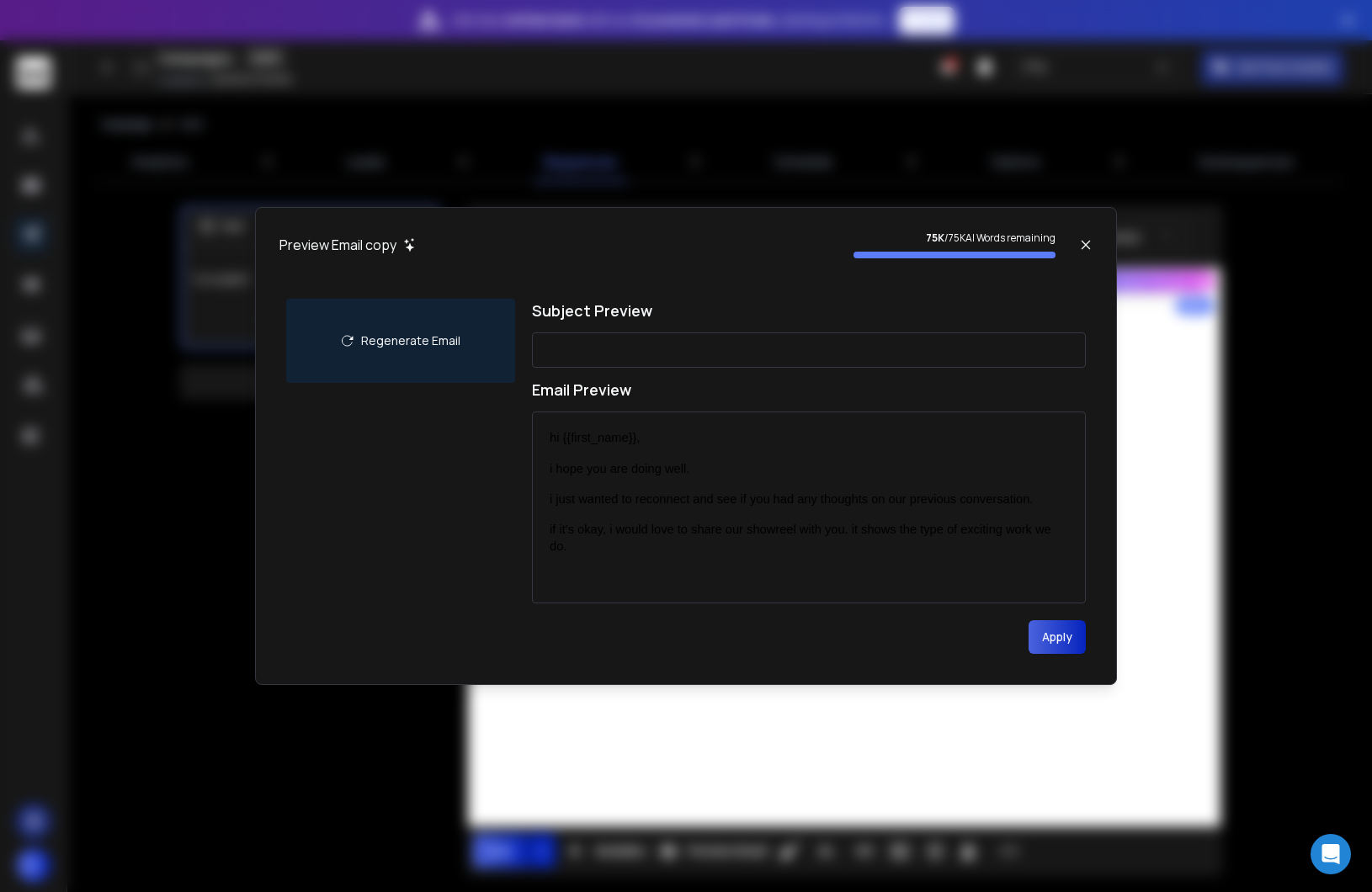
click at [1089, 239] on icon at bounding box center [1086, 245] width 14 height 14
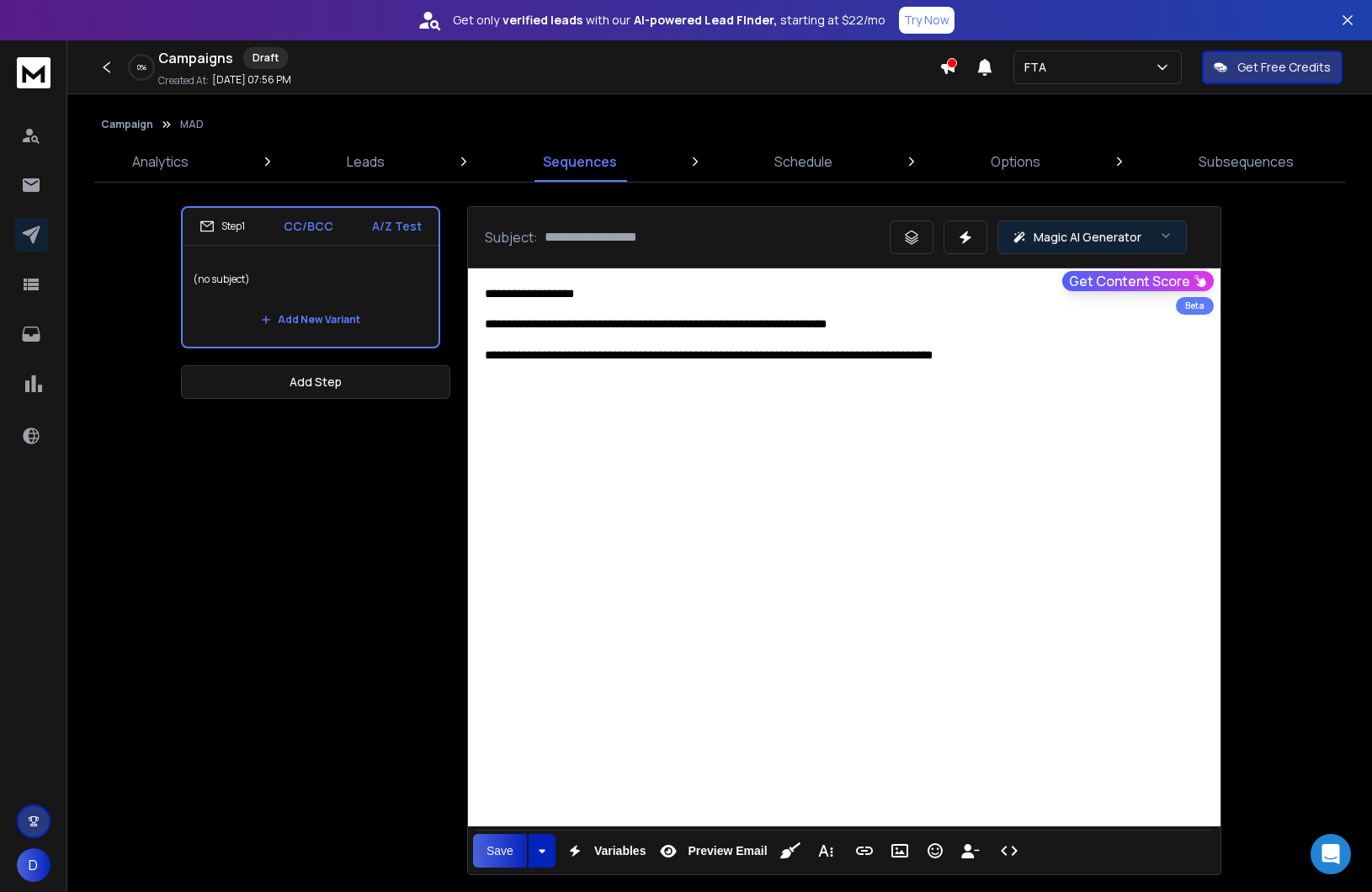
click at [1115, 248] on button "Magic AI Generator" at bounding box center [1092, 237] width 189 height 33
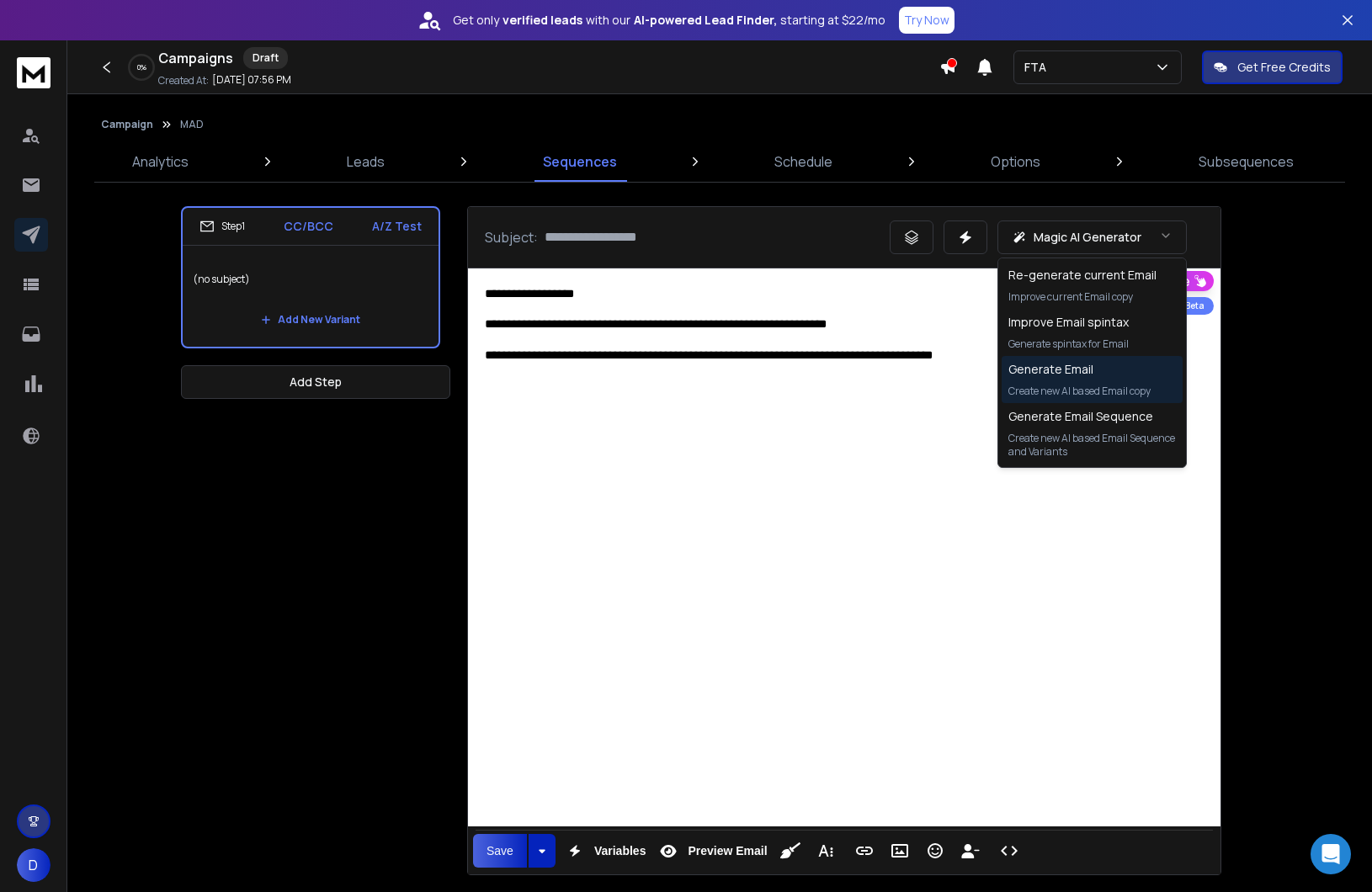
click at [1116, 373] on h1 "Generate Email" at bounding box center [1079, 369] width 142 height 17
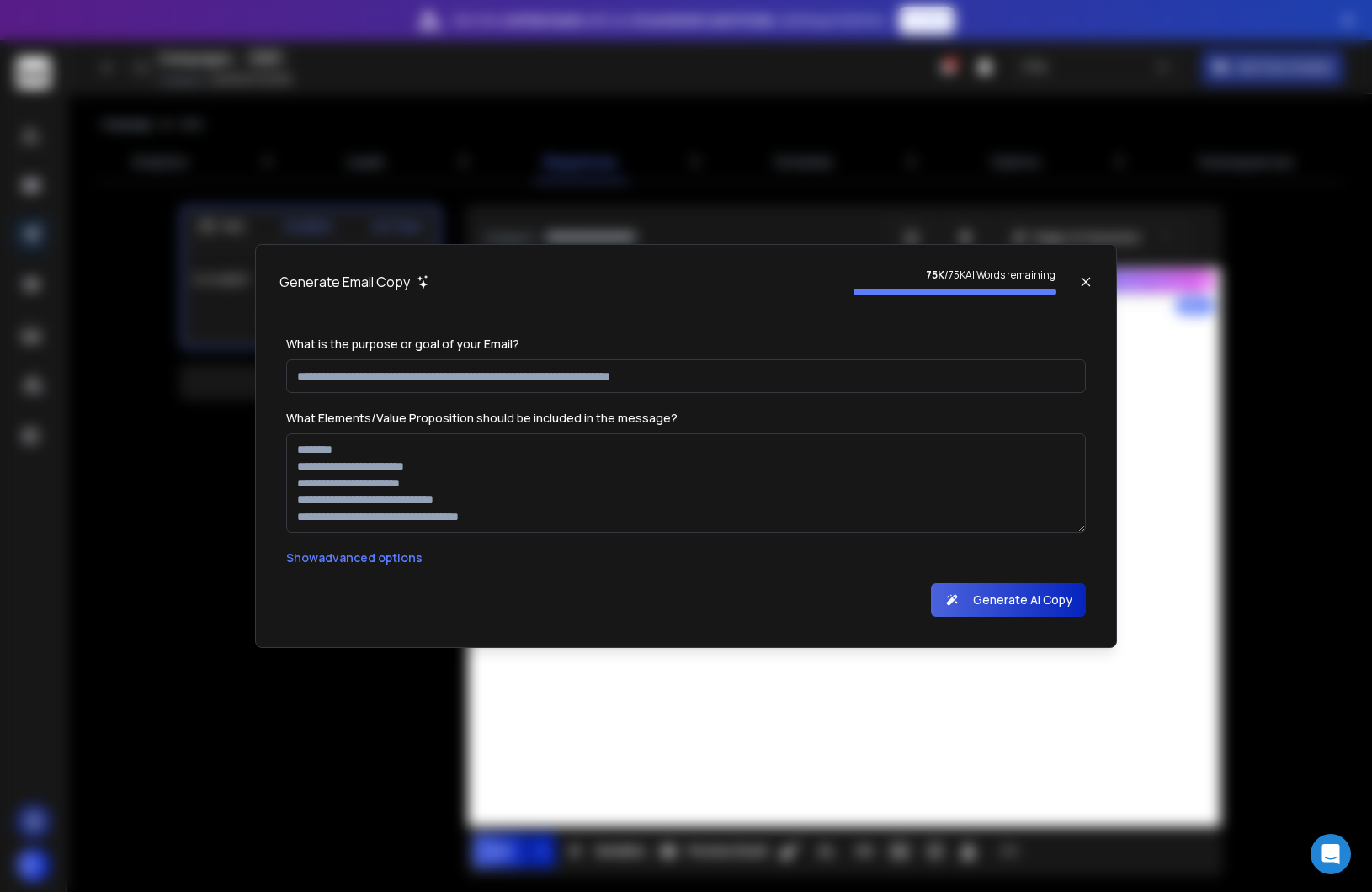
click at [1088, 288] on div "75K / 75K AI Words remaining" at bounding box center [973, 281] width 239 height 26
click at [1087, 284] on icon at bounding box center [1086, 282] width 14 height 14
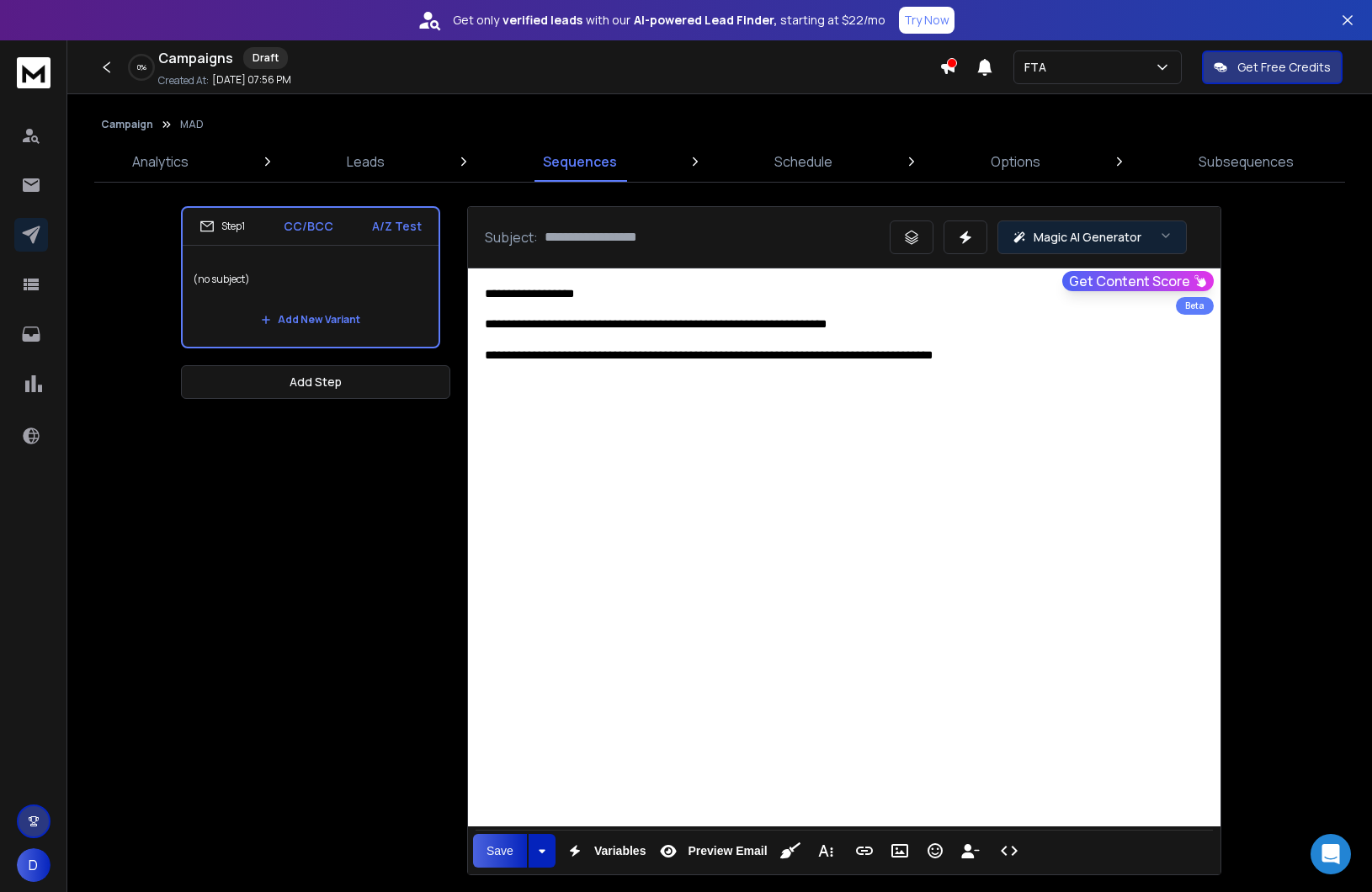
click at [1098, 244] on p "Magic AI Generator" at bounding box center [1088, 236] width 108 height 17
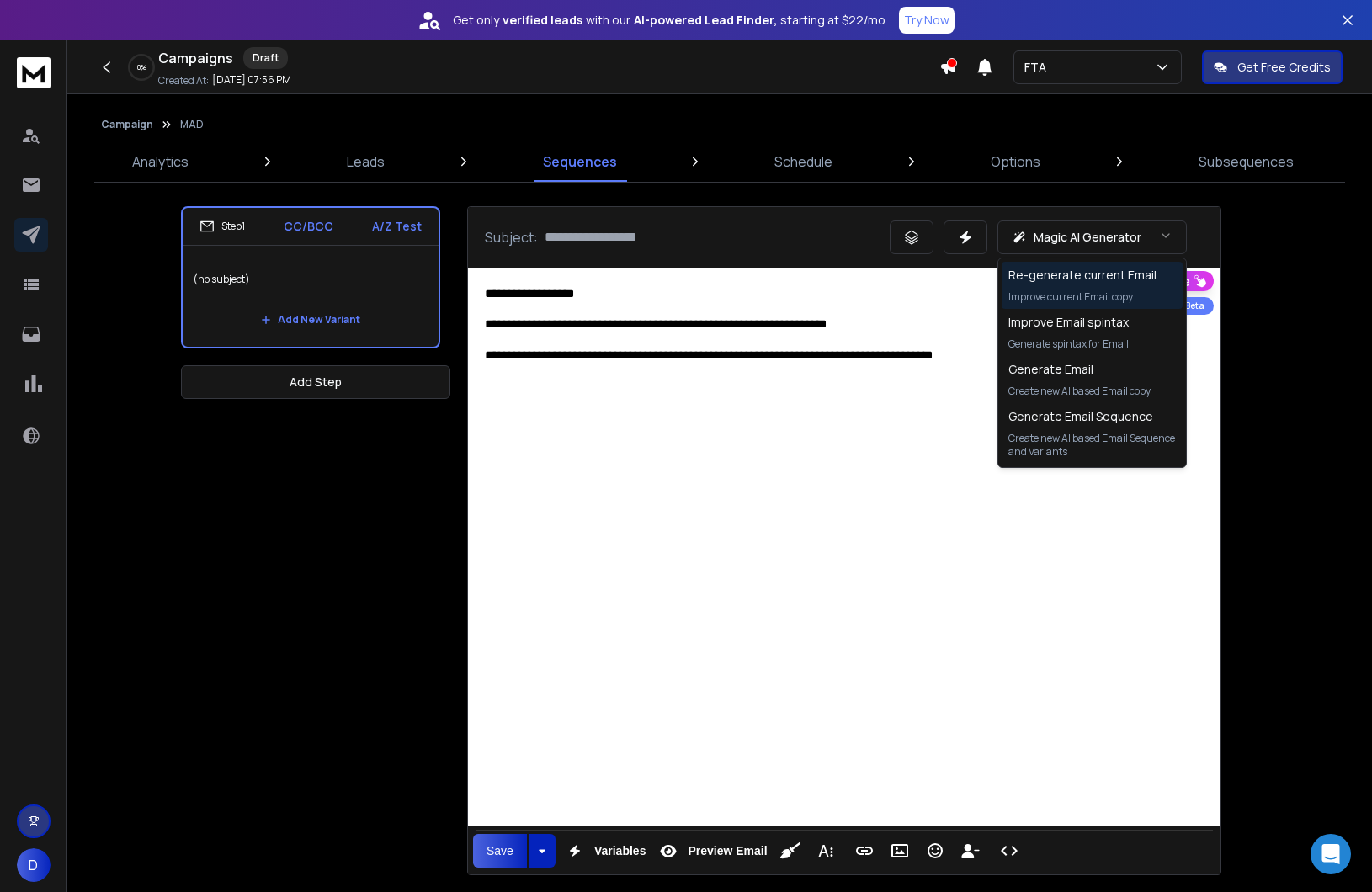
click at [1093, 293] on p "Improve current Email copy" at bounding box center [1082, 297] width 148 height 14
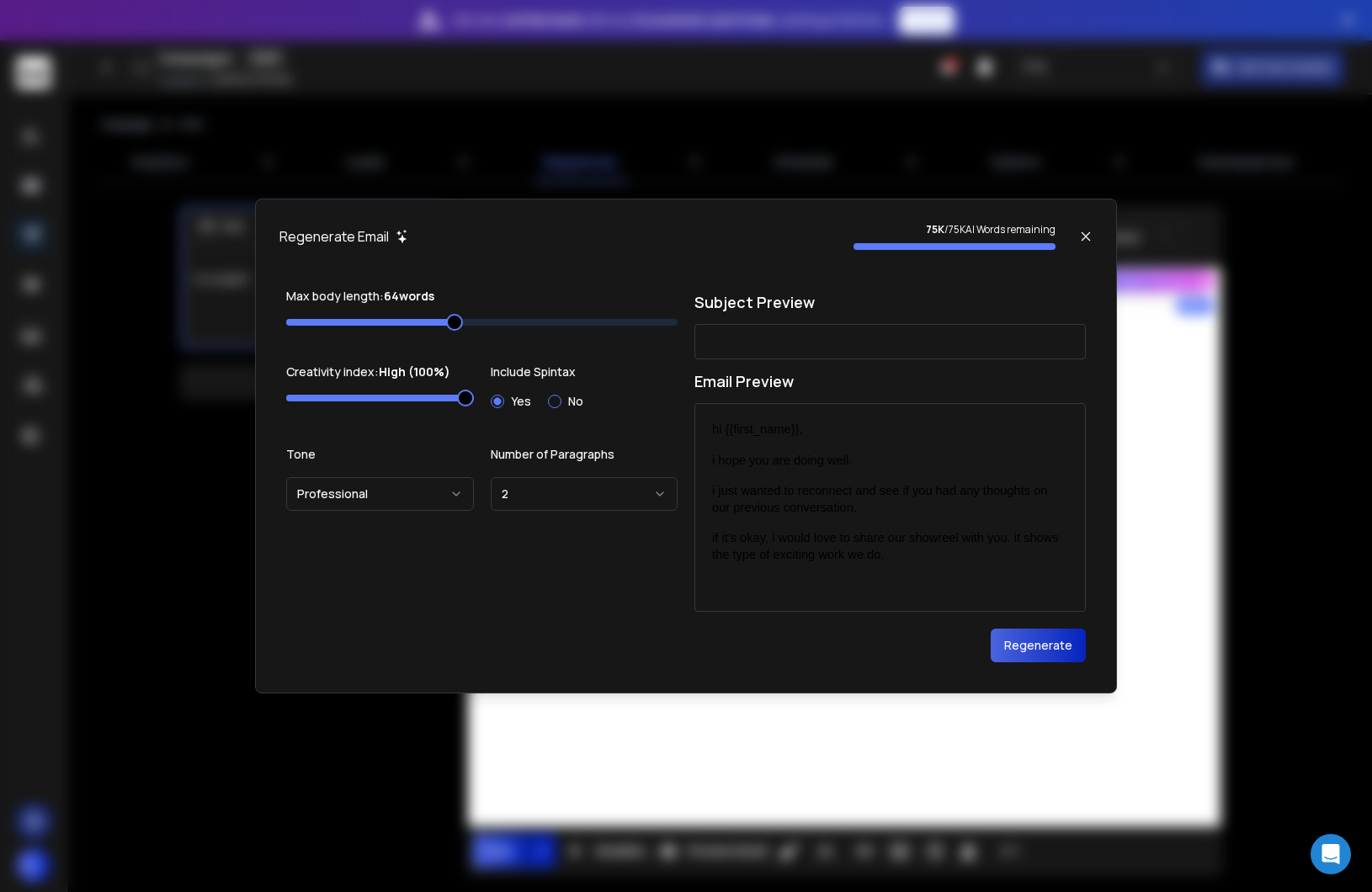
click at [1012, 641] on button "Regenerate" at bounding box center [1038, 645] width 95 height 33
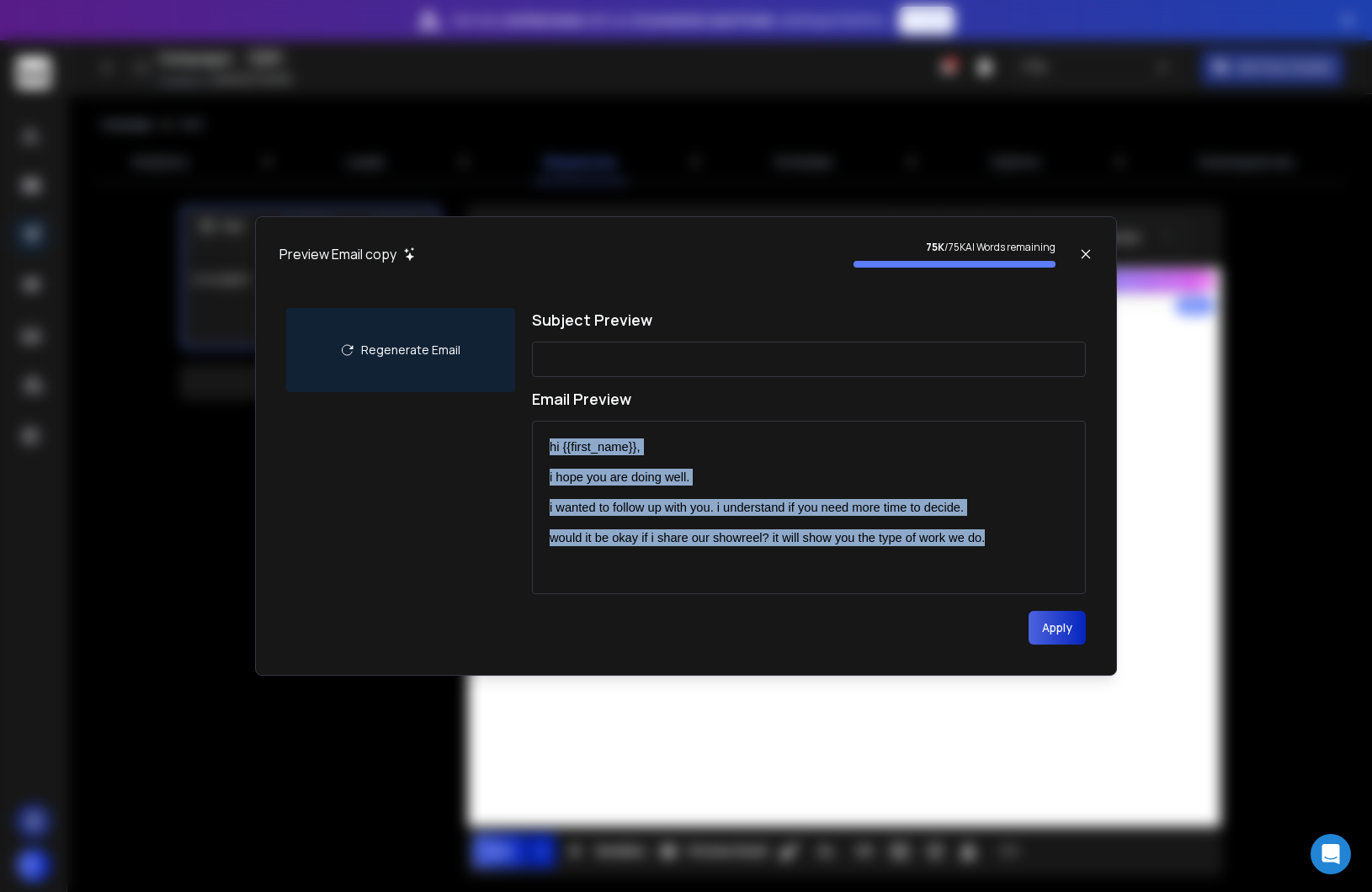
drag, startPoint x: 1005, startPoint y: 543, endPoint x: 546, endPoint y: 425, distance: 473.9
click at [547, 425] on div "hi {{first_name}}, i hope you are doing well. i wanted to follow up with you. i…" at bounding box center [808, 508] width 554 height 174
copy b "hi {{first_name}}, i hope you are doing well. i wanted to follow up with you. i…"
